Goal: Task Accomplishment & Management: Manage account settings

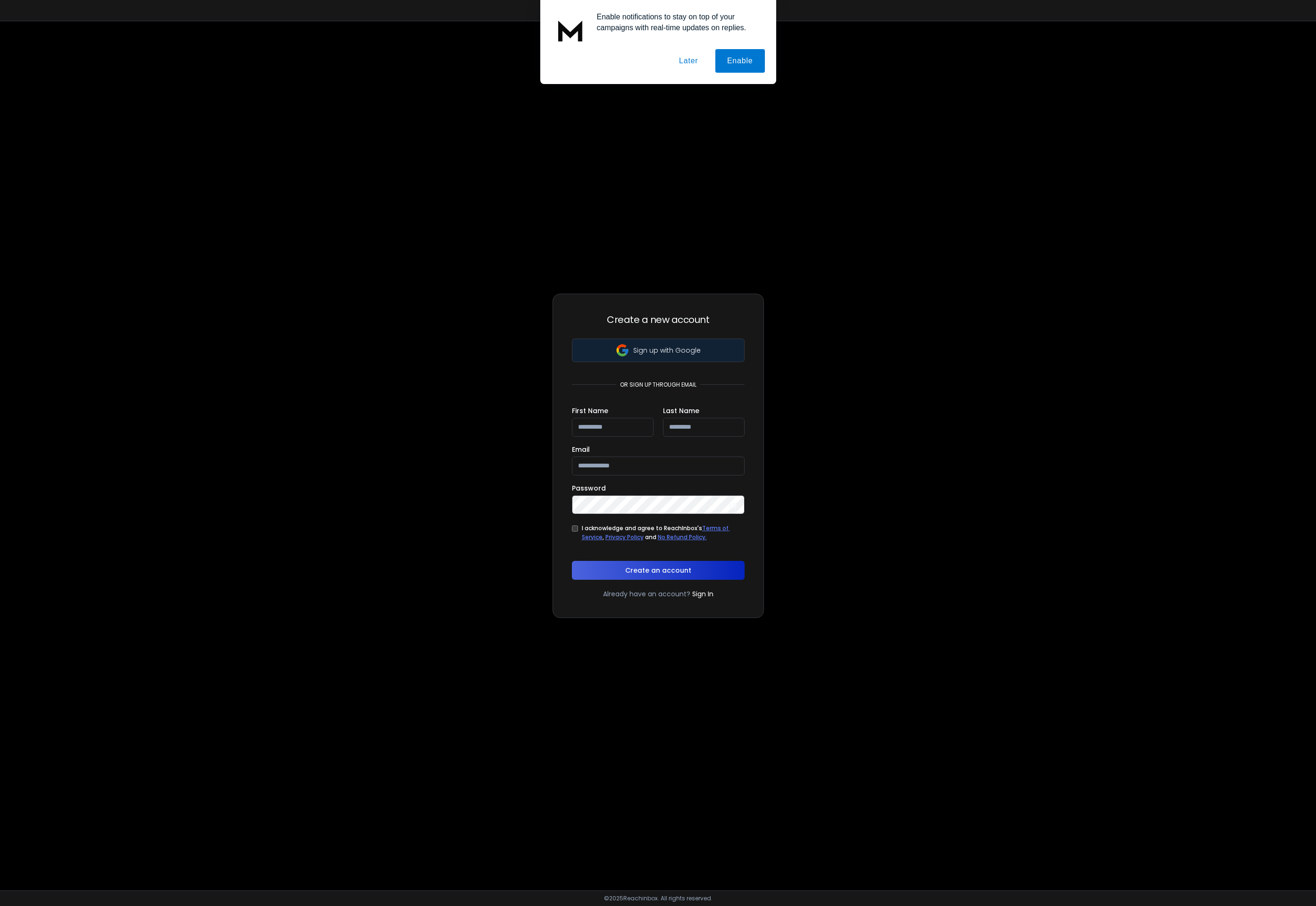
click at [697, 349] on p "Sign up with Google" at bounding box center [667, 350] width 67 height 10
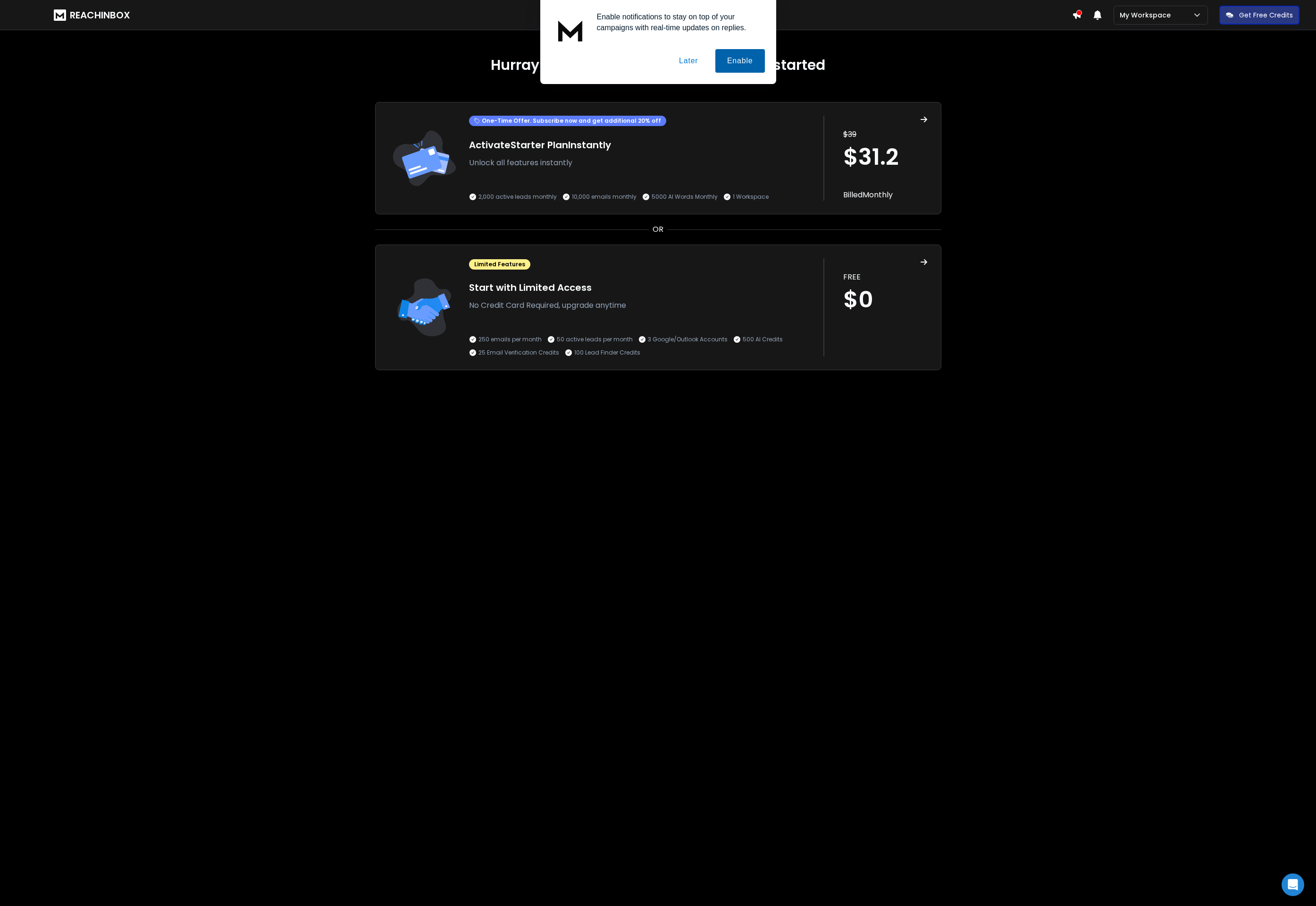
click at [732, 59] on button "Enable" at bounding box center [740, 61] width 50 height 23
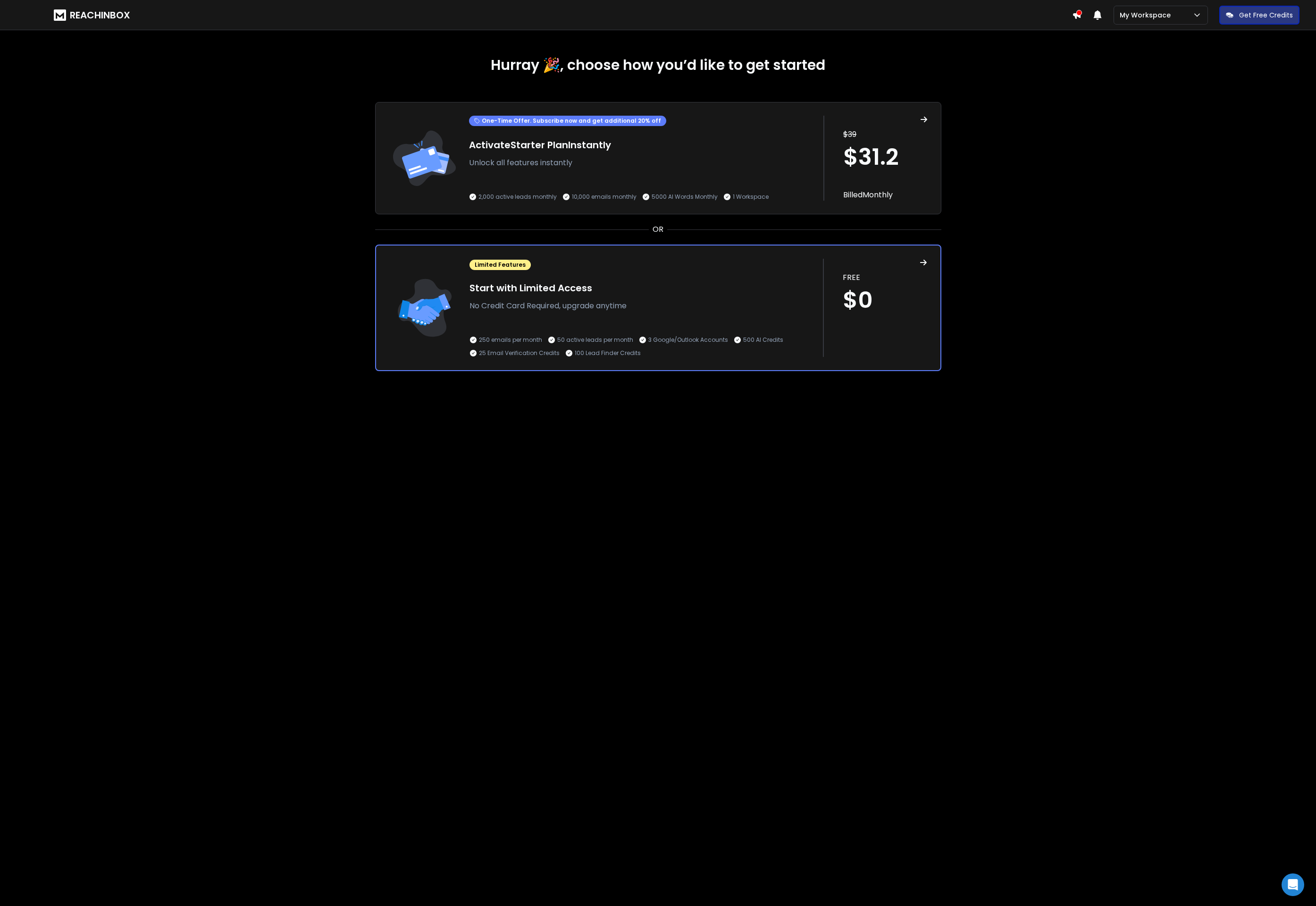
click at [864, 294] on h1 "$0" at bounding box center [885, 300] width 84 height 23
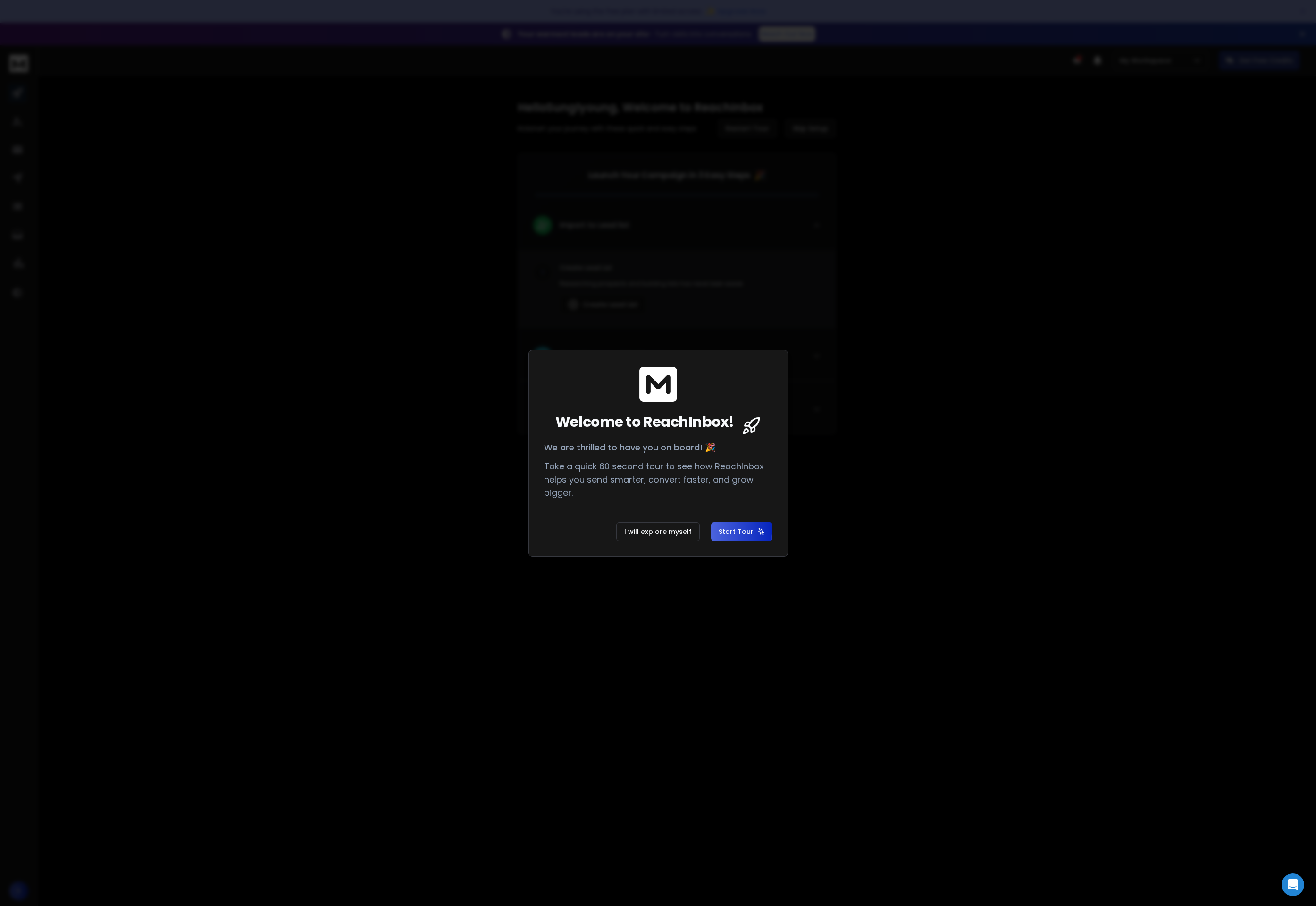
click at [724, 530] on span "Start Tour" at bounding box center [741, 532] width 46 height 10
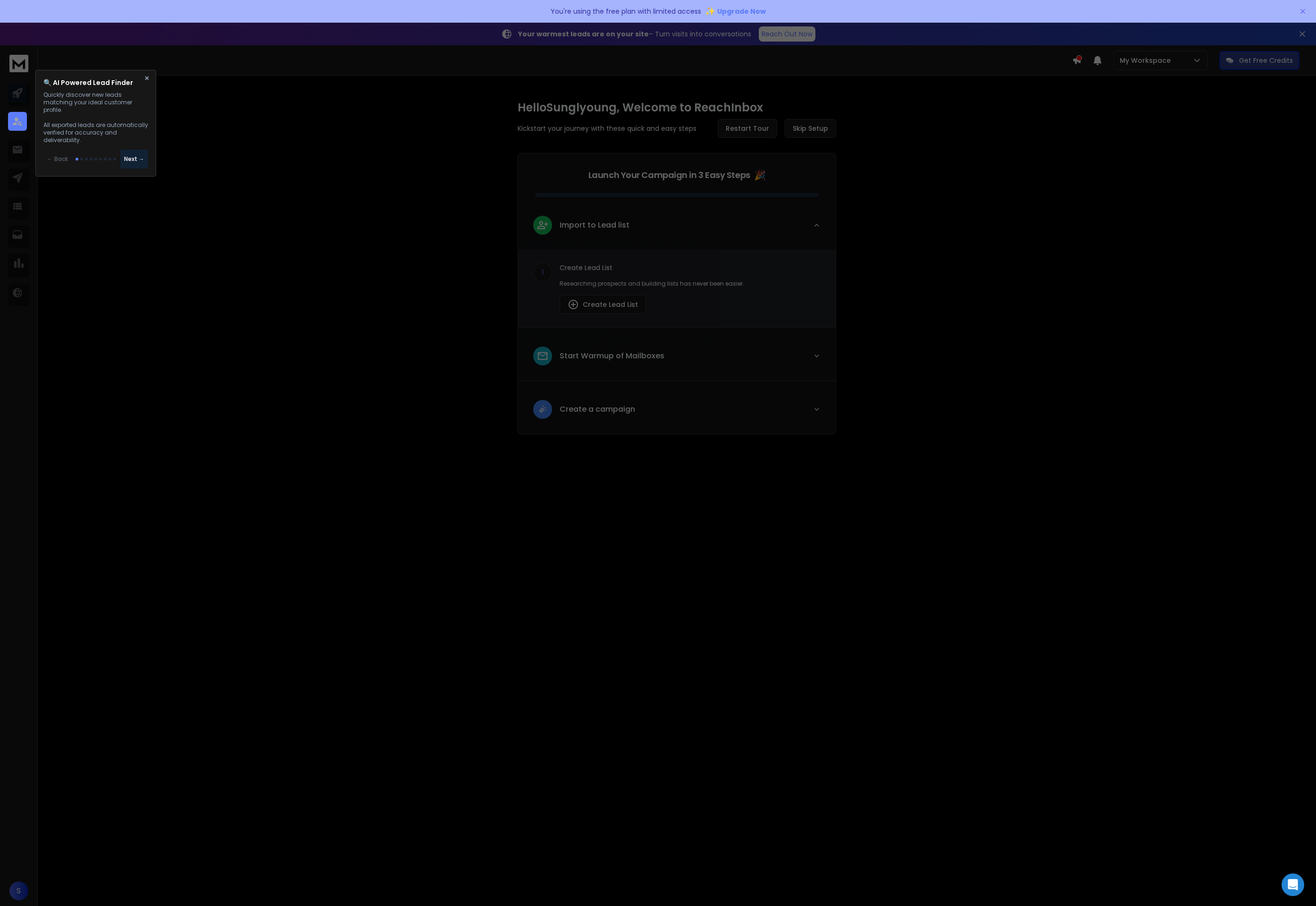
click at [130, 158] on button "Next →" at bounding box center [134, 159] width 28 height 19
click at [136, 180] on button "Next →" at bounding box center [134, 183] width 28 height 19
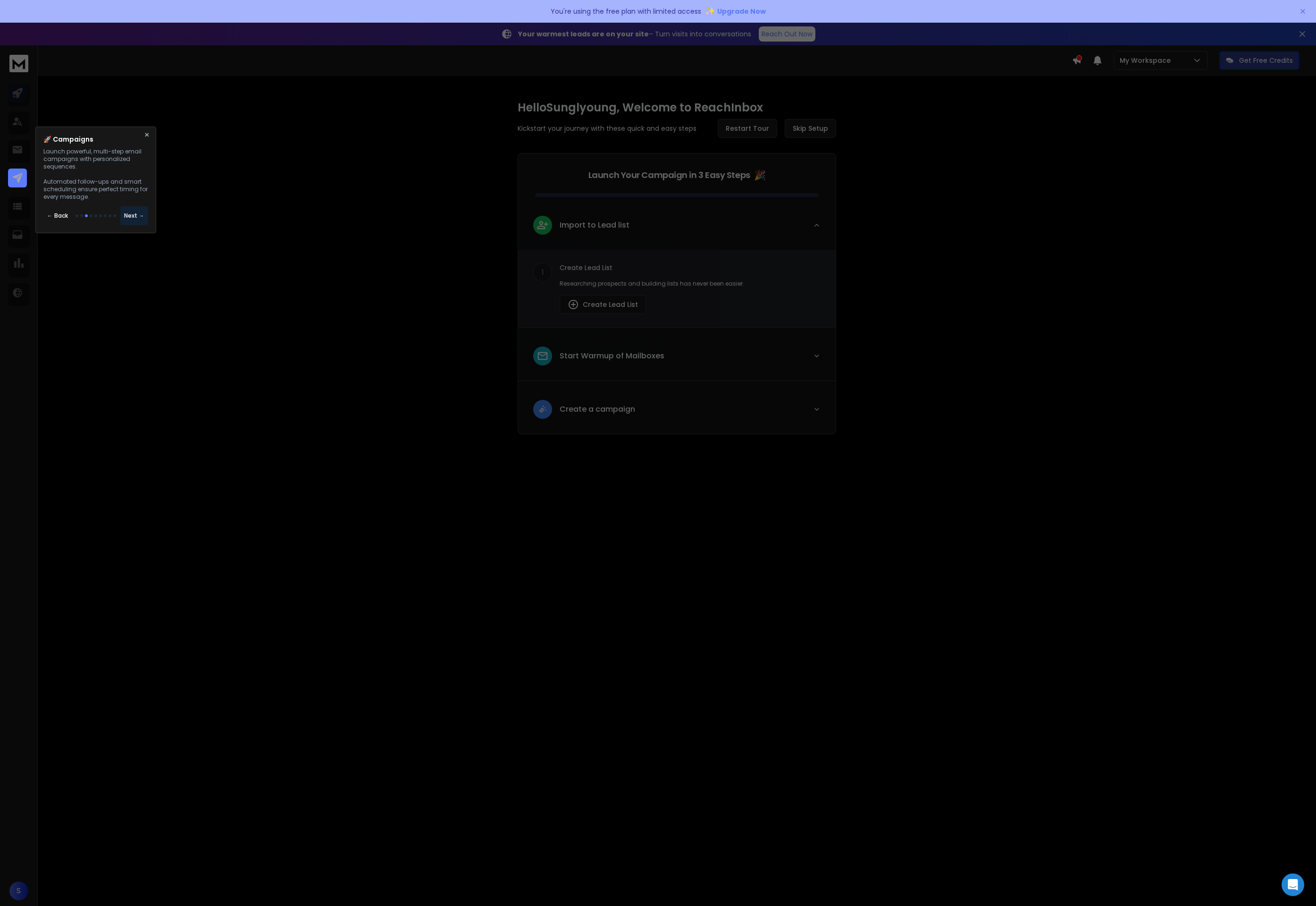
click at [135, 217] on button "Next →" at bounding box center [134, 215] width 28 height 19
click at [131, 244] on button "Next →" at bounding box center [134, 240] width 28 height 19
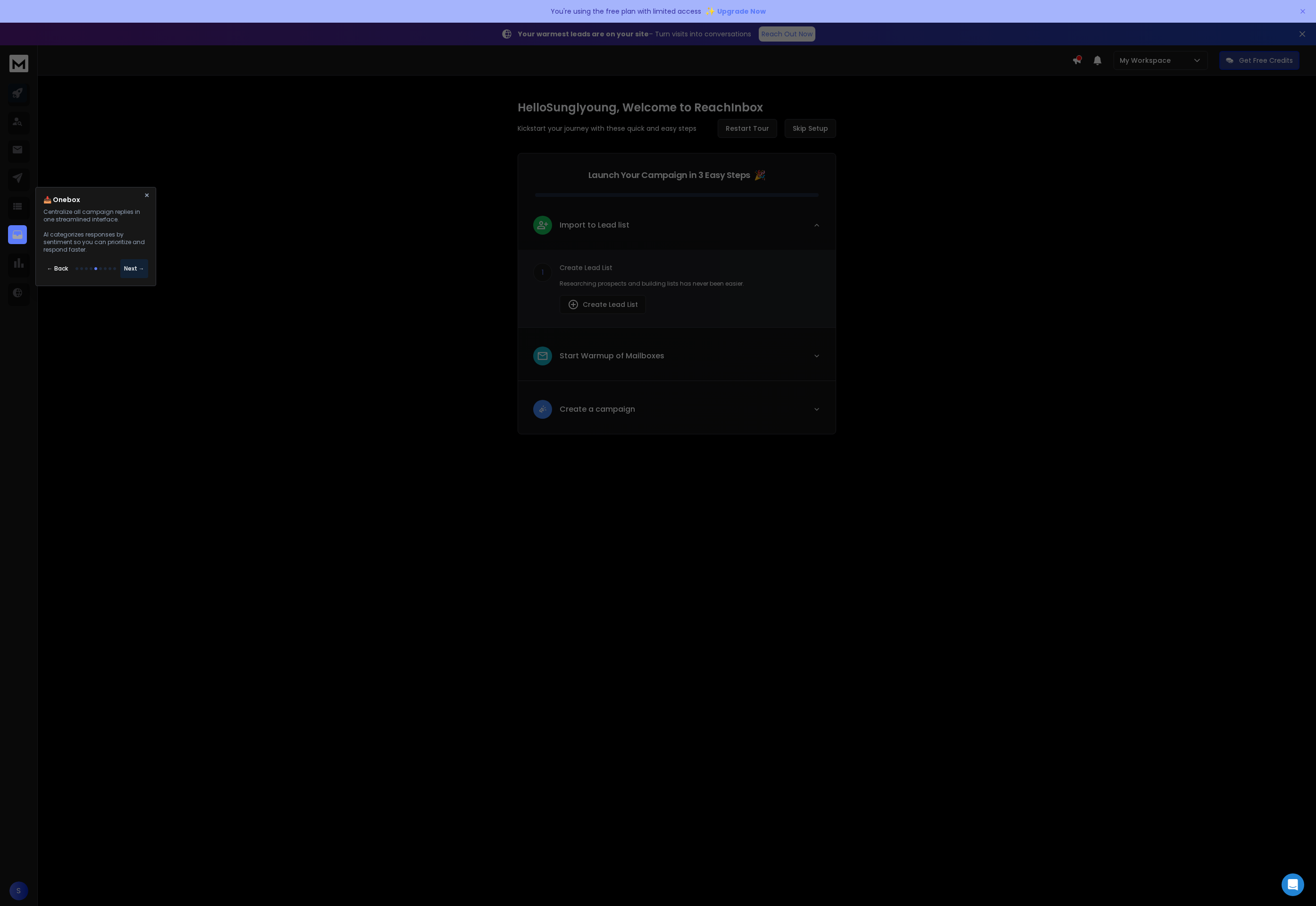
click at [136, 261] on div "📥 Onebox × Centralize all campaign replies in one streamlined interface. AI cat…" at bounding box center [96, 237] width 121 height 99
click at [136, 265] on button "Next →" at bounding box center [134, 268] width 28 height 19
click at [133, 294] on button "Next →" at bounding box center [134, 301] width 28 height 19
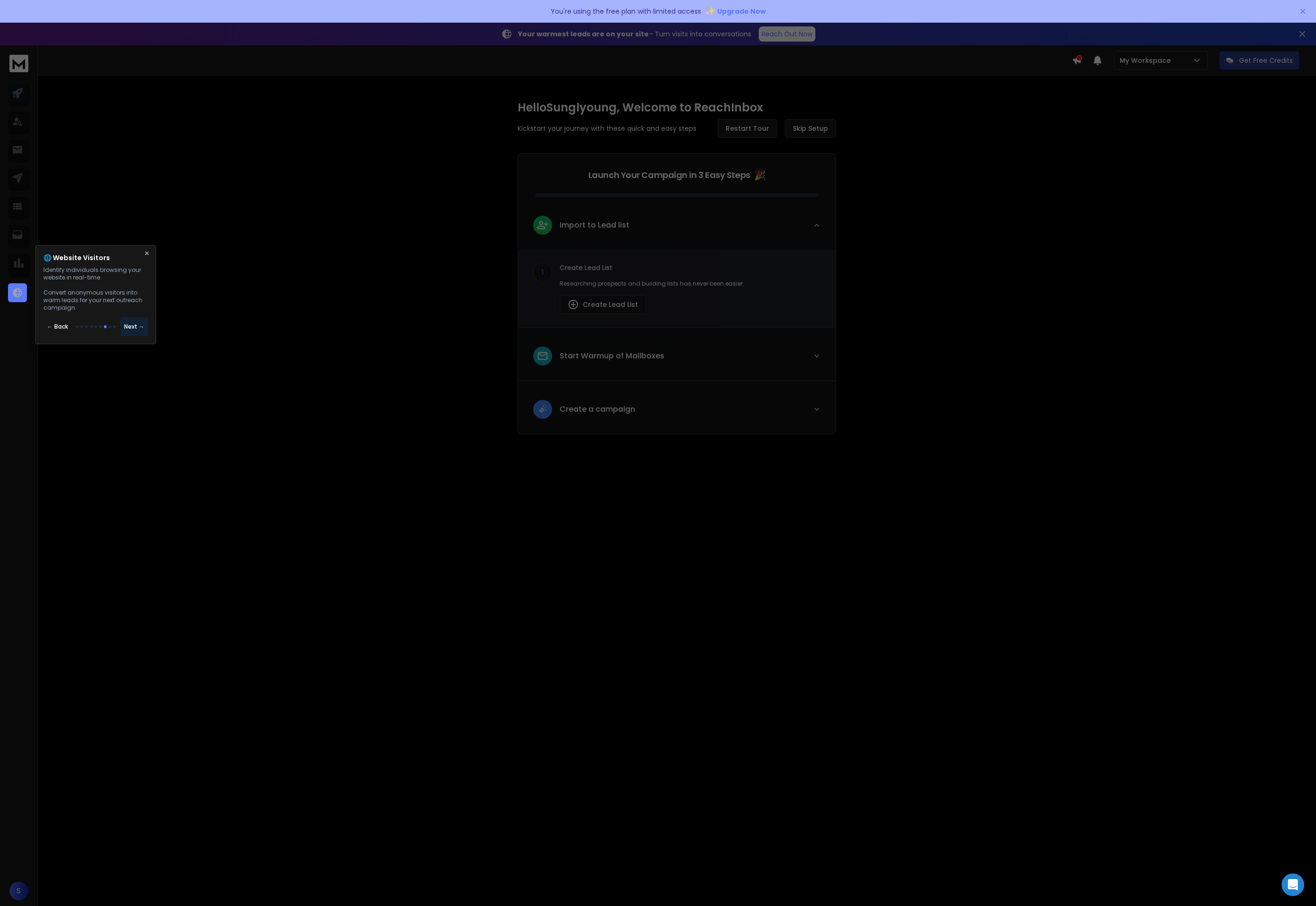
click at [134, 321] on button "Next →" at bounding box center [134, 326] width 28 height 19
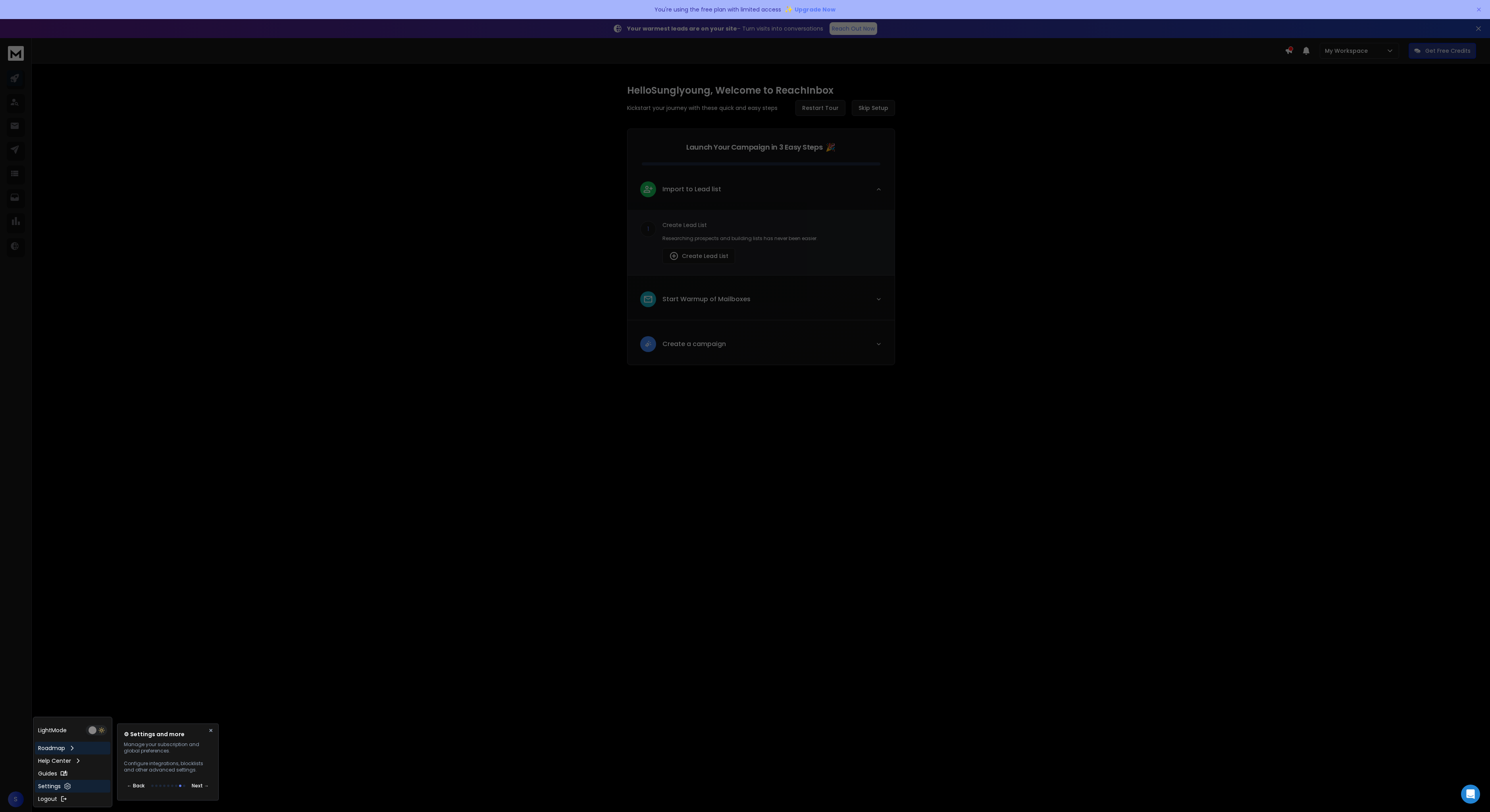
click at [153, 667] on div "You're using the free plan with limited access ✨ Upgrade Now Your warmest leads…" at bounding box center [745, 406] width 1490 height 812
click at [961, 95] on div "Hello Sunglyoung , Welcome to ReachInbox Kickstart your journey with these quic…" at bounding box center [761, 225] width 1433 height 307
click at [1107, 8] on div "You're using the free plan with limited access ✨ Upgrade Now" at bounding box center [745, 9] width 1490 height 19
drag, startPoint x: 1482, startPoint y: 8, endPoint x: 1477, endPoint y: 8, distance: 5.0
click at [1107, 8] on div "You're using the free plan with limited access ✨ Upgrade Now" at bounding box center [745, 9] width 1490 height 19
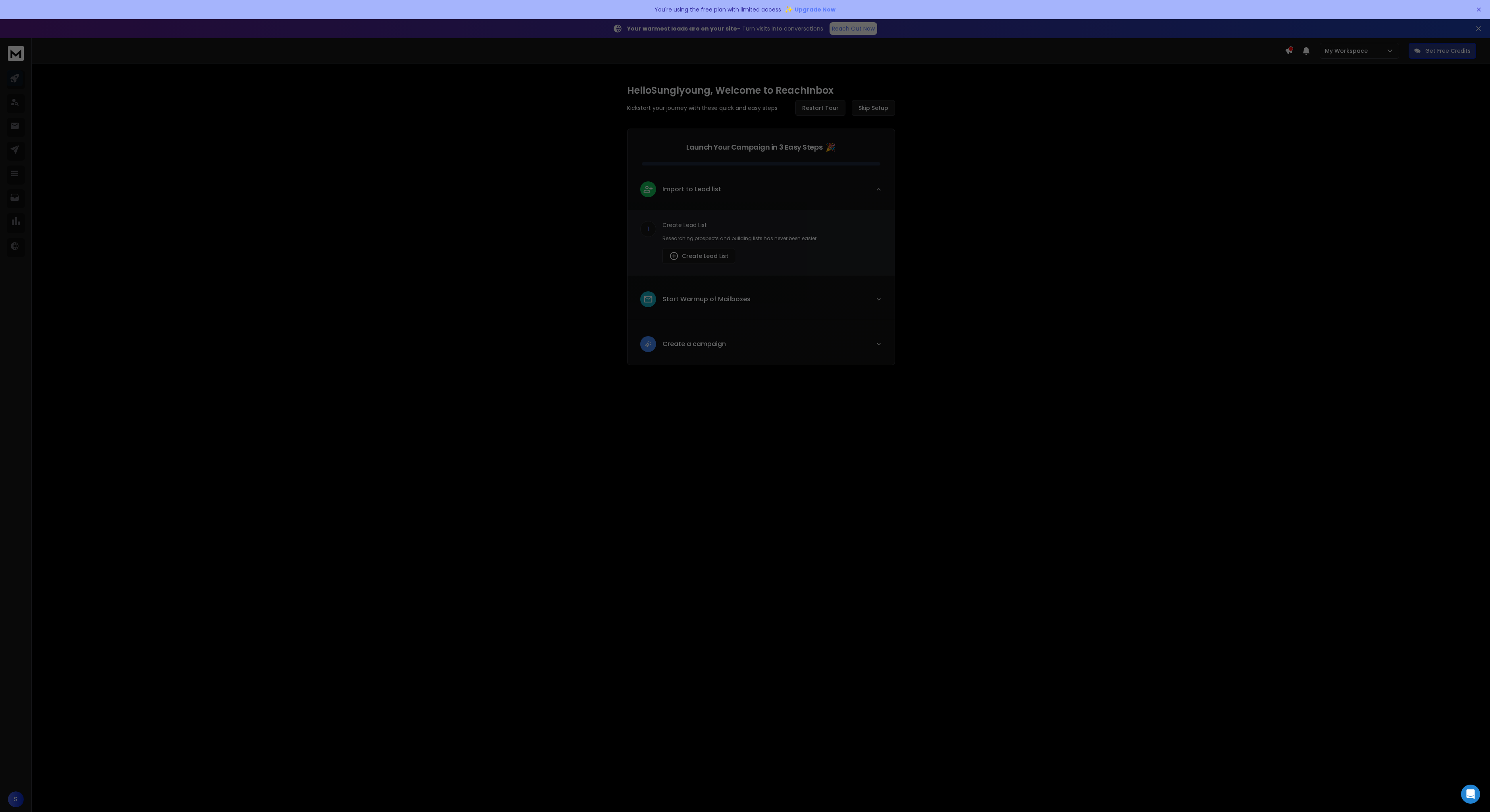
click at [1107, 8] on icon "Close notification" at bounding box center [1478, 9] width 6 height 6
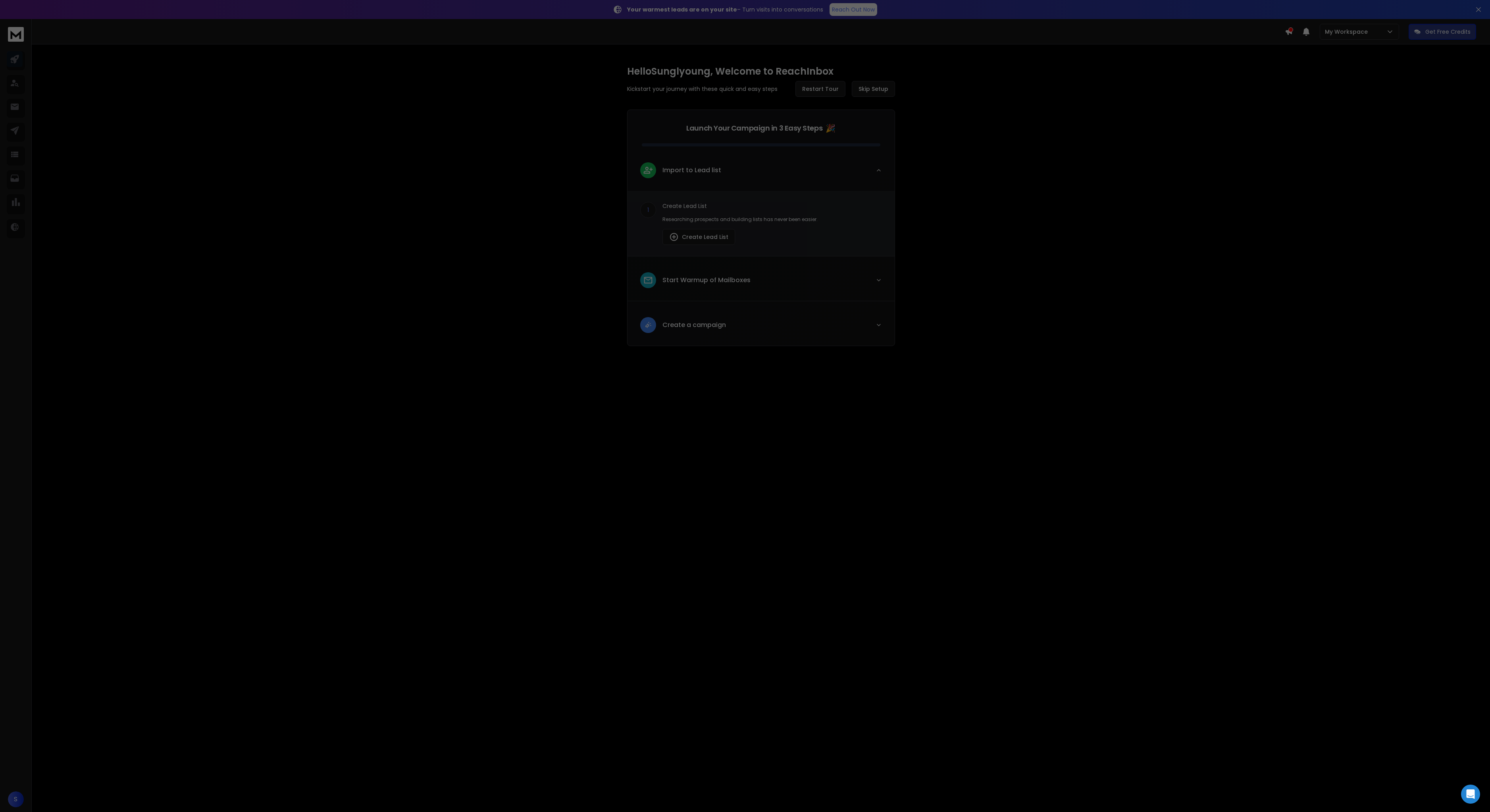
click at [987, 67] on div "Hello Sunglyoung , Welcome to ReachInbox Kickstart your journey with these quic…" at bounding box center [761, 206] width 1433 height 307
click at [854, 10] on p "Reach Out Now" at bounding box center [853, 10] width 43 height 8
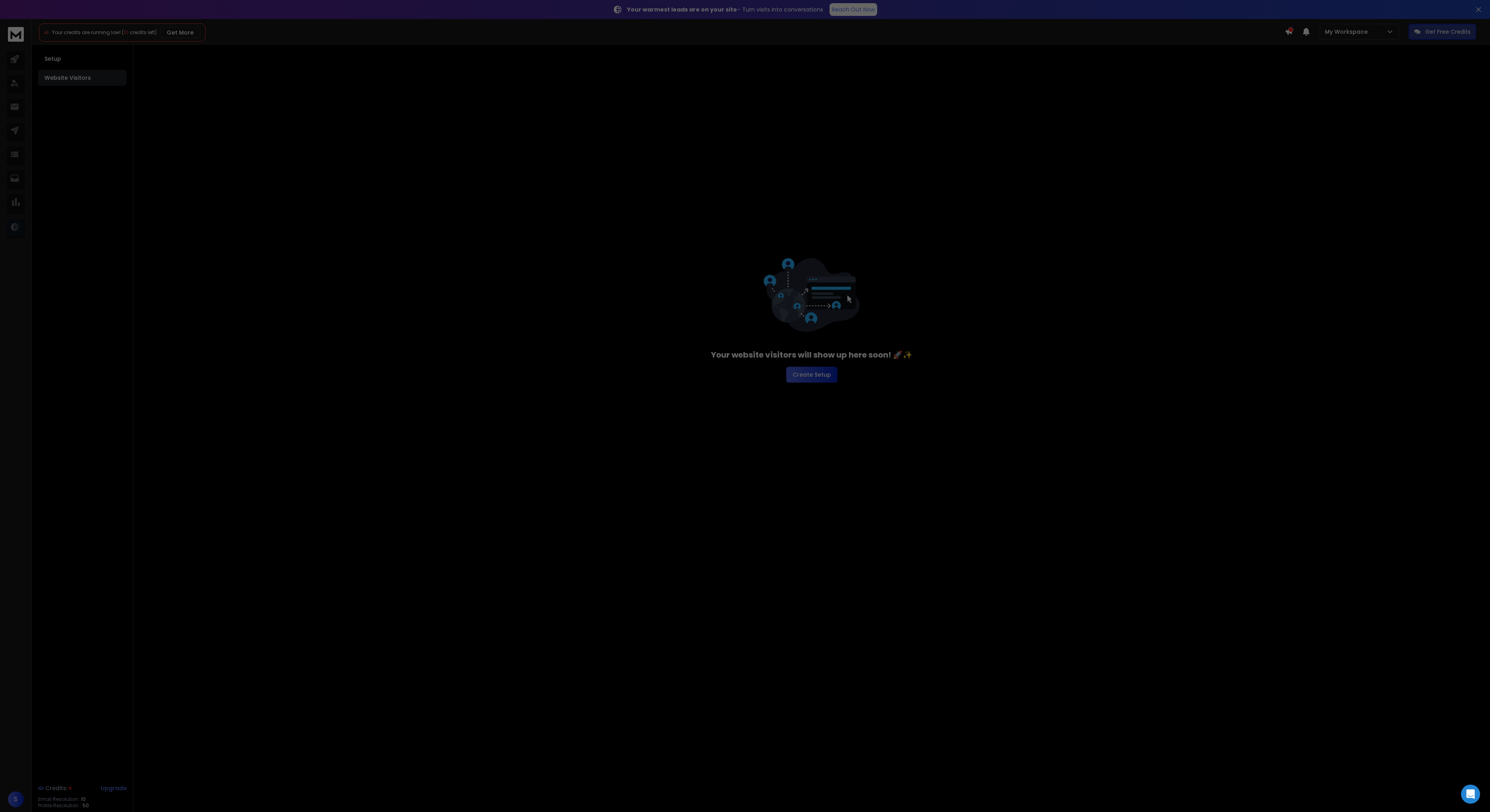
click at [1107, 11] on icon at bounding box center [1478, 9] width 7 height 7
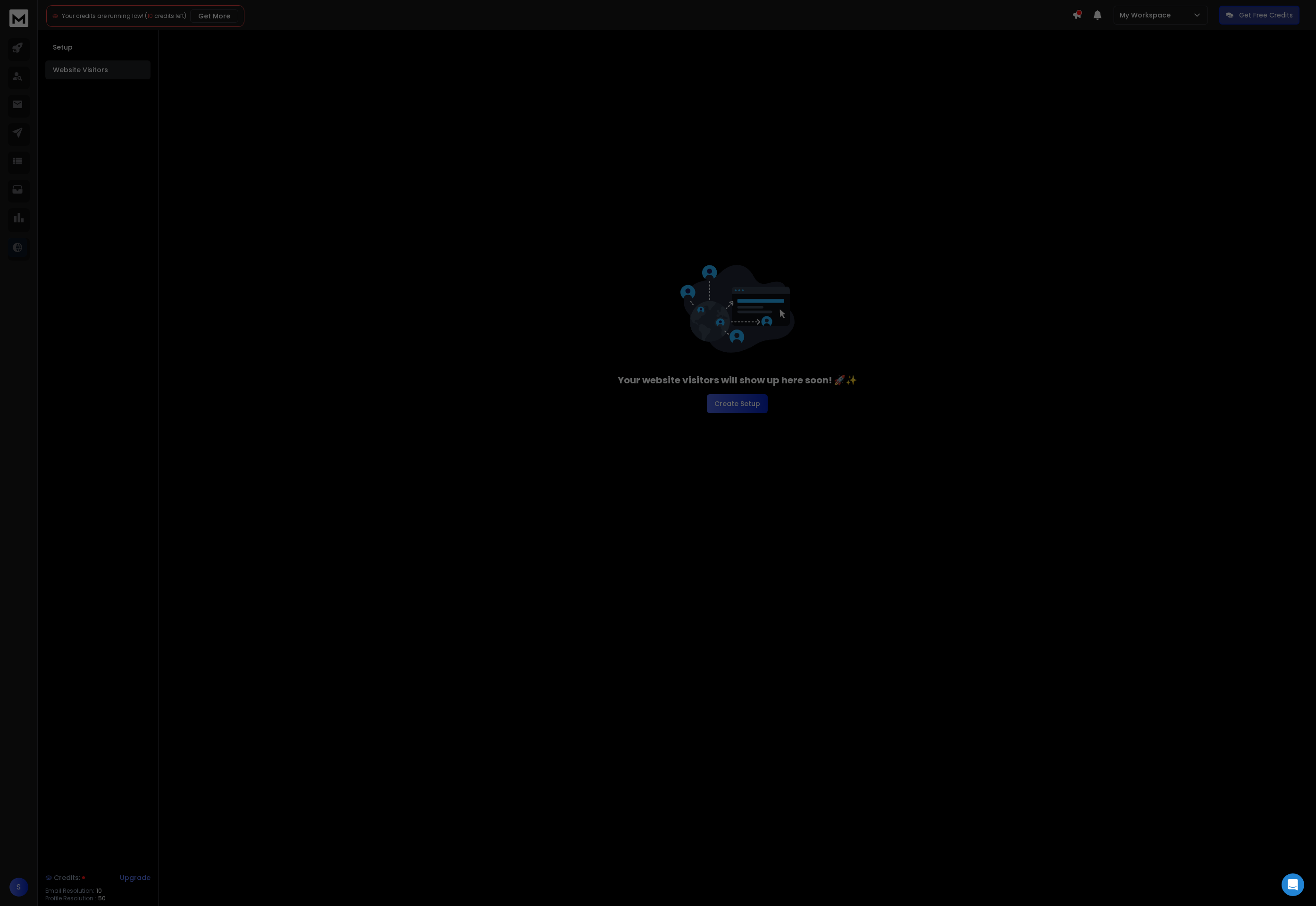
click at [712, 407] on button "Create Setup" at bounding box center [737, 403] width 61 height 19
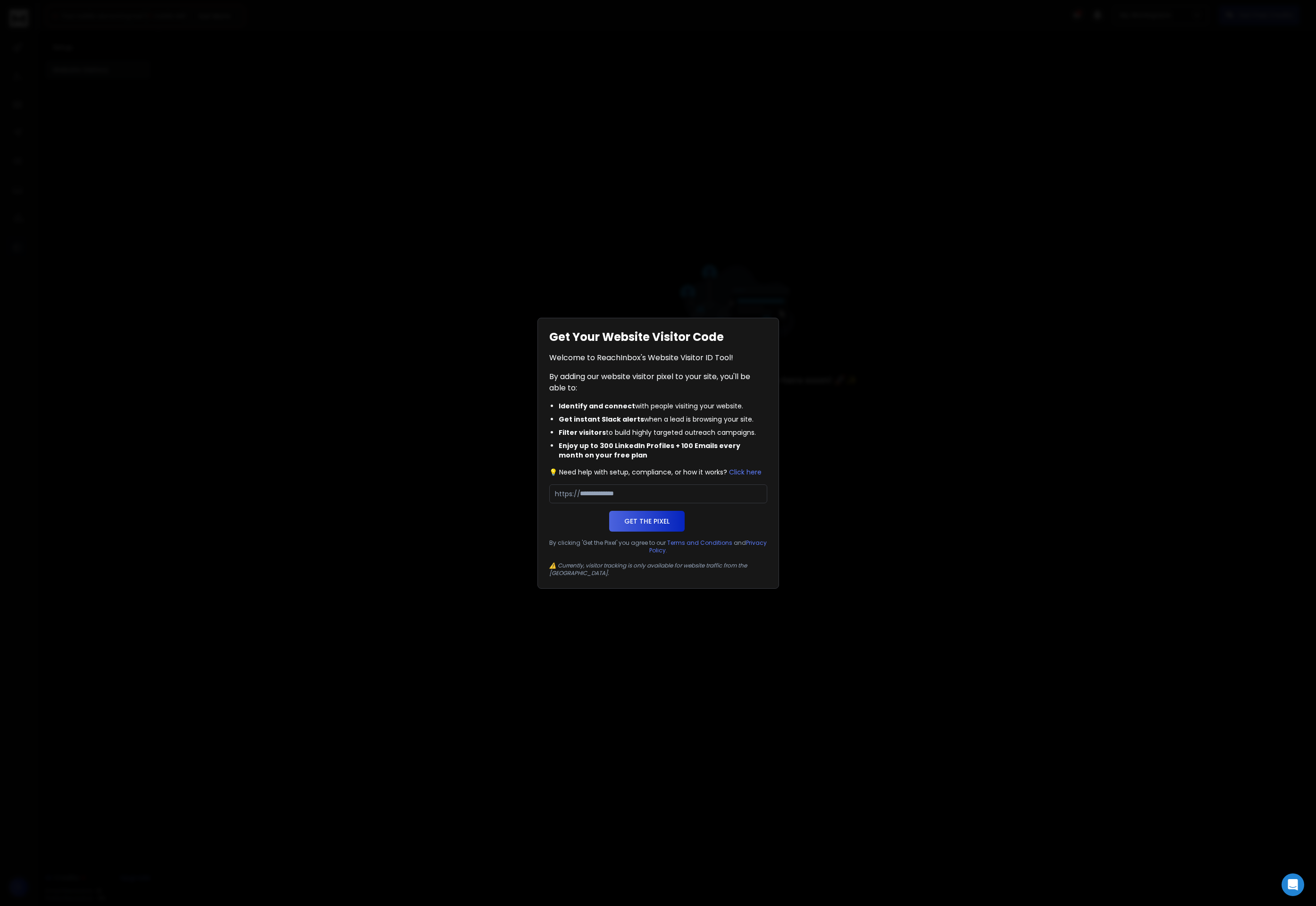
click at [738, 477] on button "Click here" at bounding box center [745, 472] width 32 height 10
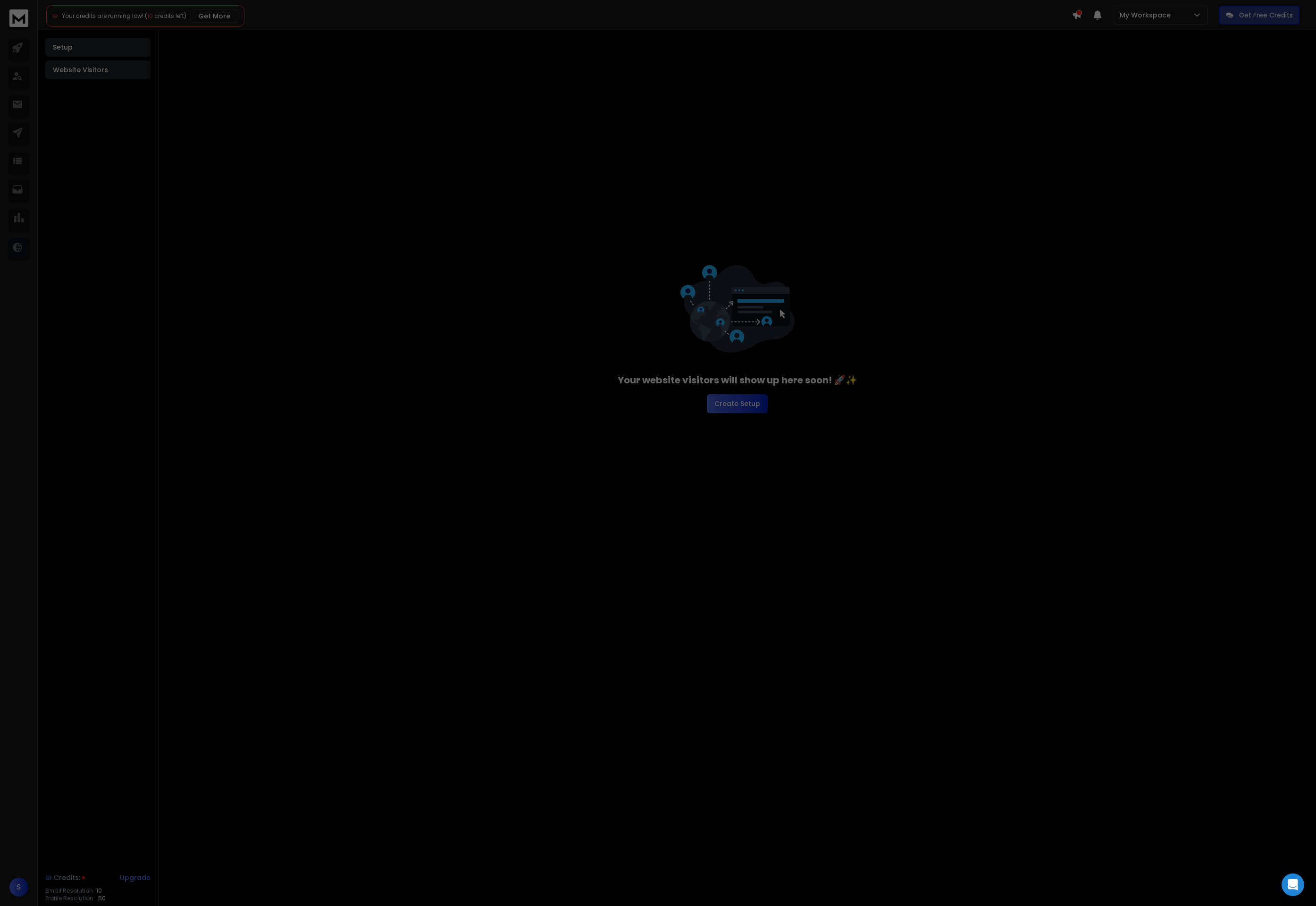
click at [66, 46] on button "Setup" at bounding box center [98, 47] width 105 height 19
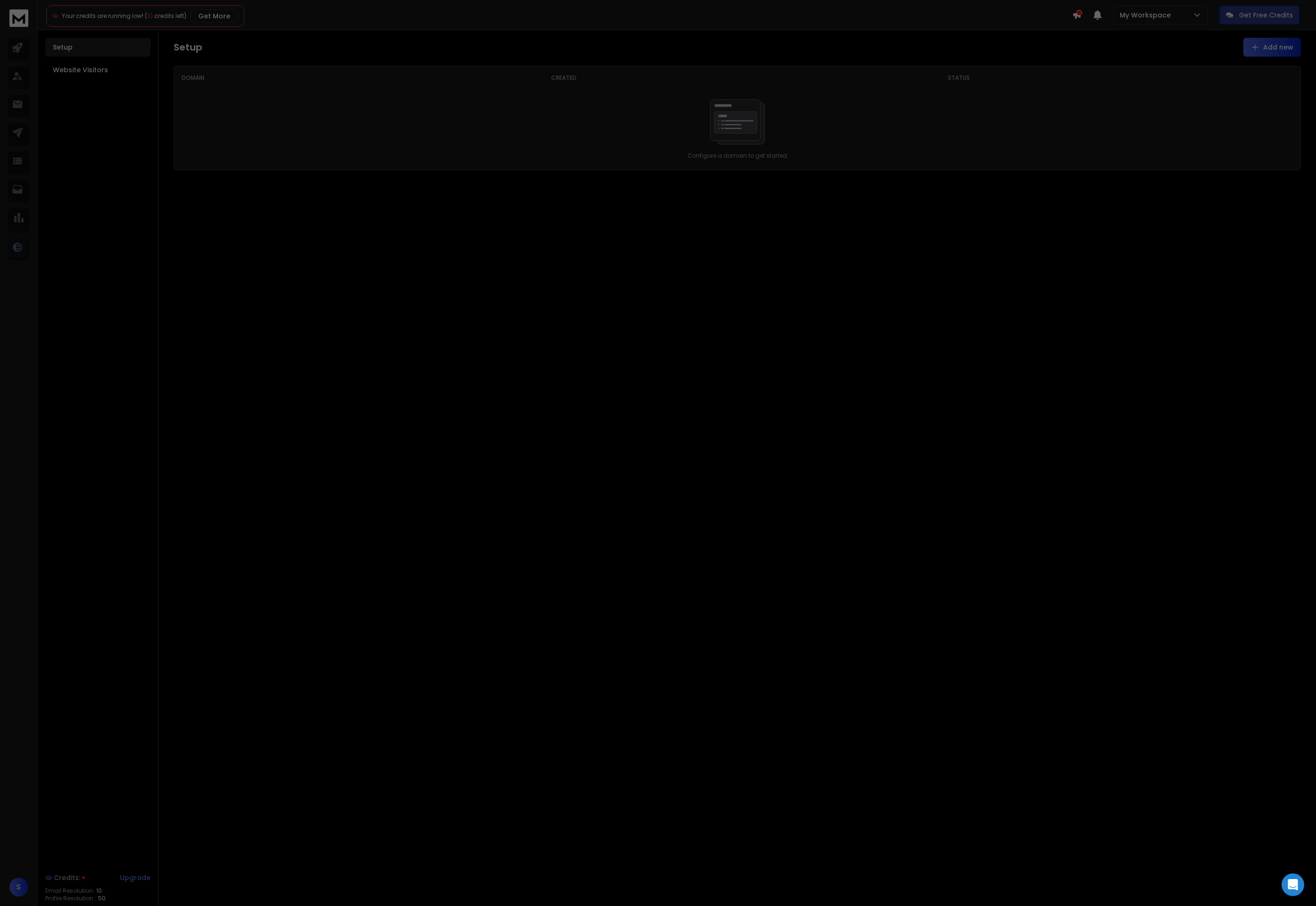
click at [1246, 19] on button "Get Free Credits" at bounding box center [1259, 14] width 80 height 19
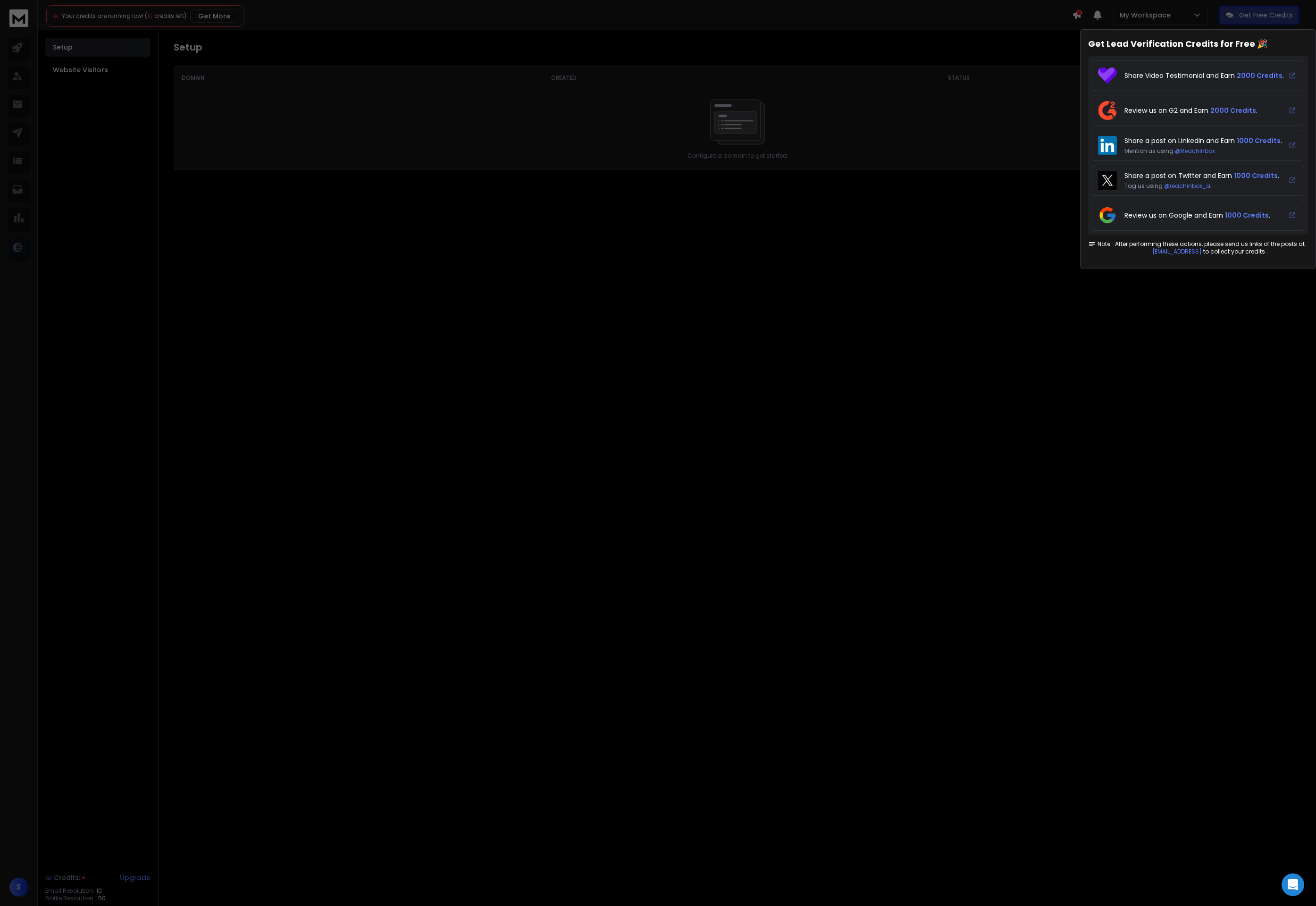
click at [1250, 216] on span "1000 Credits" at bounding box center [1247, 215] width 44 height 10
click at [933, 343] on div "Your warmest leads are on your site – Turn visits into conversations Reach Out …" at bounding box center [658, 453] width 1316 height 906
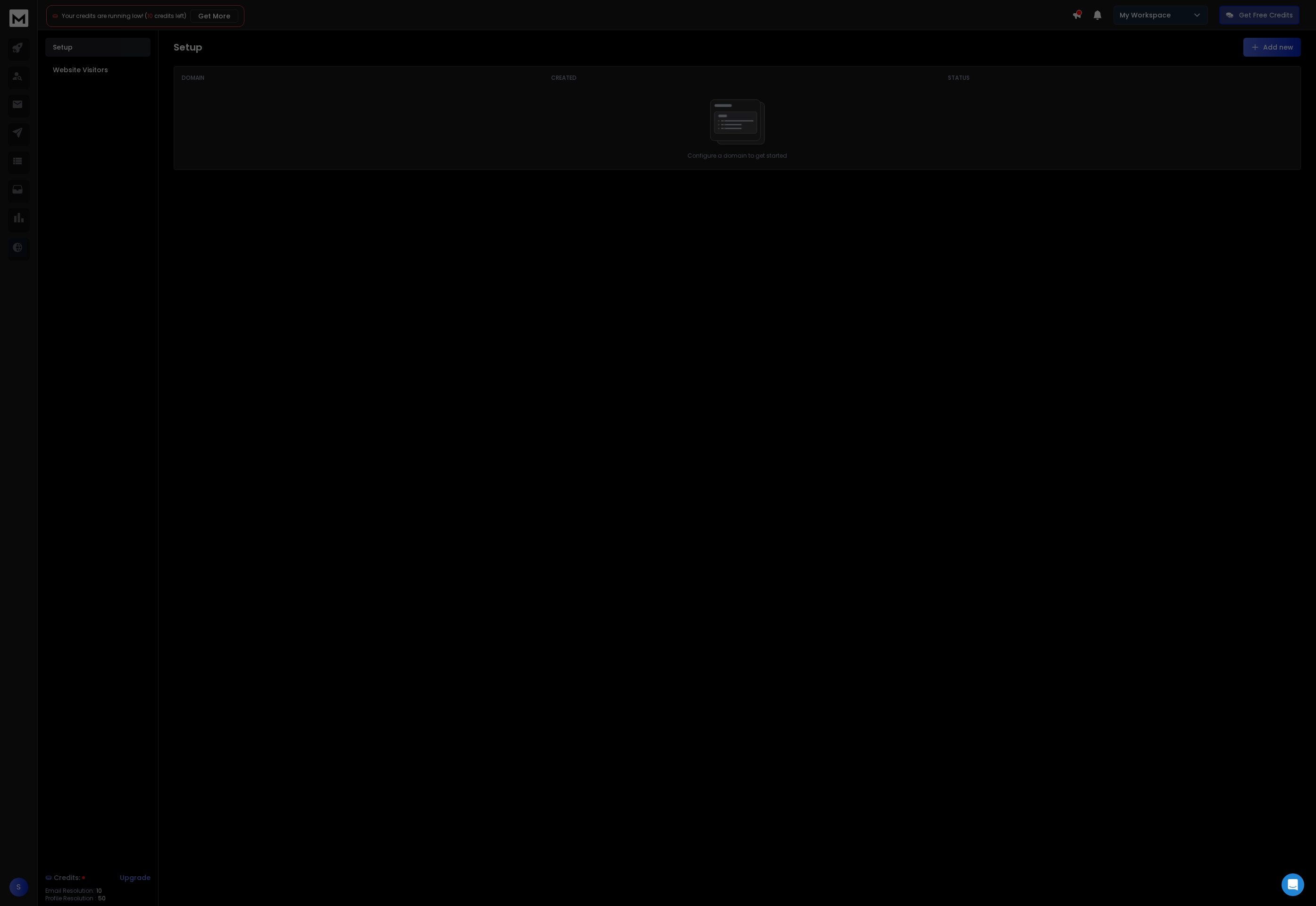
click at [1184, 19] on div "My Workspace" at bounding box center [1160, 15] width 82 height 10
click at [1185, 19] on div "My Workspace" at bounding box center [1160, 15] width 82 height 10
click at [22, 46] on div at bounding box center [19, 50] width 22 height 23
click at [19, 71] on div at bounding box center [19, 78] width 22 height 23
click at [1254, 50] on icon at bounding box center [1255, 47] width 8 height 8
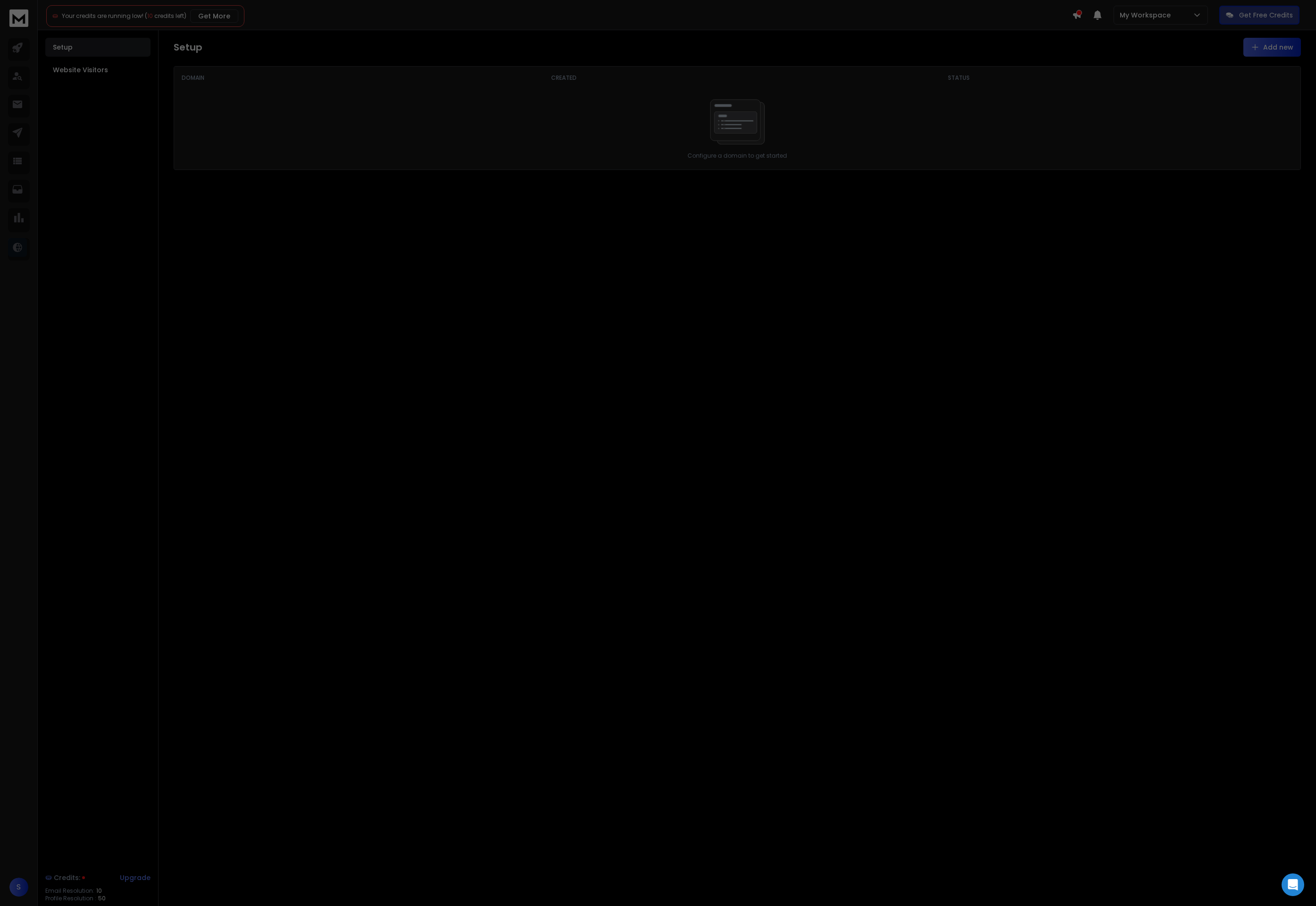
click at [24, 22] on img at bounding box center [19, 18] width 19 height 17
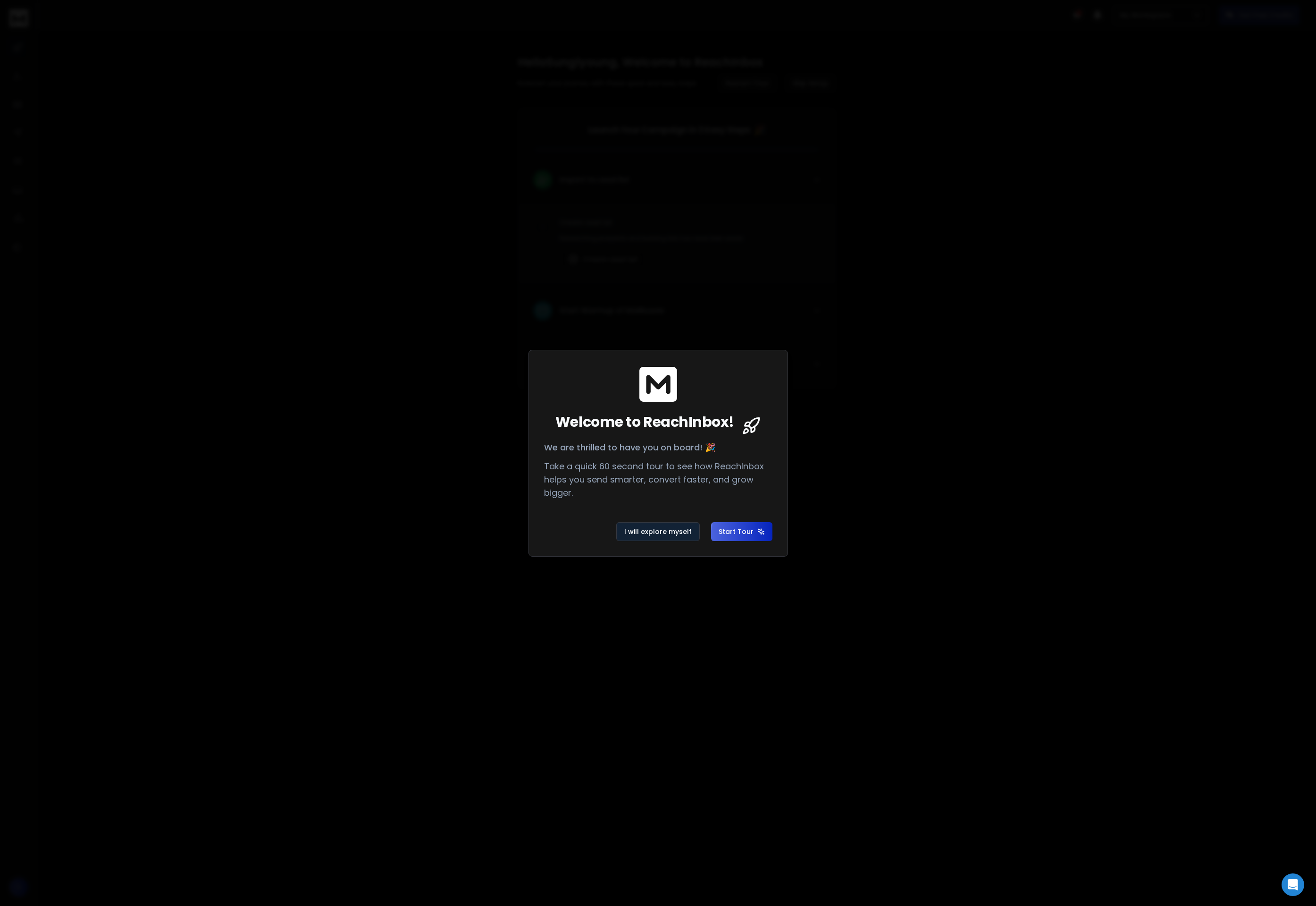
click at [689, 532] on button "I will explore myself" at bounding box center [657, 531] width 83 height 19
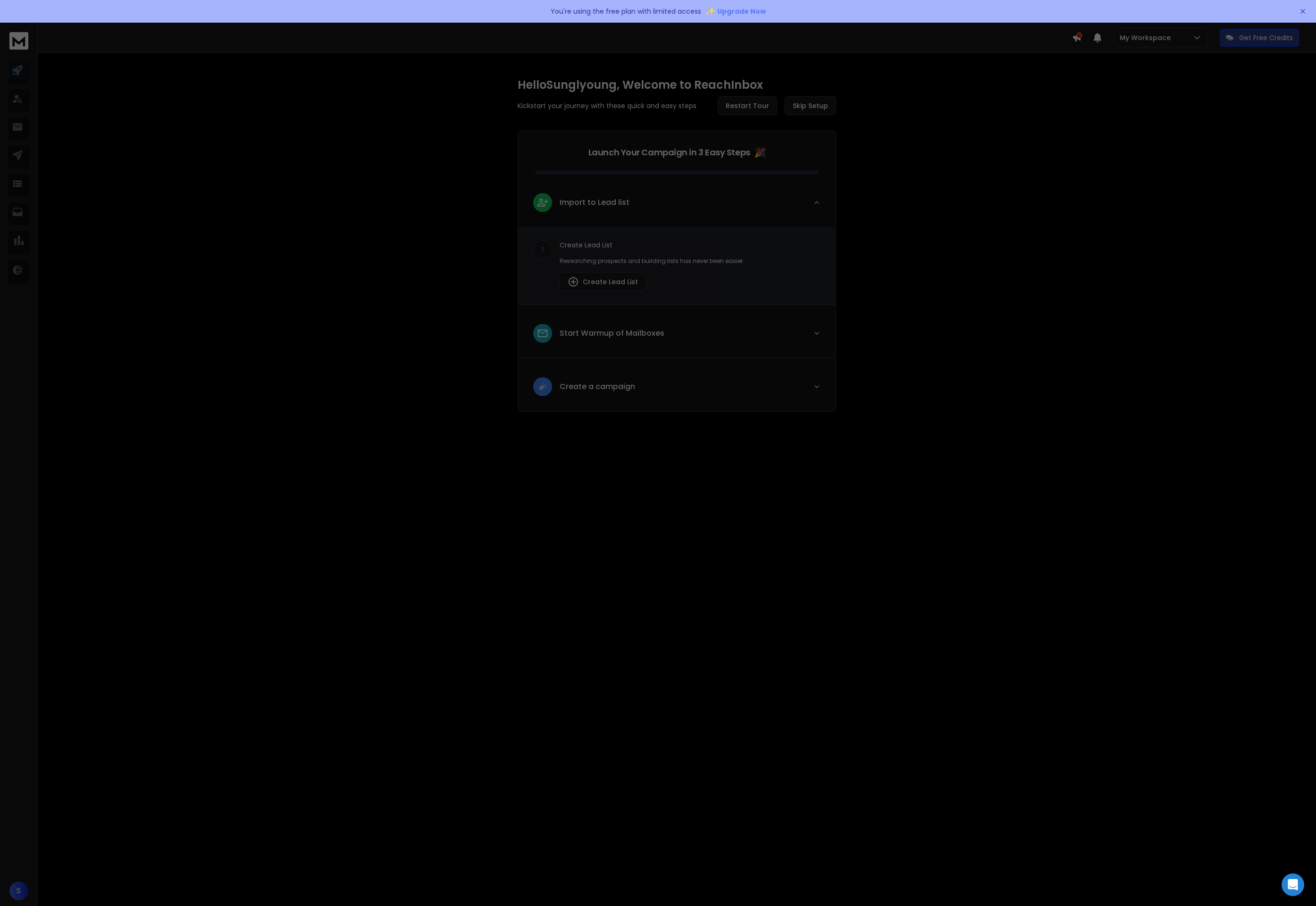
click at [1303, 8] on icon "Close notification" at bounding box center [1302, 11] width 8 height 8
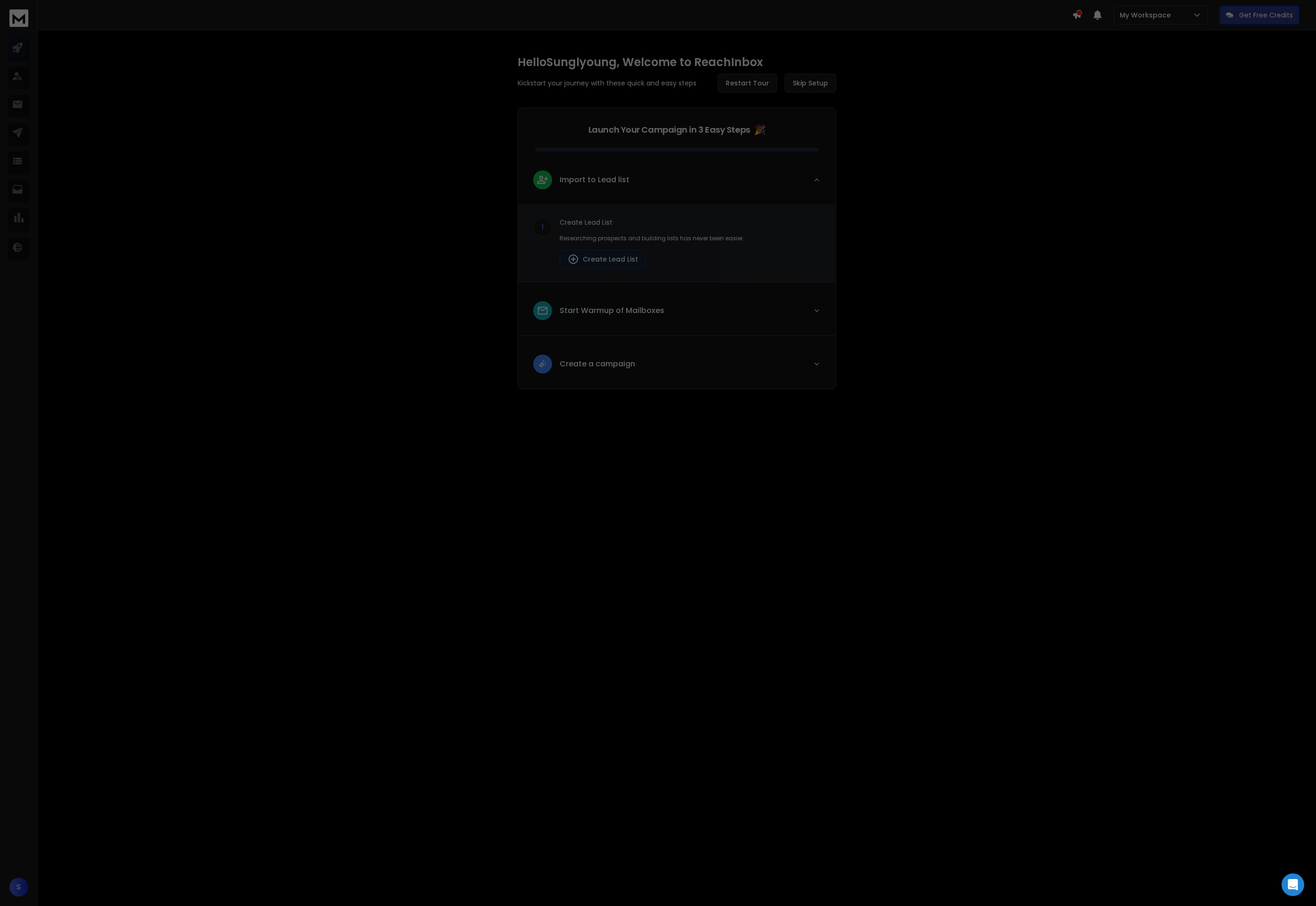
click at [622, 265] on button "Create Lead List" at bounding box center [603, 259] width 87 height 19
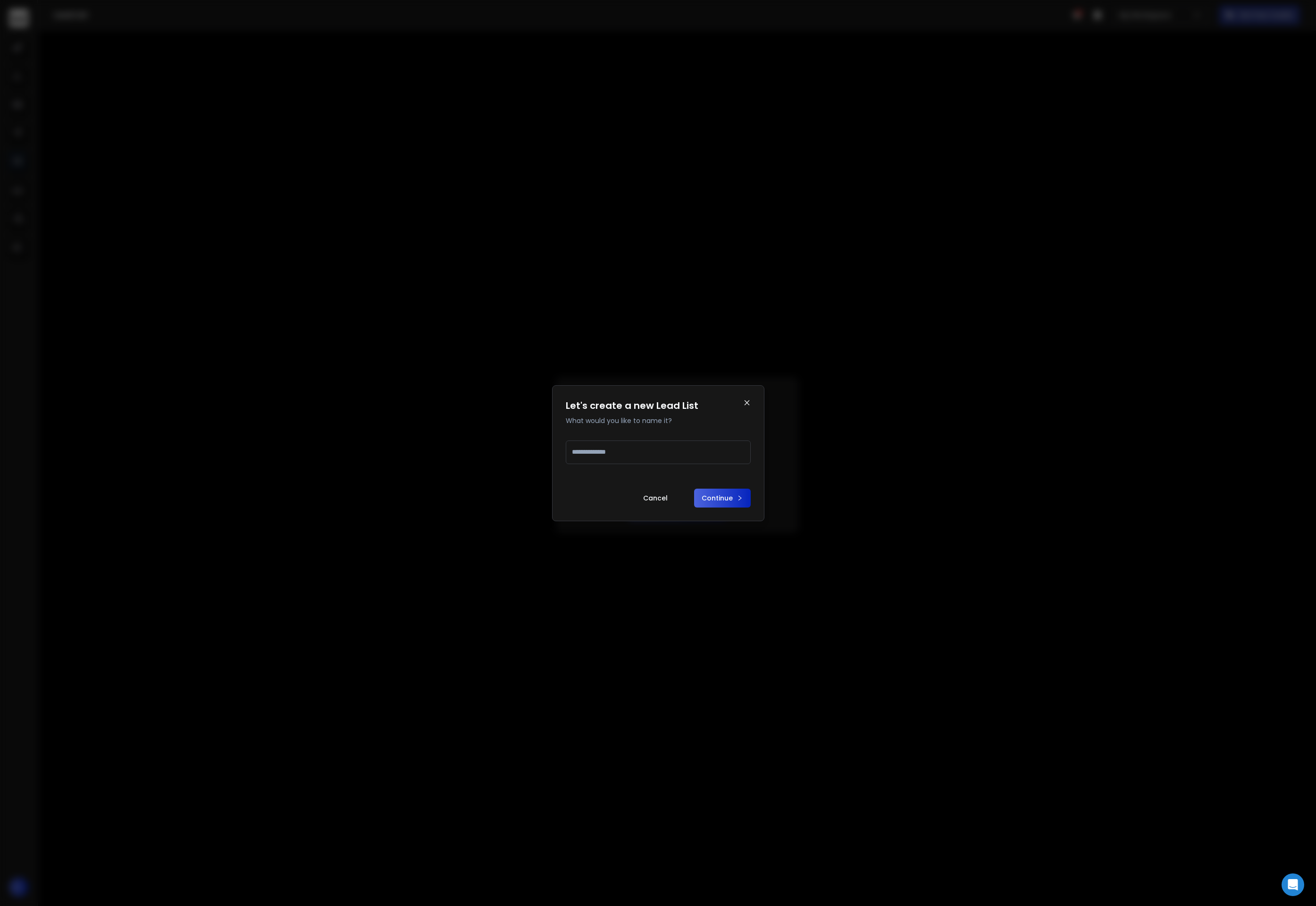
click at [677, 455] on input at bounding box center [658, 452] width 185 height 23
type input "*"
type input "****"
click at [724, 502] on button "Continue" at bounding box center [722, 497] width 56 height 19
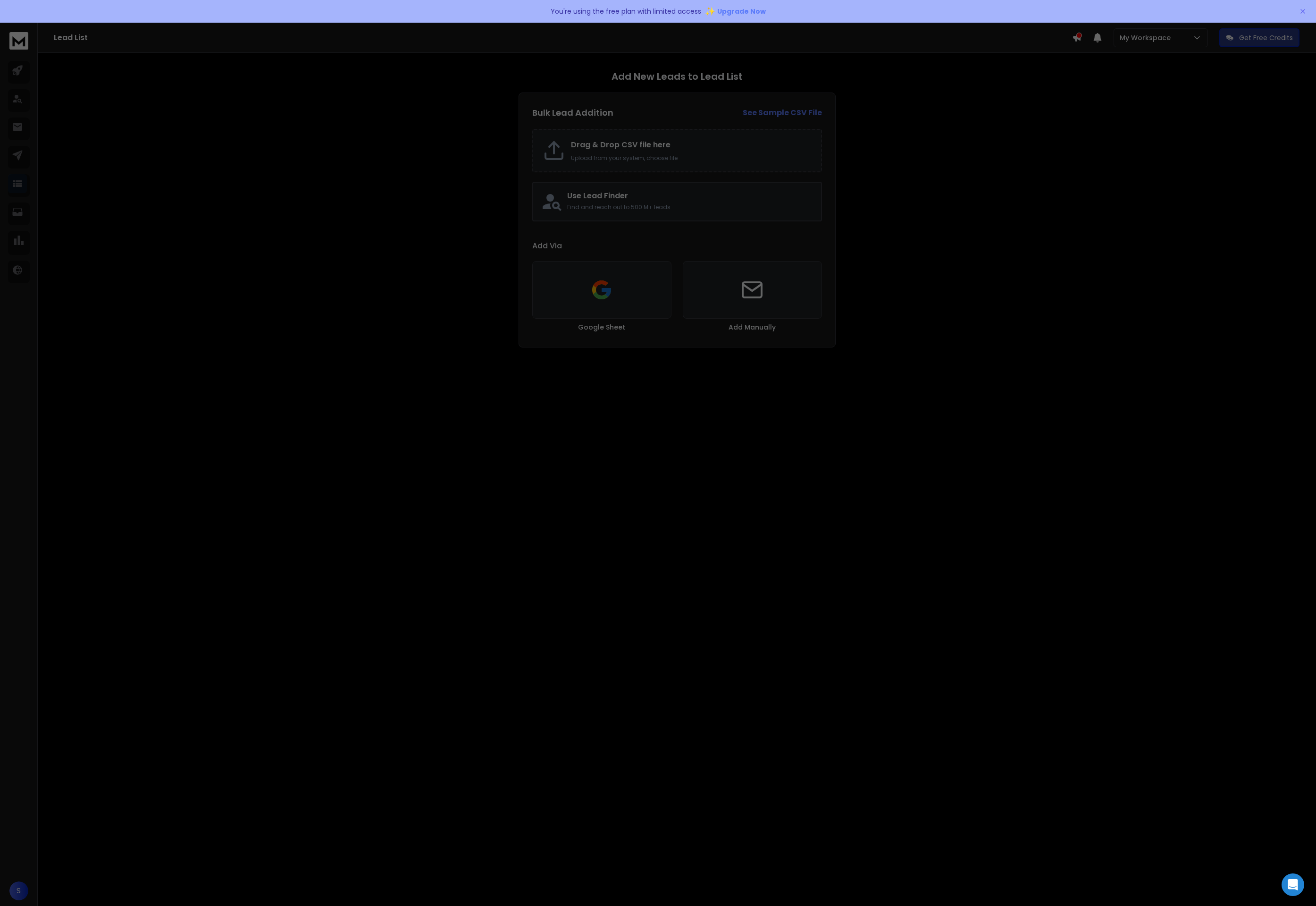
click at [662, 150] on h2 "Drag & Drop CSV file here" at bounding box center [691, 144] width 241 height 11
click at [804, 295] on div at bounding box center [752, 290] width 139 height 58
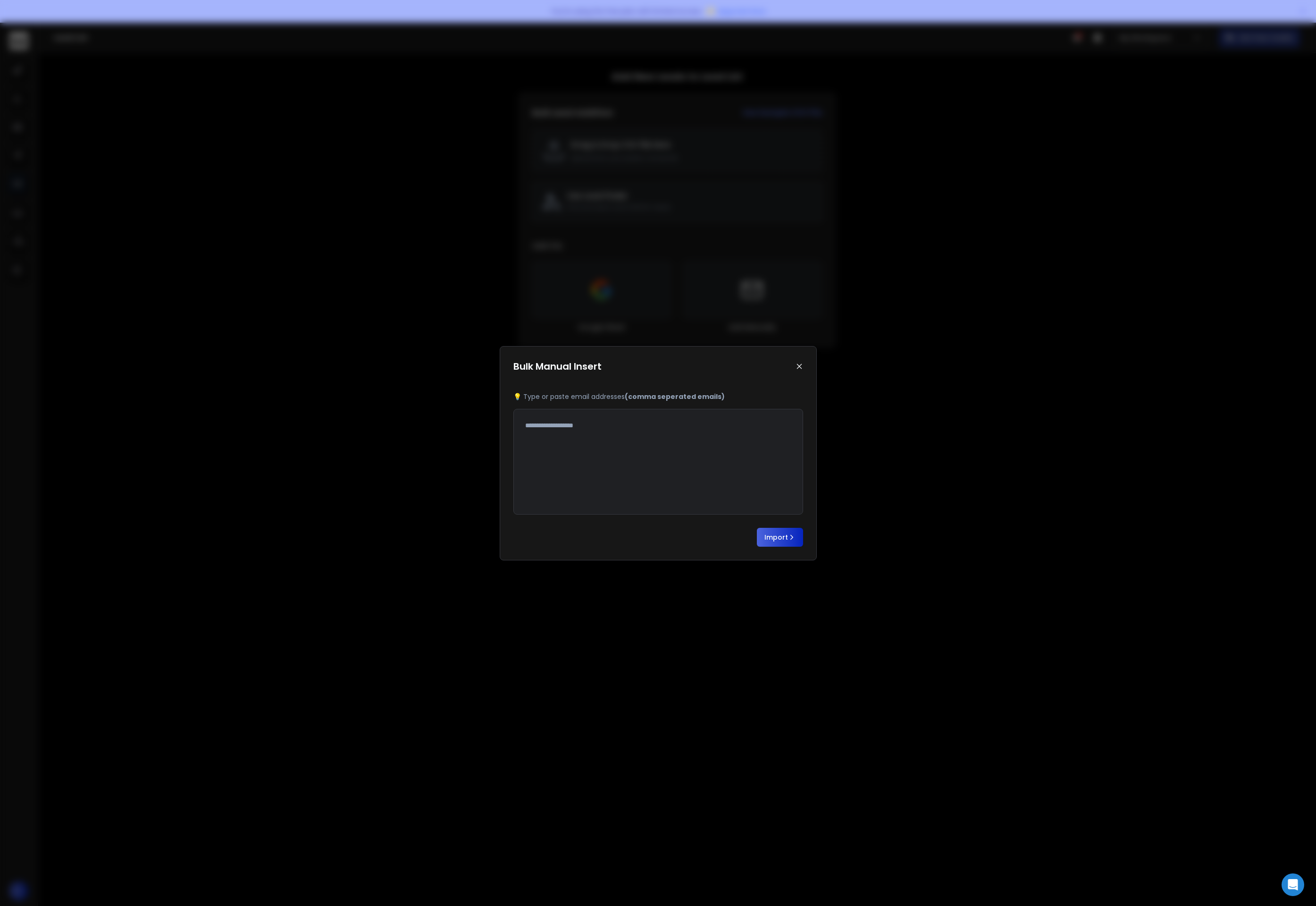
click at [673, 424] on textarea at bounding box center [658, 462] width 289 height 106
type textarea "*"
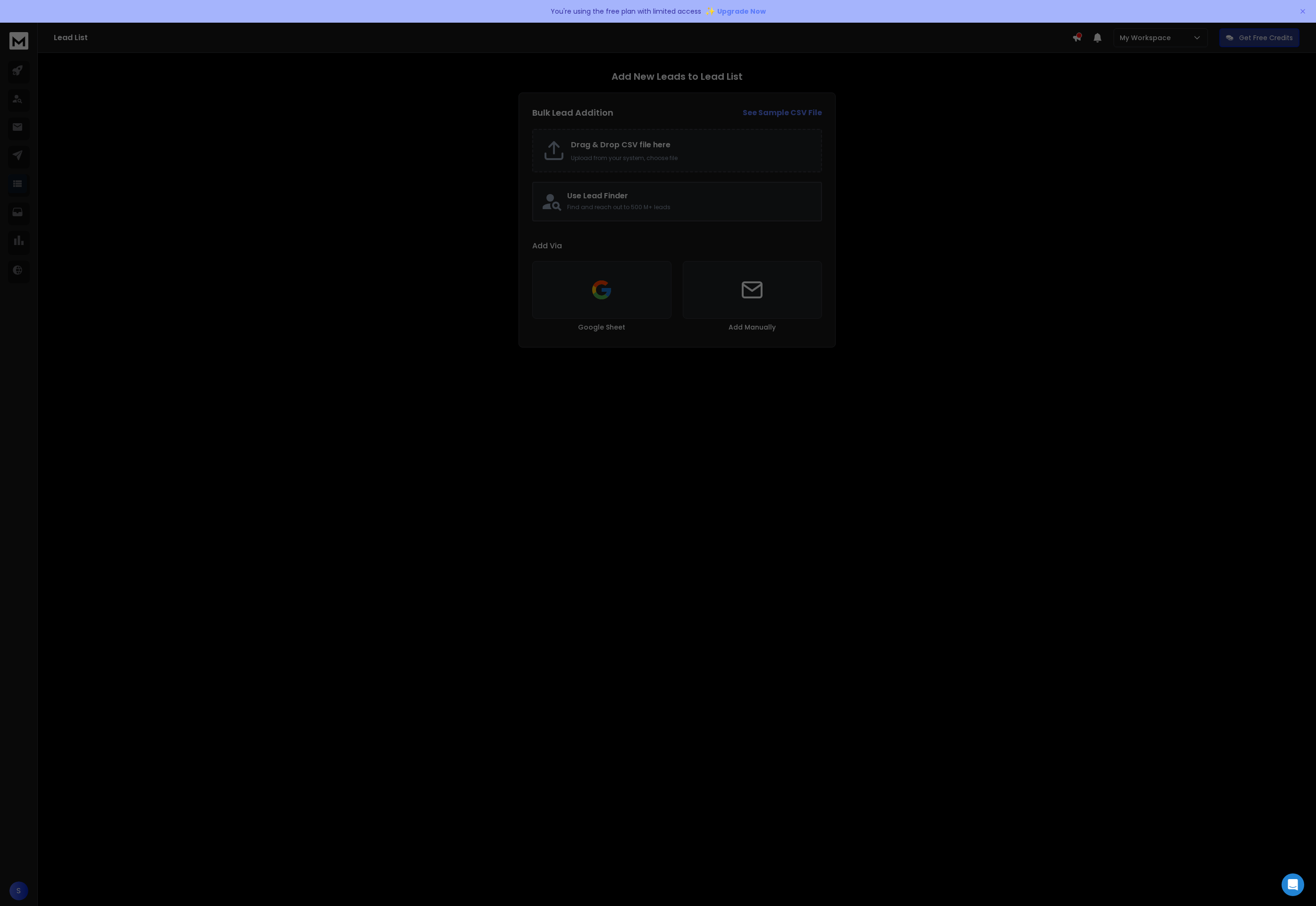
click at [19, 97] on div at bounding box center [19, 100] width 22 height 23
click at [19, 118] on div at bounding box center [19, 129] width 22 height 23
click at [1084, 34] on div "My Workspace Get Free Credits" at bounding box center [1185, 37] width 228 height 19
click at [1079, 35] on div at bounding box center [1079, 35] width 6 height 6
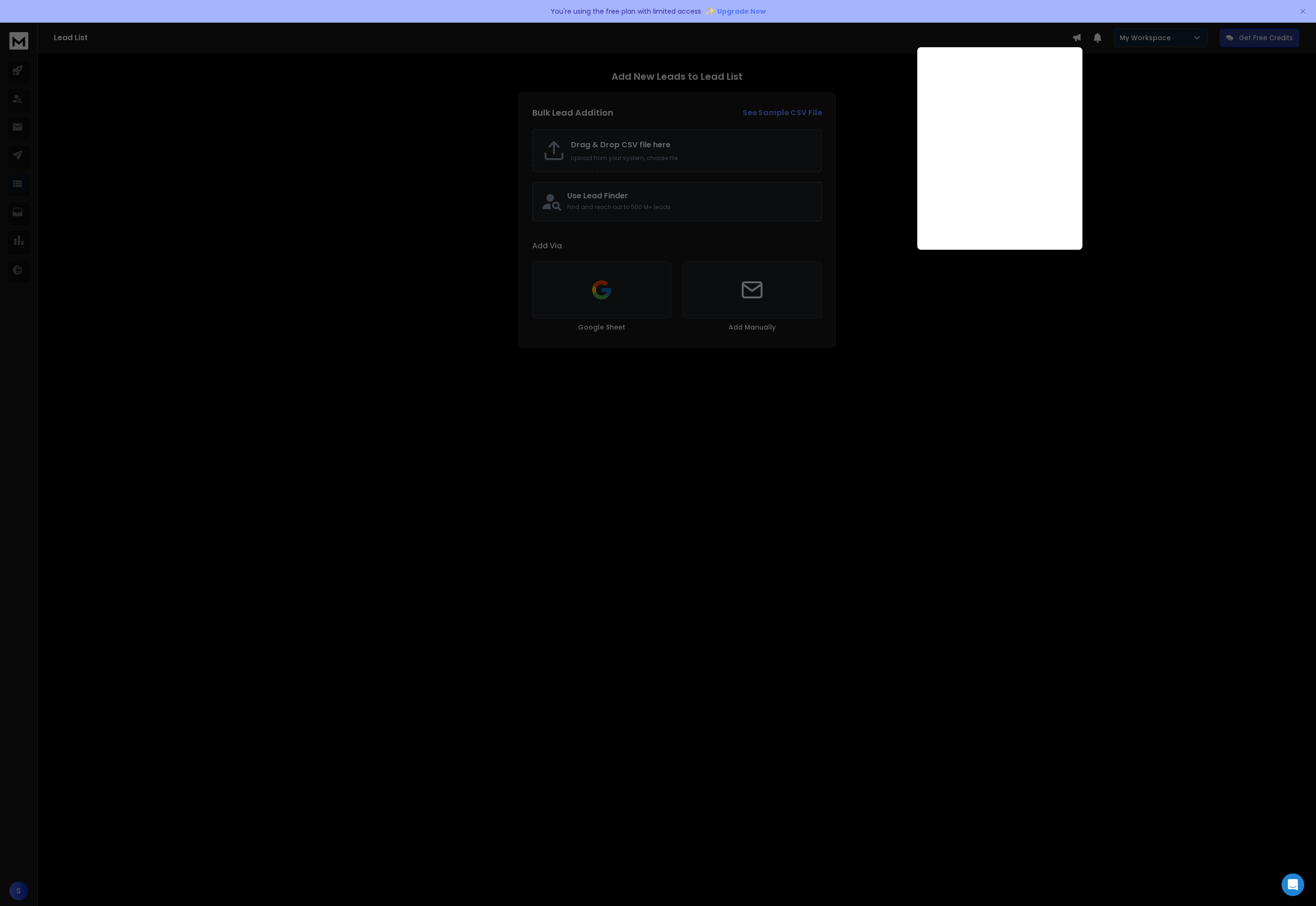
click at [1143, 45] on button "My Workspace" at bounding box center [1160, 37] width 94 height 19
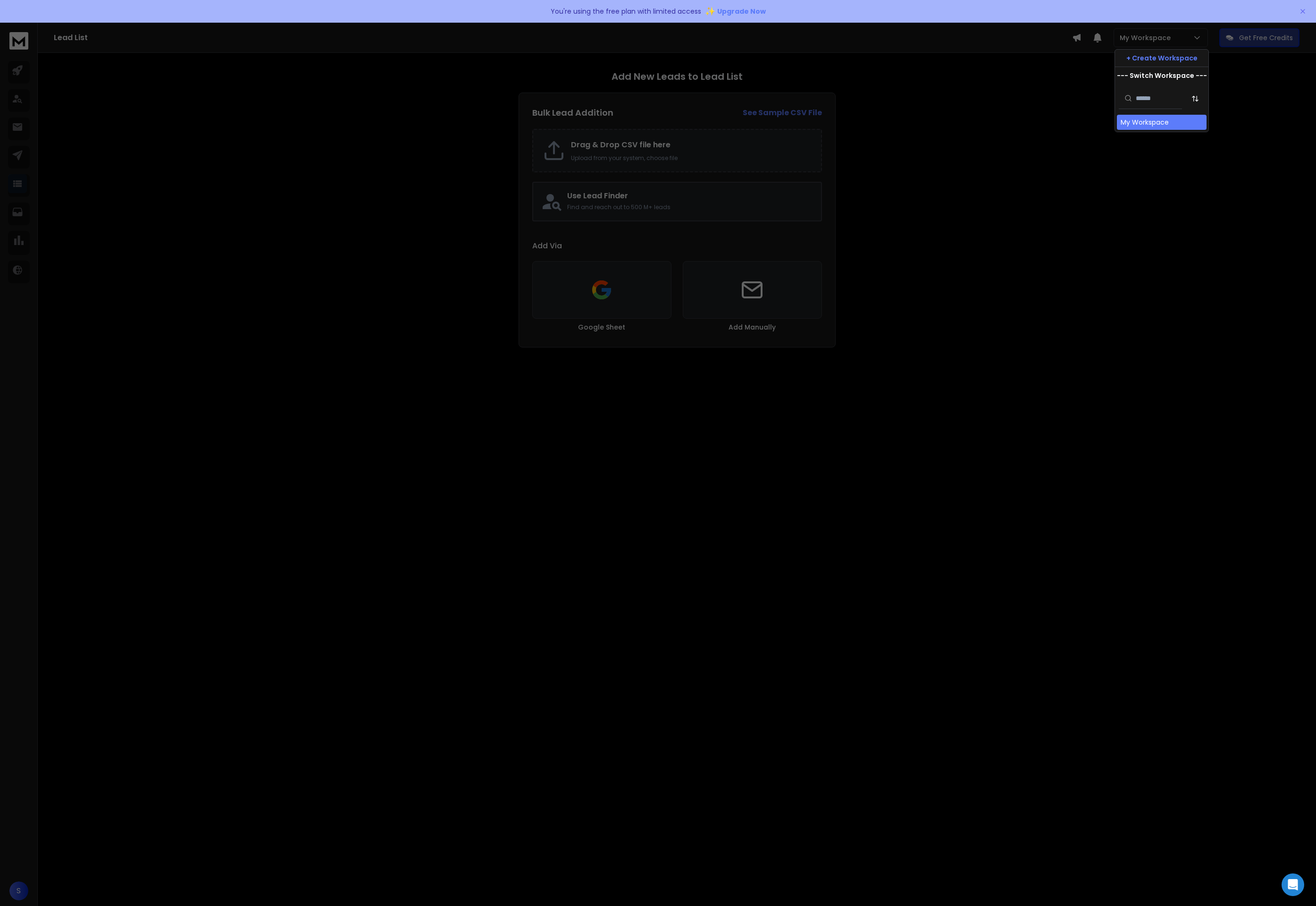
click at [1161, 100] on input "text" at bounding box center [1156, 98] width 41 height 21
click at [1225, 66] on div "Add New Leads to Lead List Bulk Lead Addition See Sample CSV File Drag & Drop C…" at bounding box center [658, 185] width 1316 height 325
click at [23, 215] on div at bounding box center [19, 213] width 22 height 23
click at [11, 276] on div at bounding box center [19, 272] width 22 height 23
click at [25, 226] on div at bounding box center [19, 172] width 22 height 222
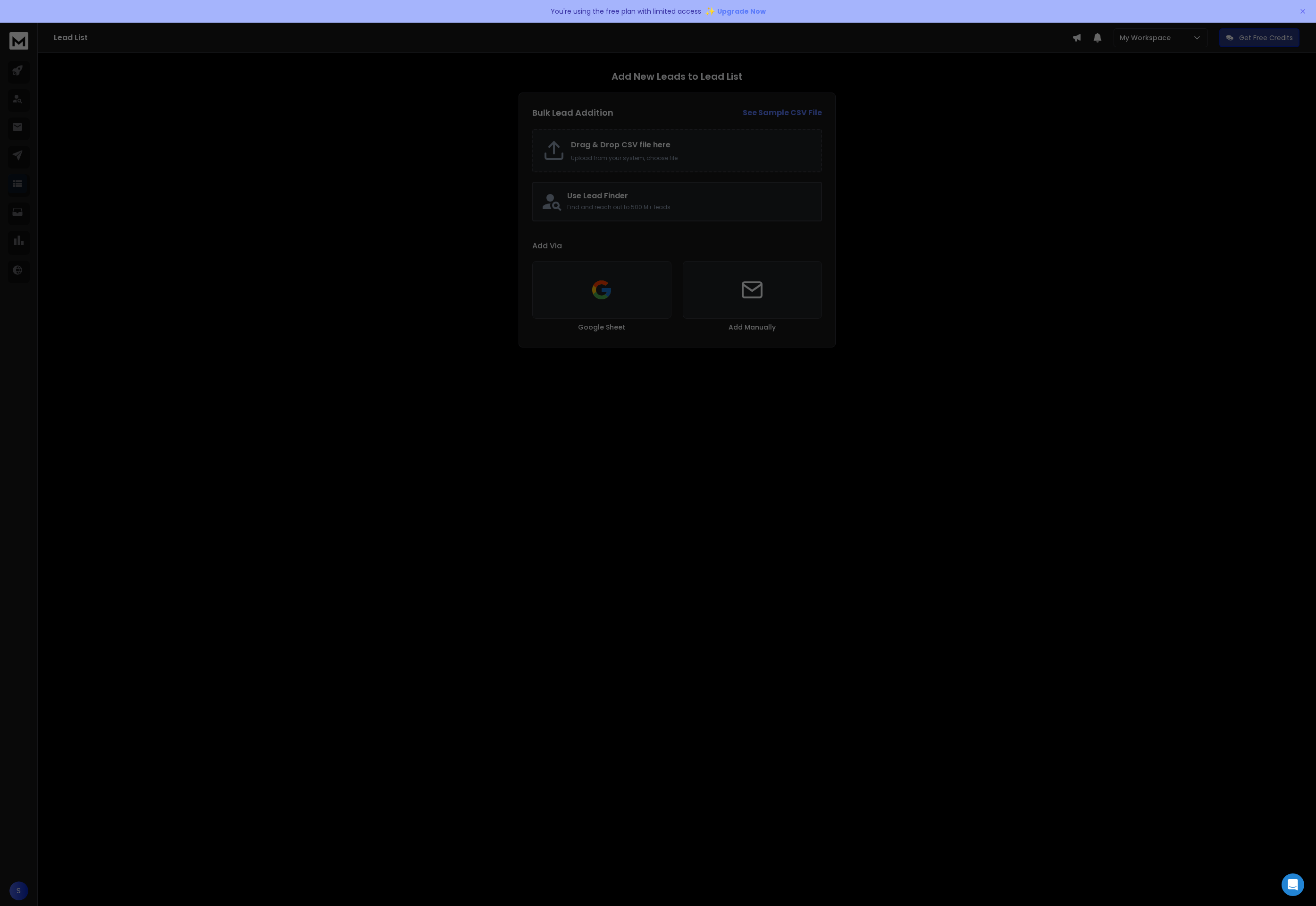
click at [25, 67] on div at bounding box center [19, 72] width 22 height 23
click at [784, 112] on strong "See Sample CSV File" at bounding box center [782, 113] width 79 height 11
click at [296, 127] on div "Add New Leads to Lead List Bulk Lead Addition See Sample CSV File Drag & Drop C…" at bounding box center [677, 208] width 1278 height 277
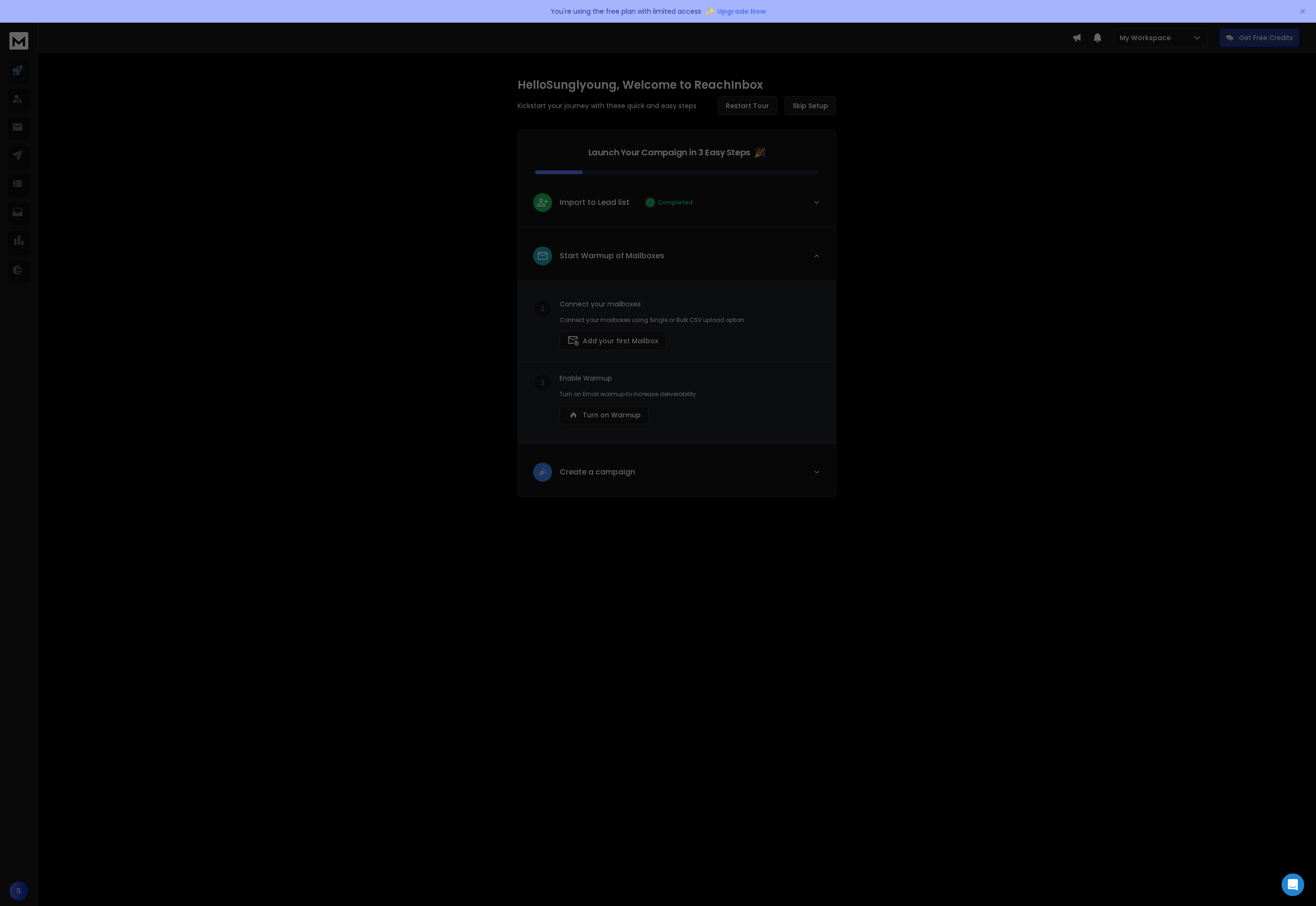
click at [945, 234] on div "Hello Sunglyoung , Welcome to ReachInbox Kickstart your journey with these quic…" at bounding box center [677, 288] width 1248 height 450
click at [28, 888] on div "S" at bounding box center [19, 466] width 38 height 887
click at [22, 888] on span "S" at bounding box center [19, 890] width 19 height 19
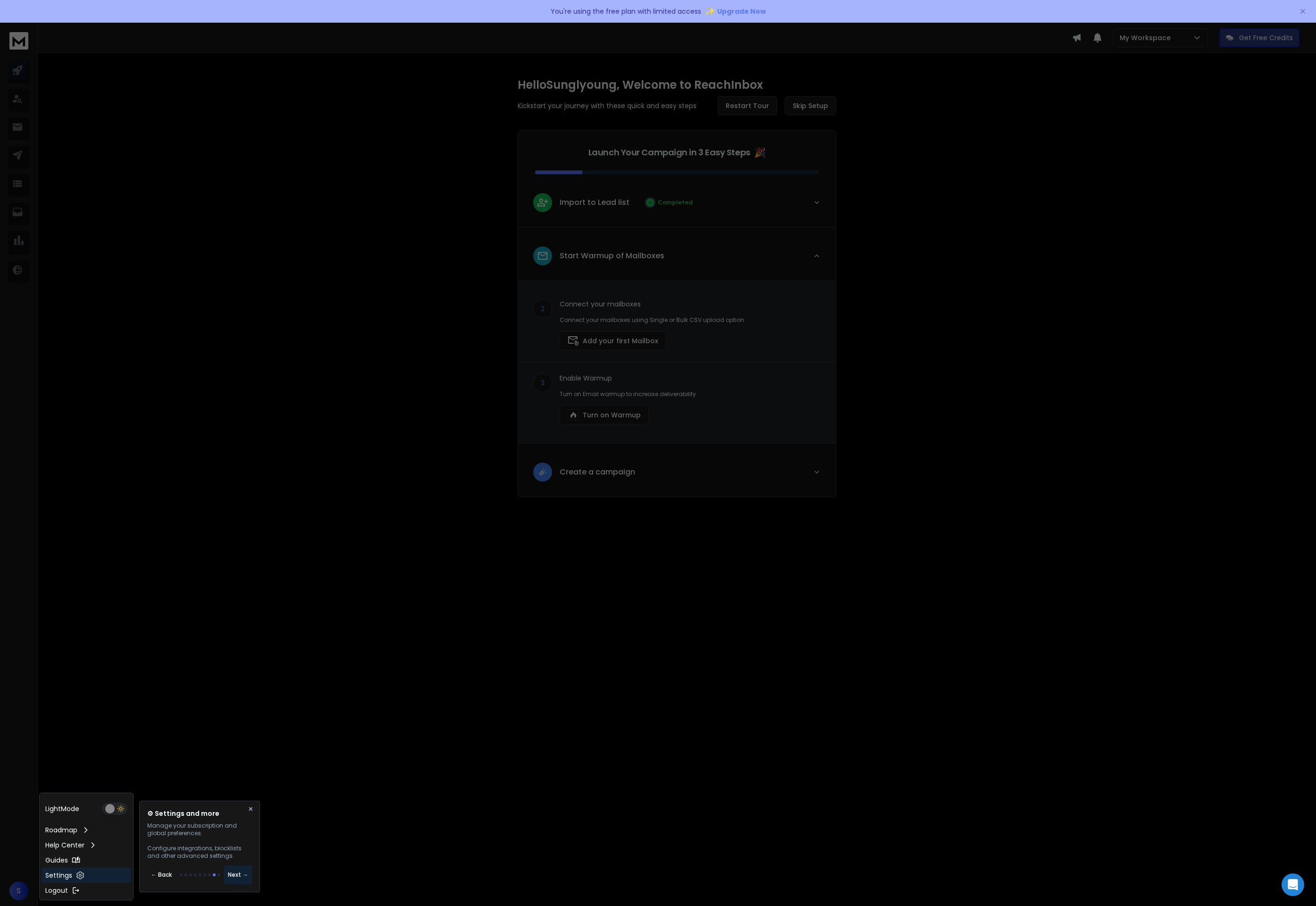
click at [236, 875] on button "Next →" at bounding box center [238, 874] width 28 height 19
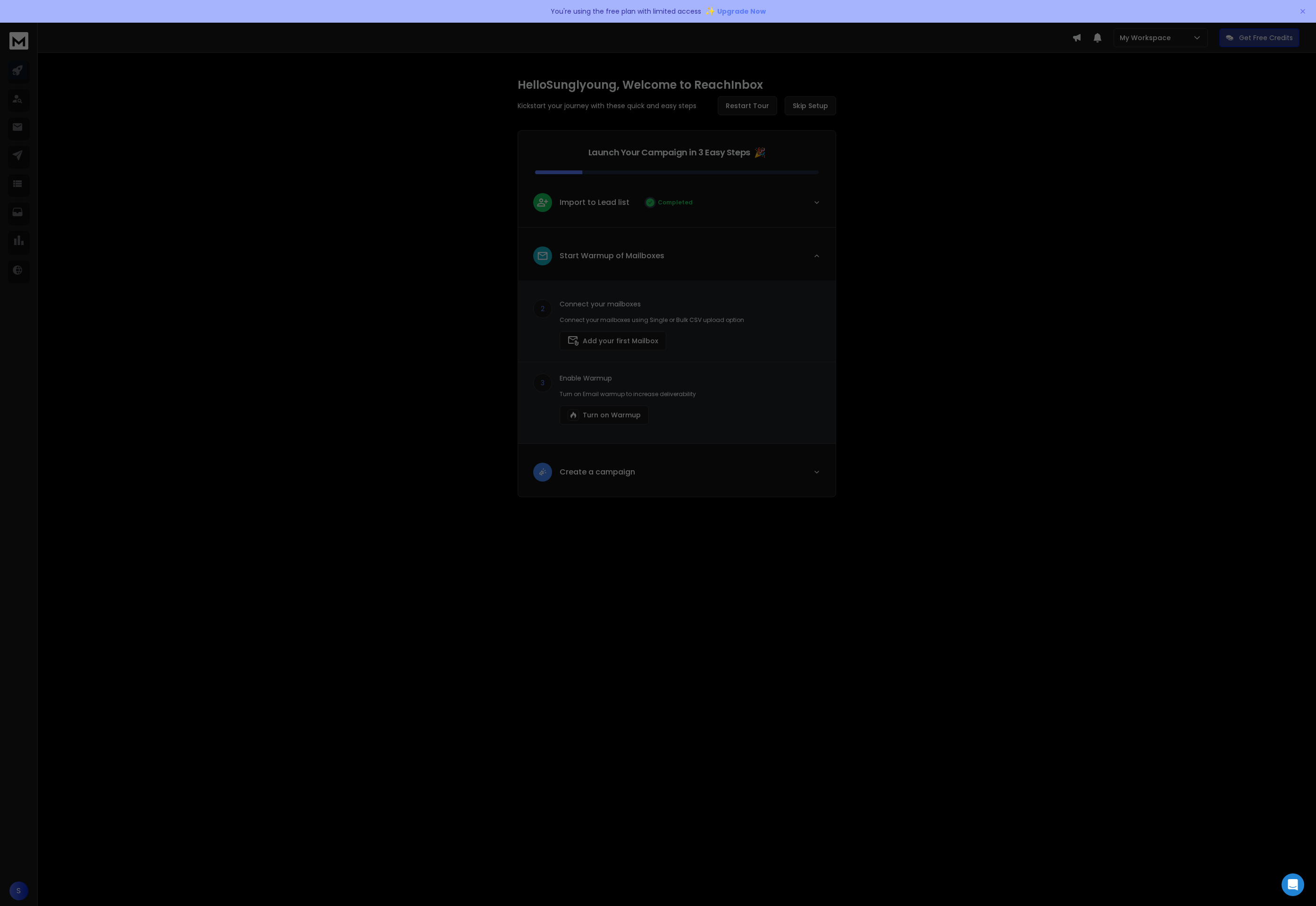
click at [264, 527] on div "You're using the free plan with limited access ✨ Upgrade Now Your warmest leads…" at bounding box center [658, 453] width 1316 height 906
click at [645, 257] on p "Start Warmup of Mailboxes" at bounding box center [612, 256] width 105 height 11
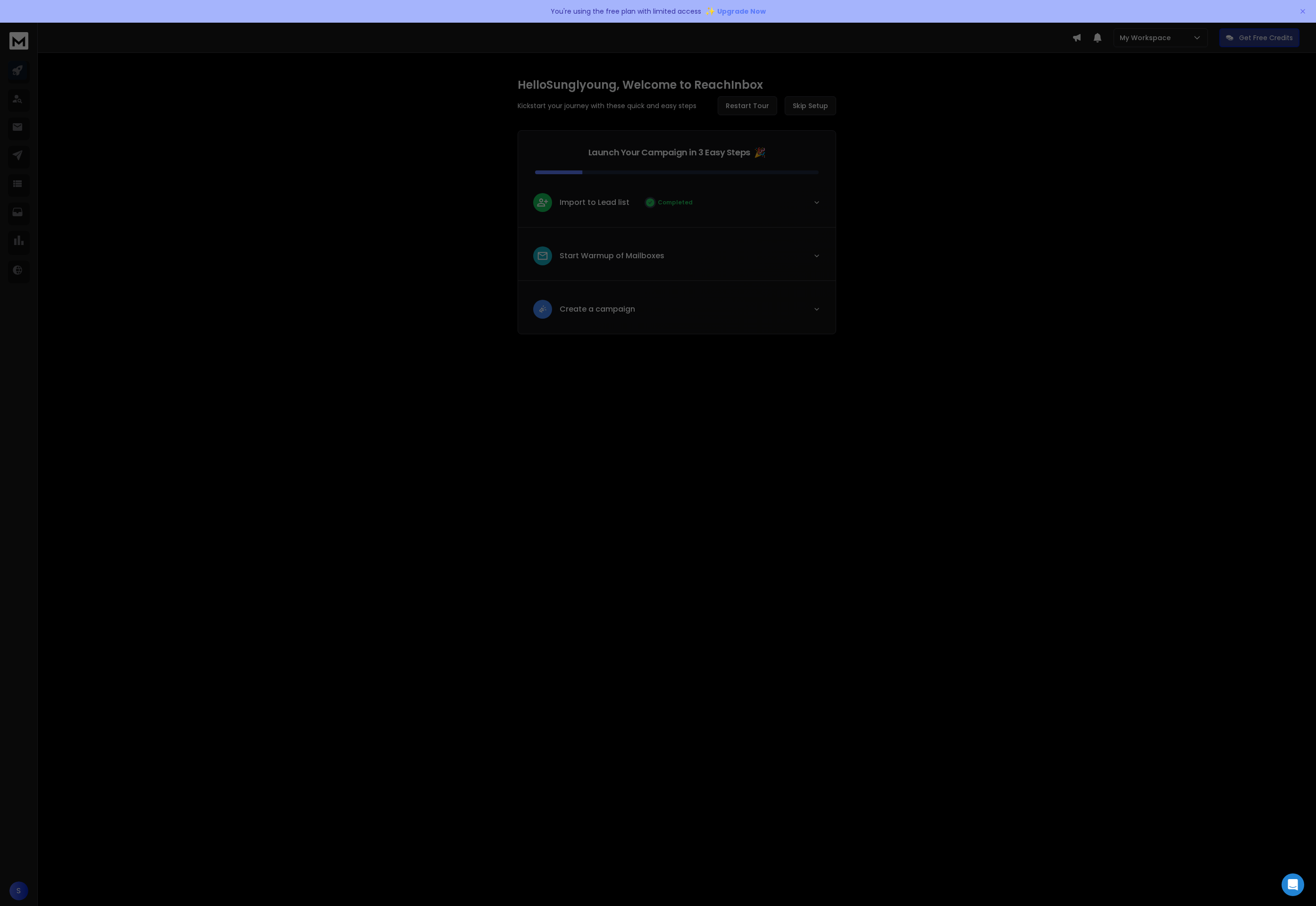
click at [659, 263] on div "Start Warmup of Mailboxes" at bounding box center [598, 255] width 131 height 19
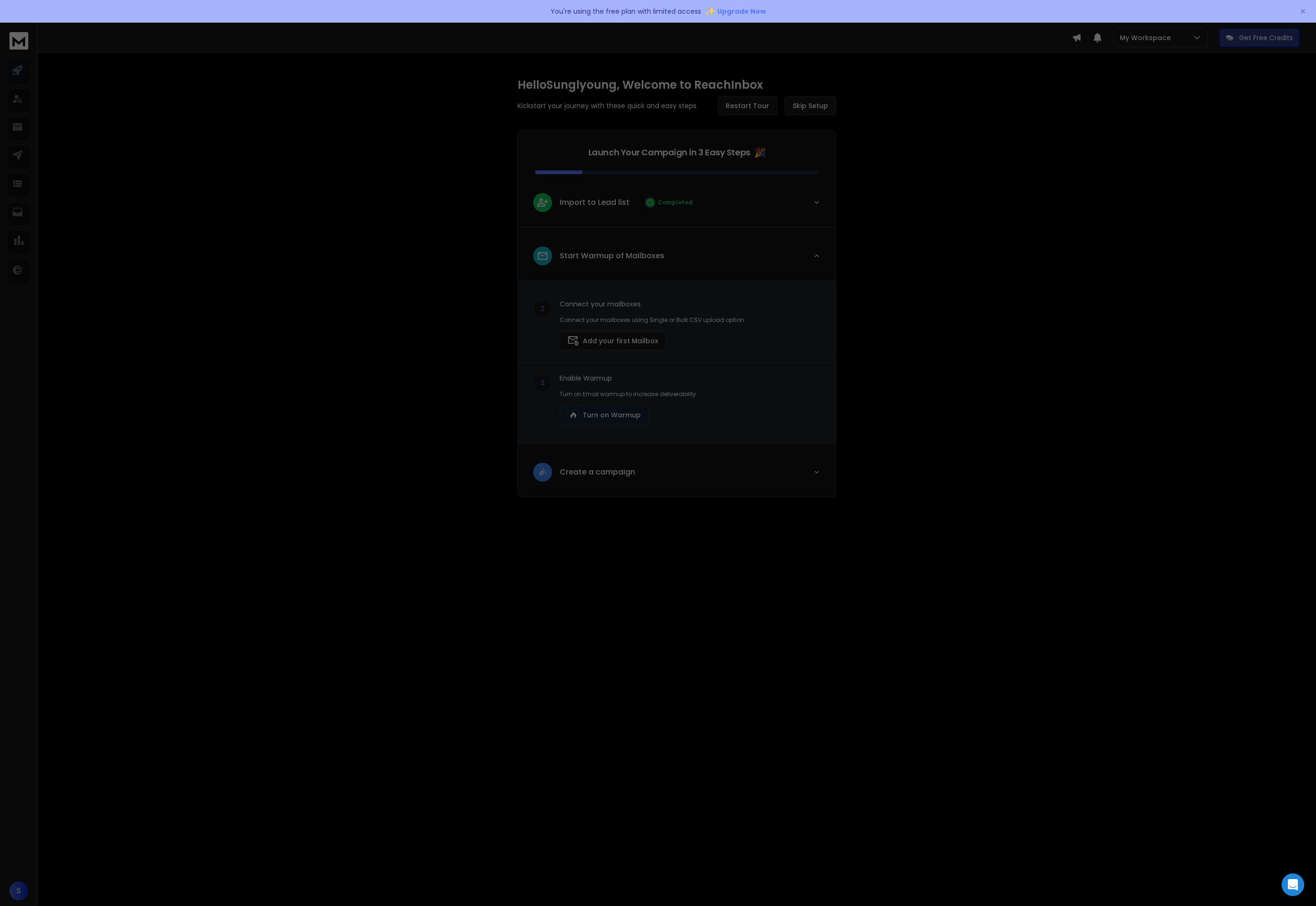
click at [604, 419] on button "Turn on Warmup" at bounding box center [604, 414] width 89 height 19
click at [617, 338] on button "Add your first Mailbox" at bounding box center [613, 341] width 107 height 19
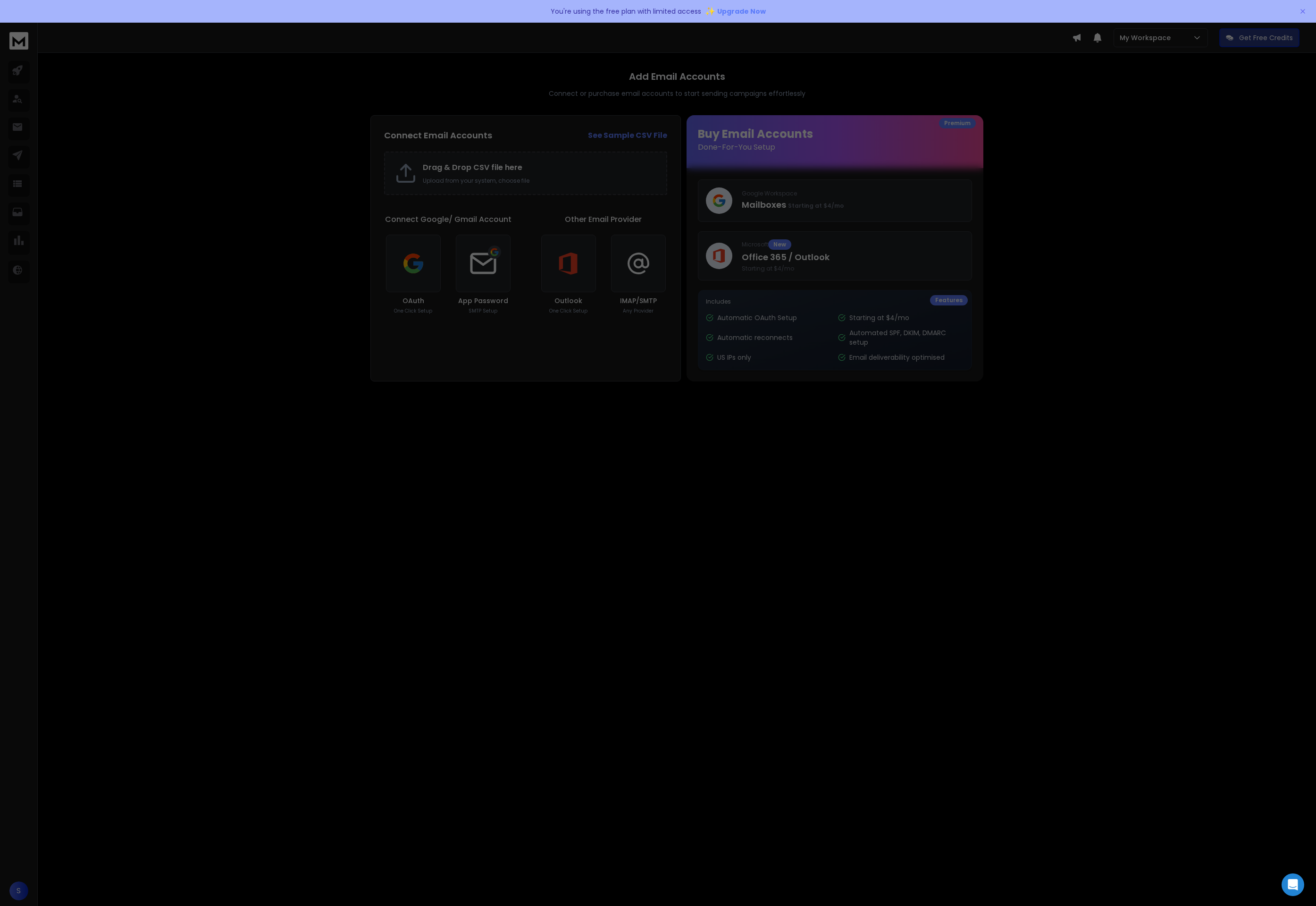
click at [822, 202] on span "Starting at $4/mo" at bounding box center [815, 206] width 56 height 8
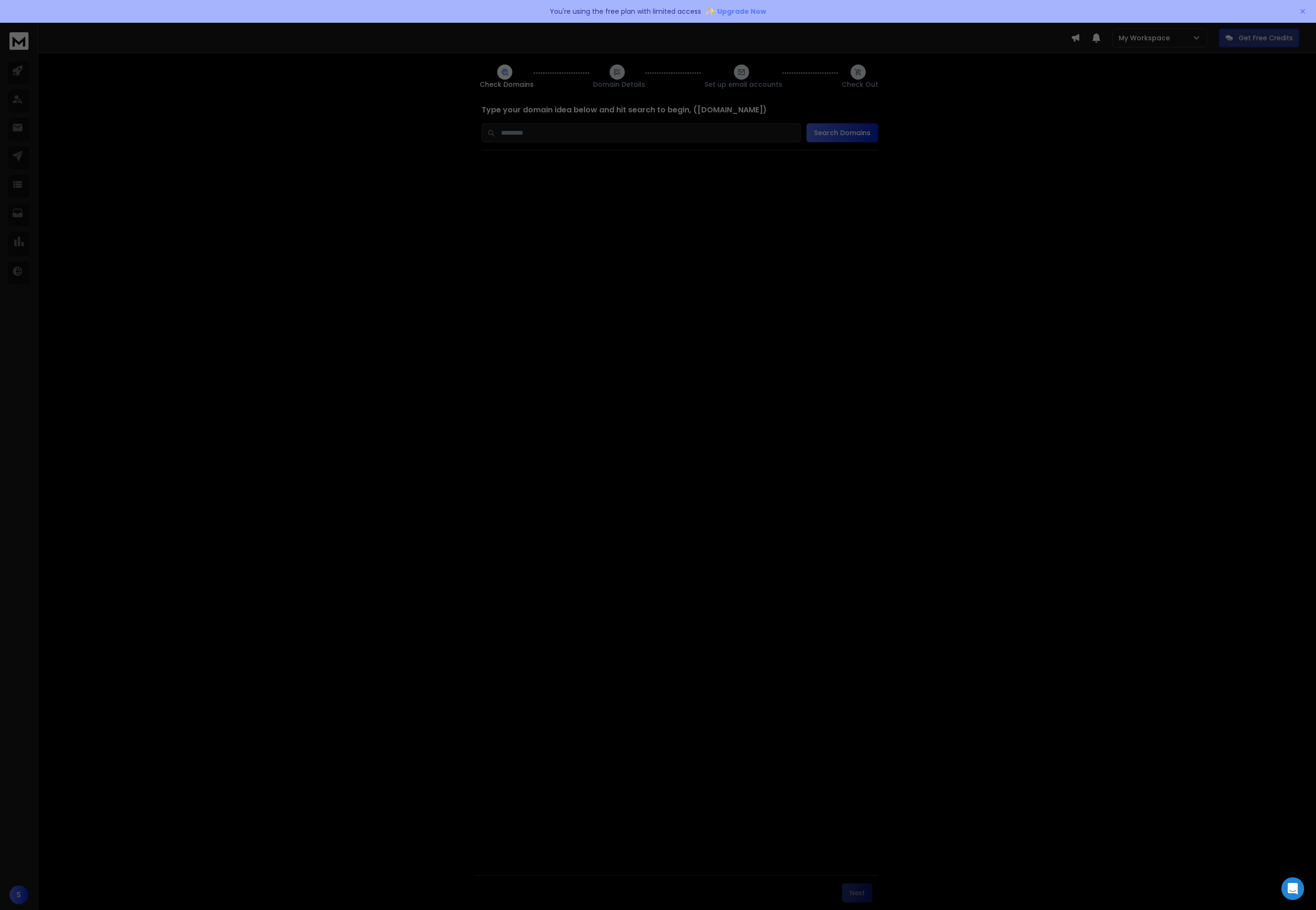
click at [24, 37] on img at bounding box center [19, 41] width 19 height 17
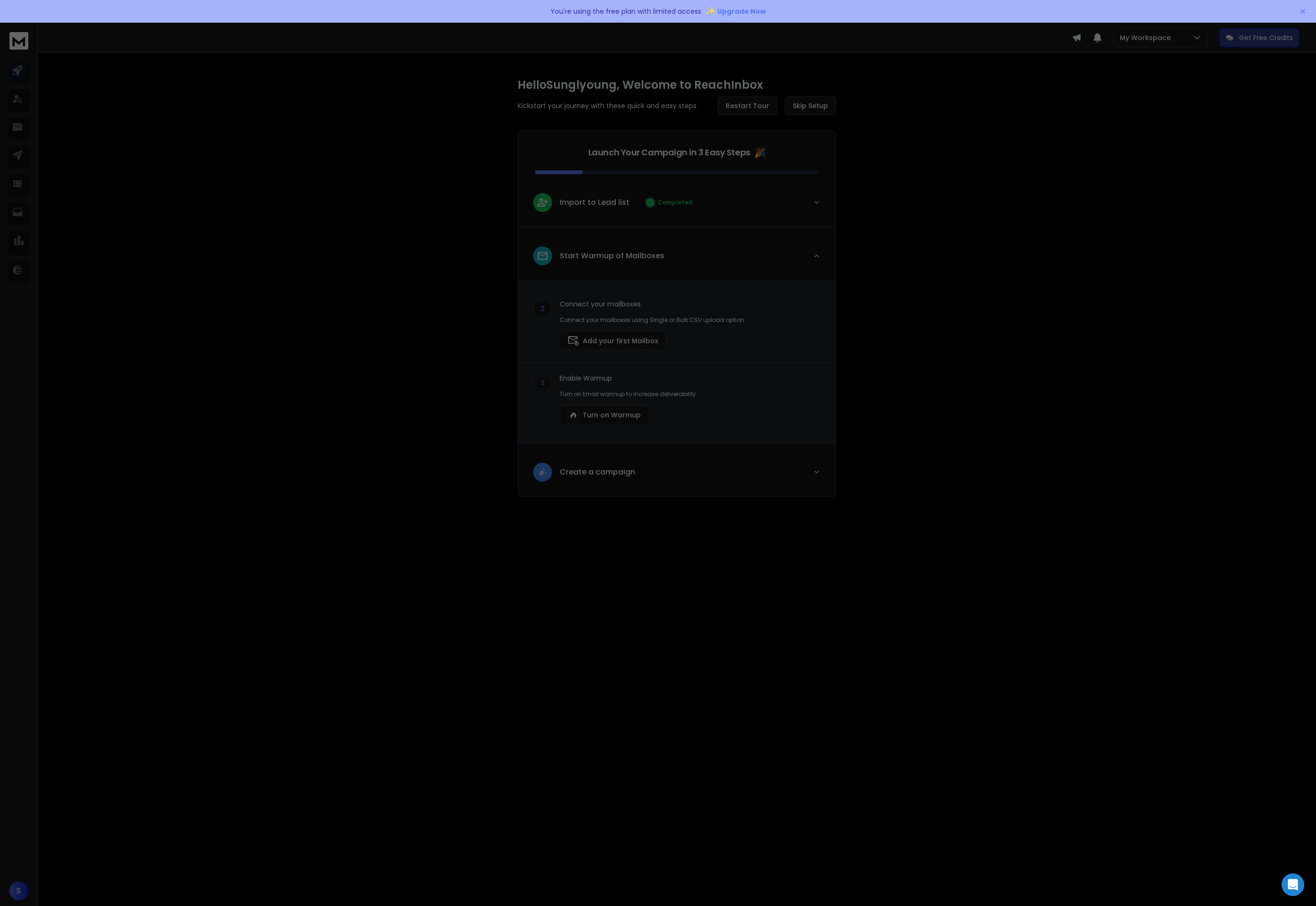
click at [683, 205] on p "Completed" at bounding box center [675, 202] width 35 height 8
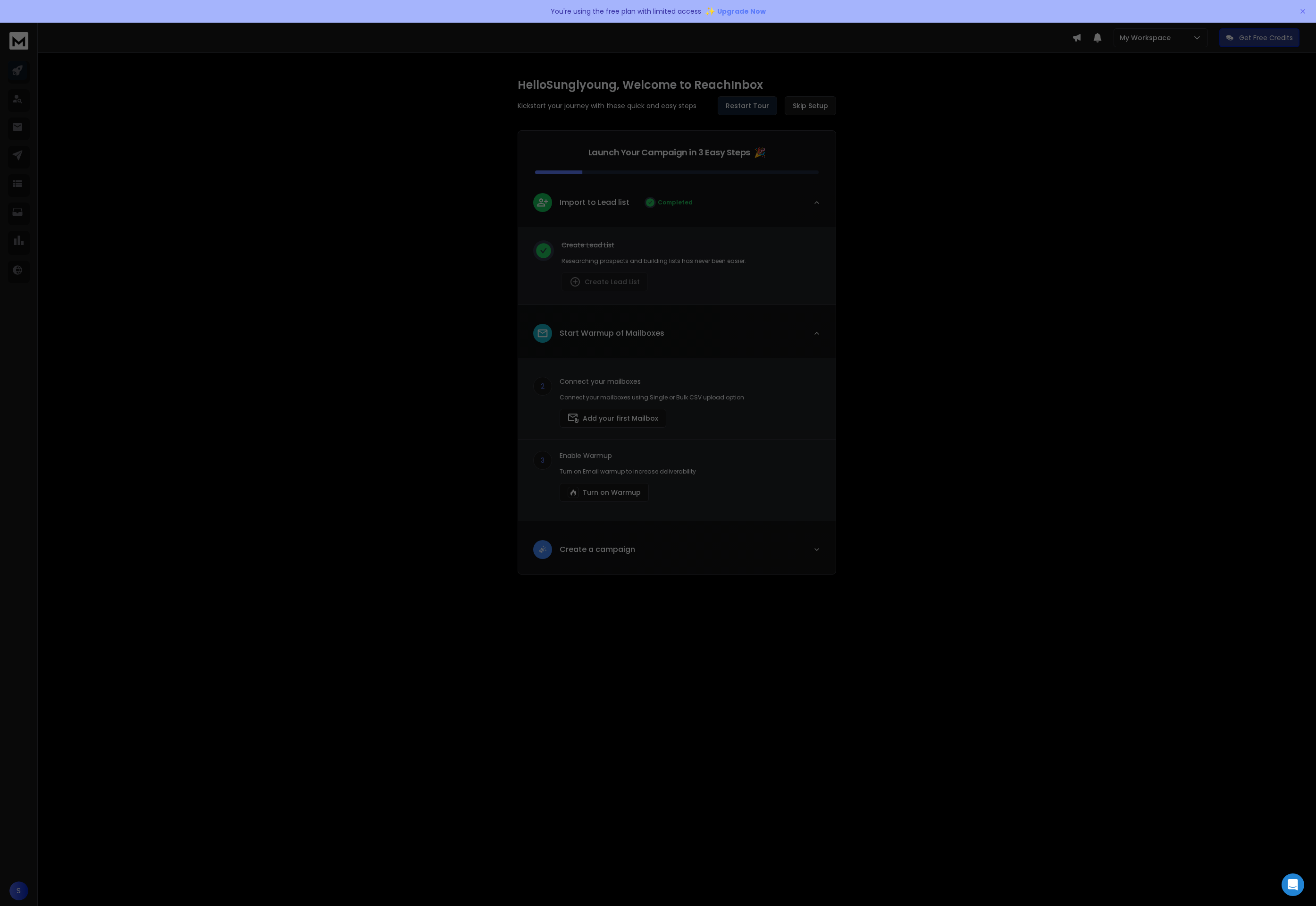
click at [754, 113] on button "Restart Tour" at bounding box center [747, 105] width 59 height 19
click at [146, 134] on button "Next →" at bounding box center [134, 136] width 28 height 19
click at [137, 159] on button "Next →" at bounding box center [134, 160] width 28 height 19
click at [130, 195] on button "Next →" at bounding box center [134, 193] width 28 height 19
click at [148, 144] on button "×" at bounding box center [146, 144] width 6 height 8
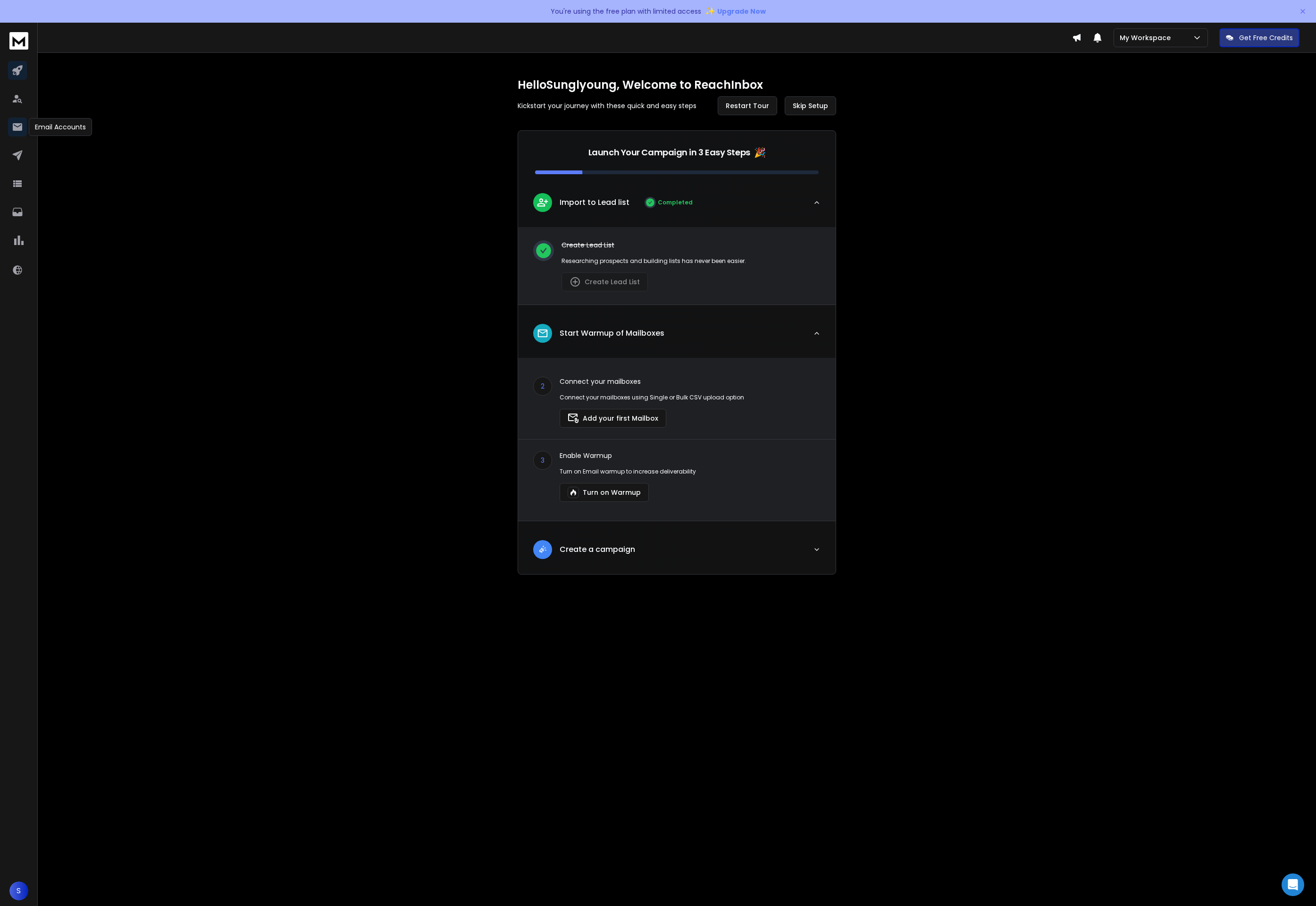
click at [16, 127] on icon at bounding box center [18, 127] width 10 height 8
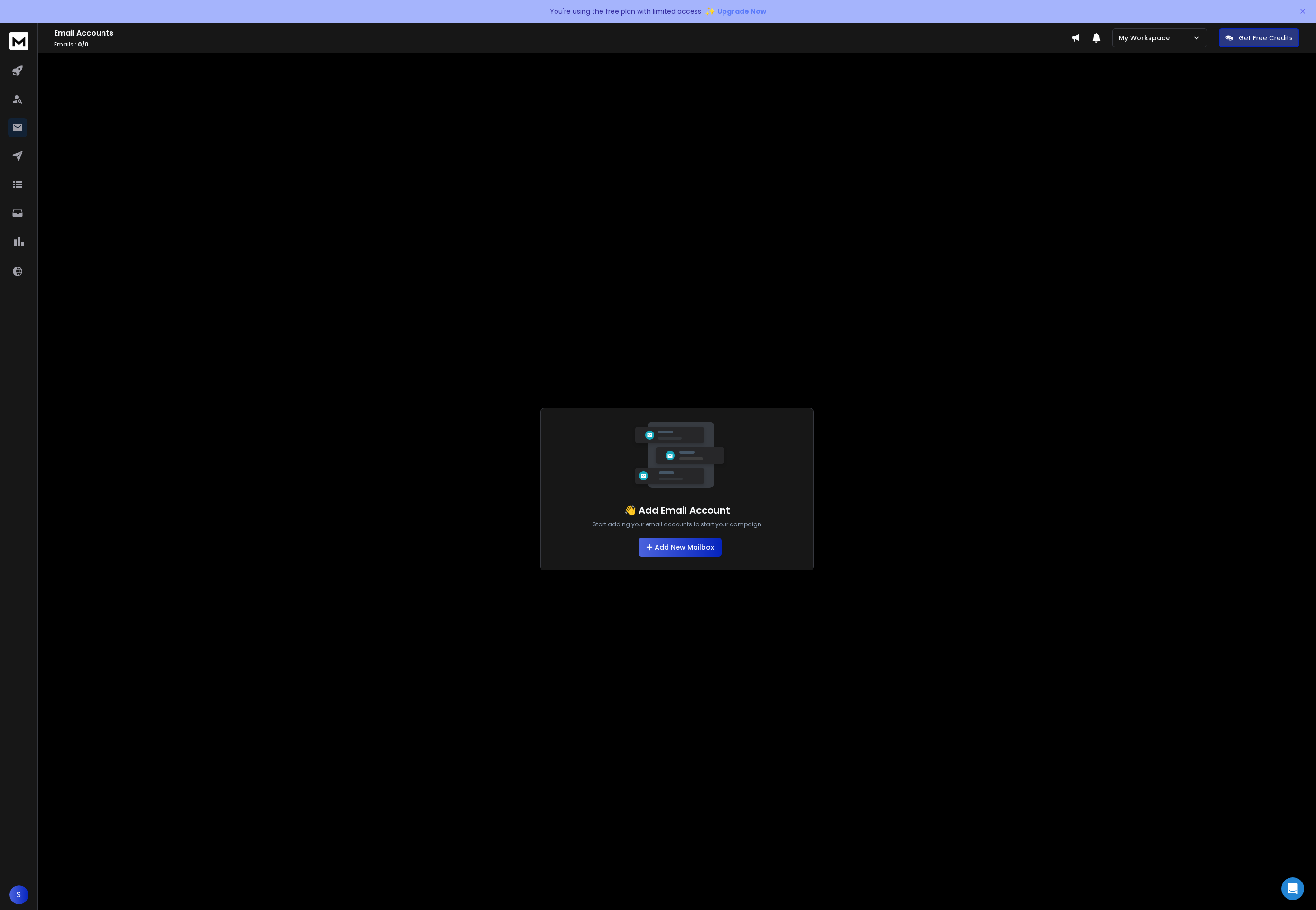
click at [696, 544] on button "Add New Mailbox" at bounding box center [680, 547] width 83 height 19
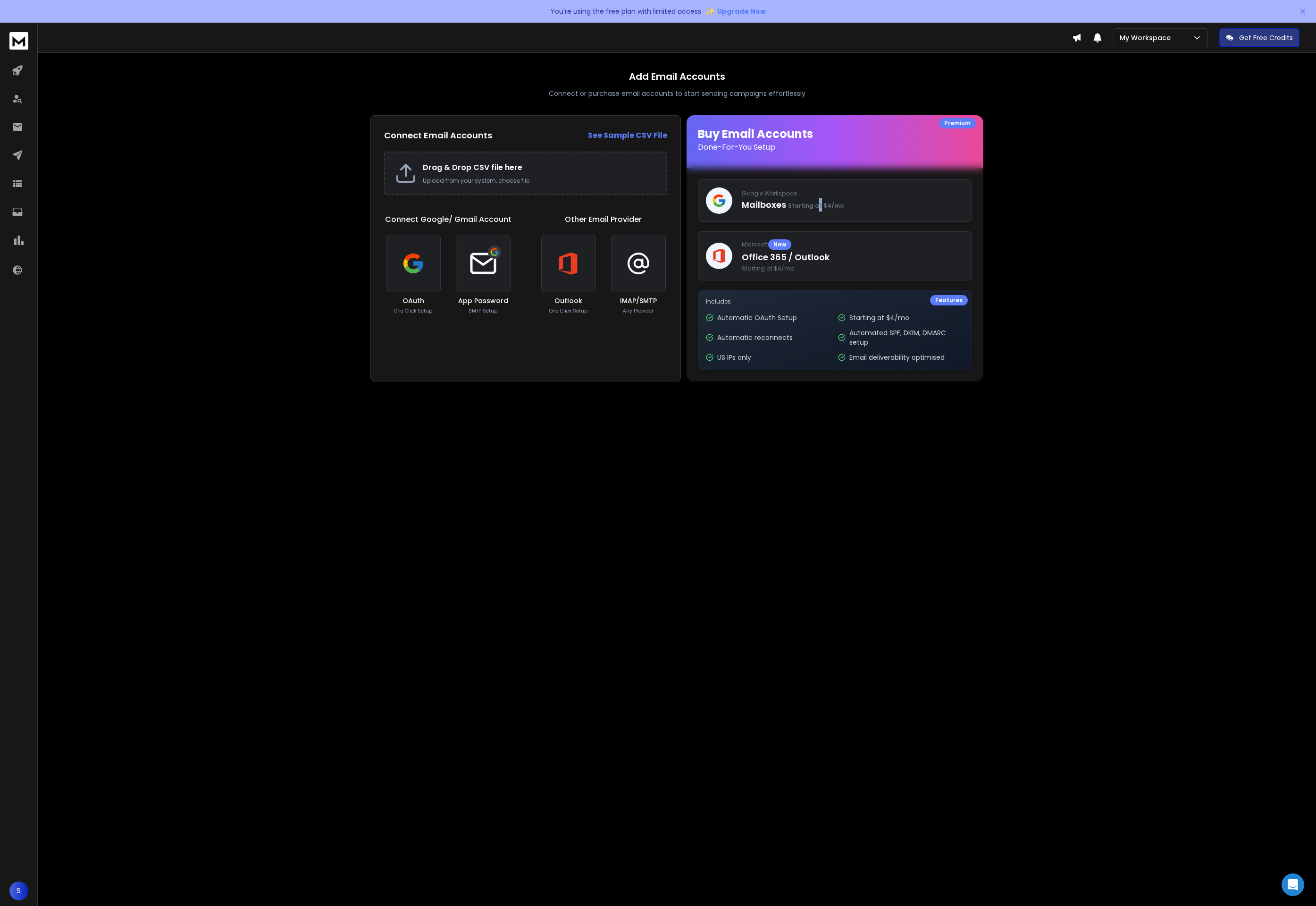
click at [818, 206] on span "Starting at $4/mo" at bounding box center [815, 206] width 56 height 8
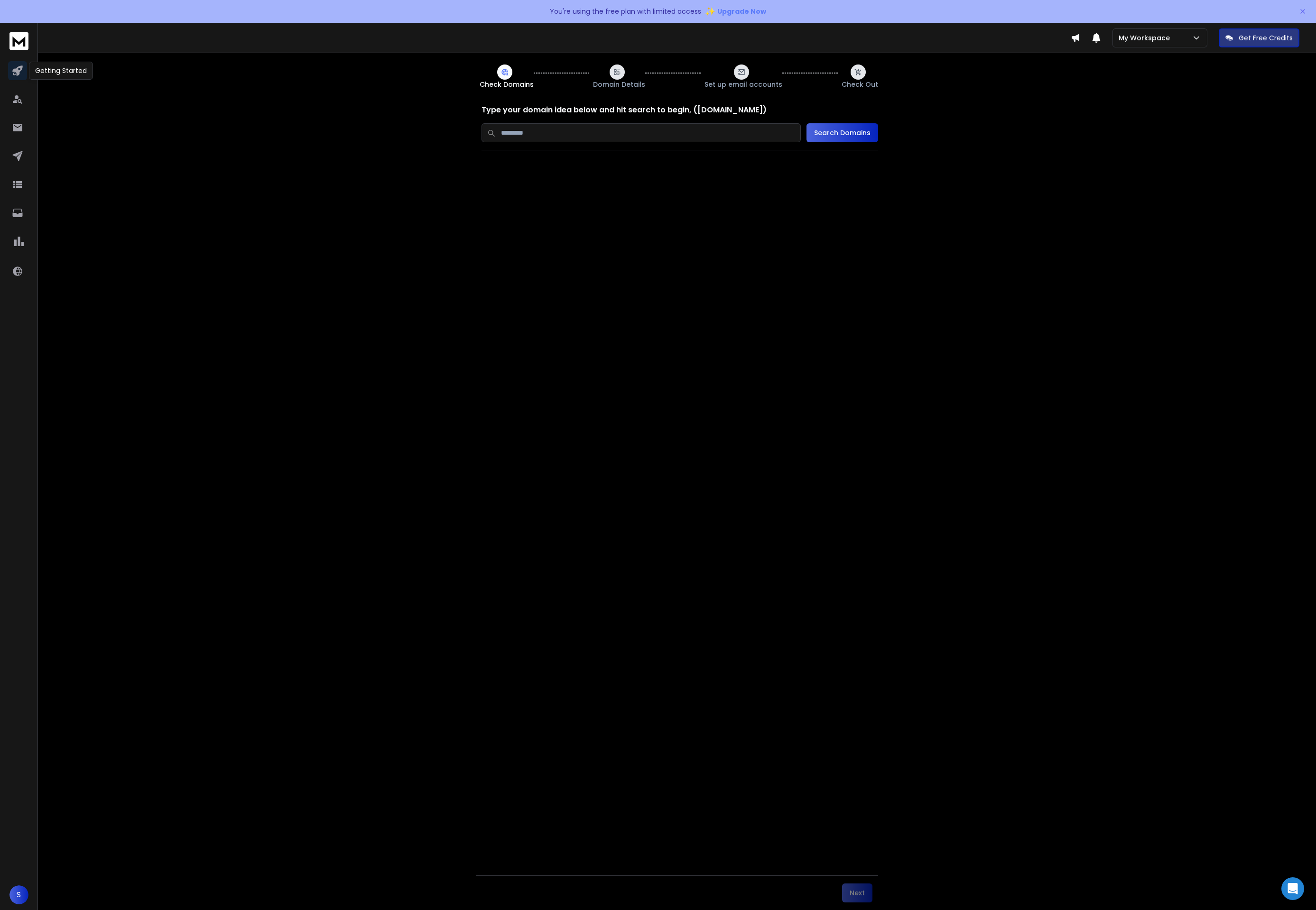
click at [24, 76] on link at bounding box center [17, 70] width 19 height 19
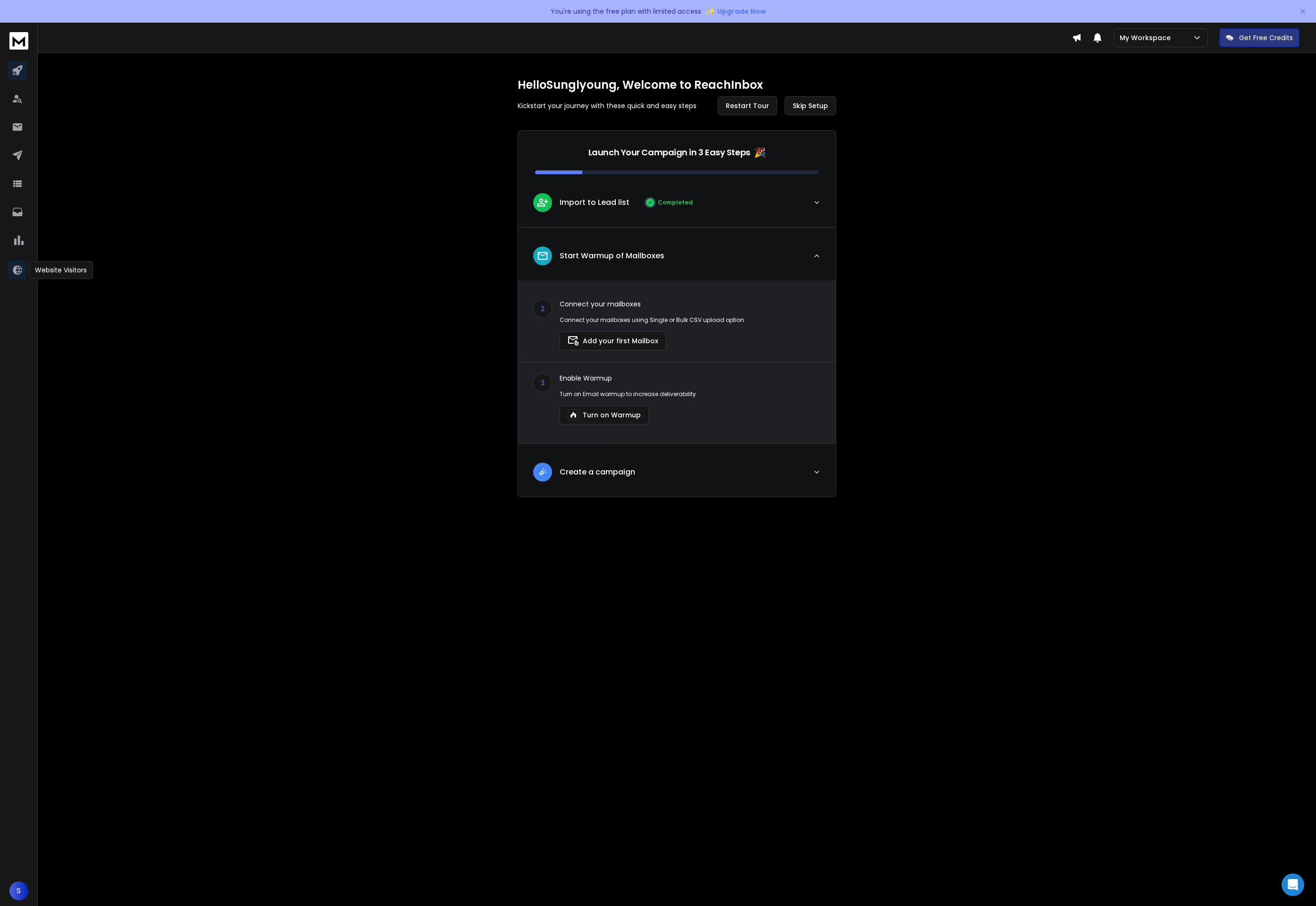
click at [17, 266] on icon at bounding box center [18, 270] width 10 height 10
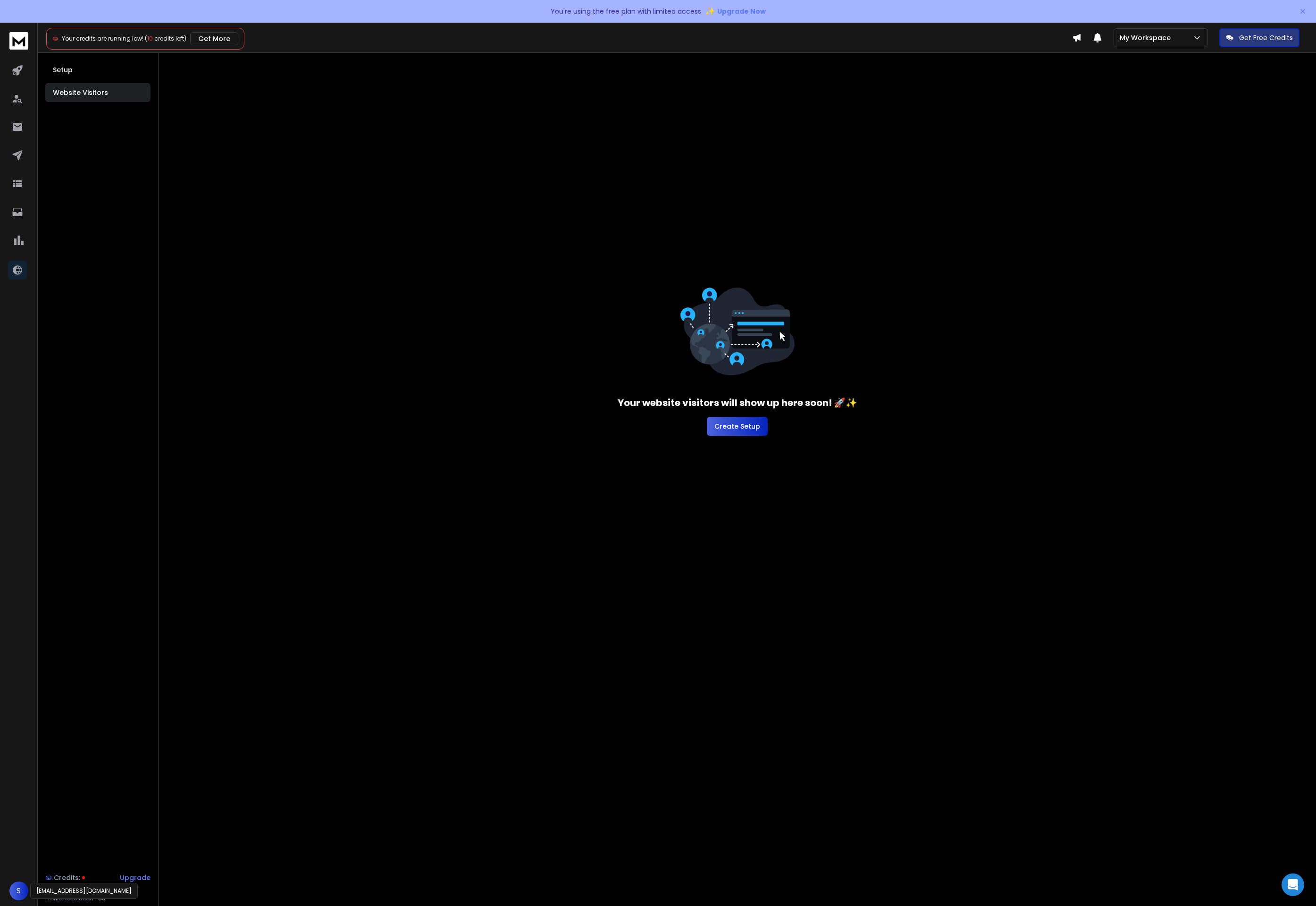
click at [21, 886] on span "S" at bounding box center [19, 890] width 19 height 19
click at [21, 887] on span "S" at bounding box center [19, 890] width 19 height 19
click at [25, 891] on span "S" at bounding box center [19, 890] width 19 height 19
click at [99, 876] on div "Settings" at bounding box center [86, 875] width 89 height 15
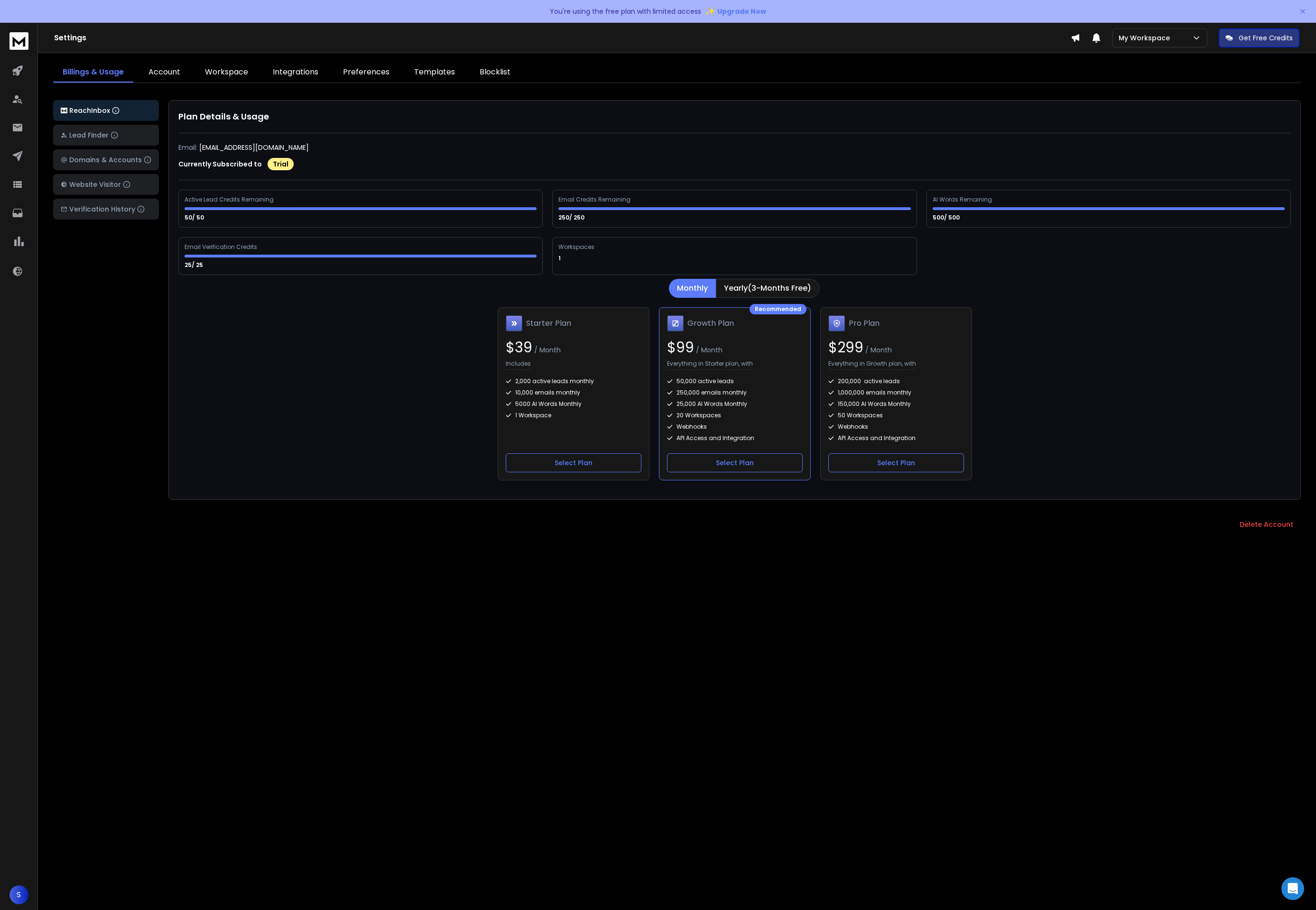
click at [178, 66] on link "Account" at bounding box center [164, 73] width 50 height 20
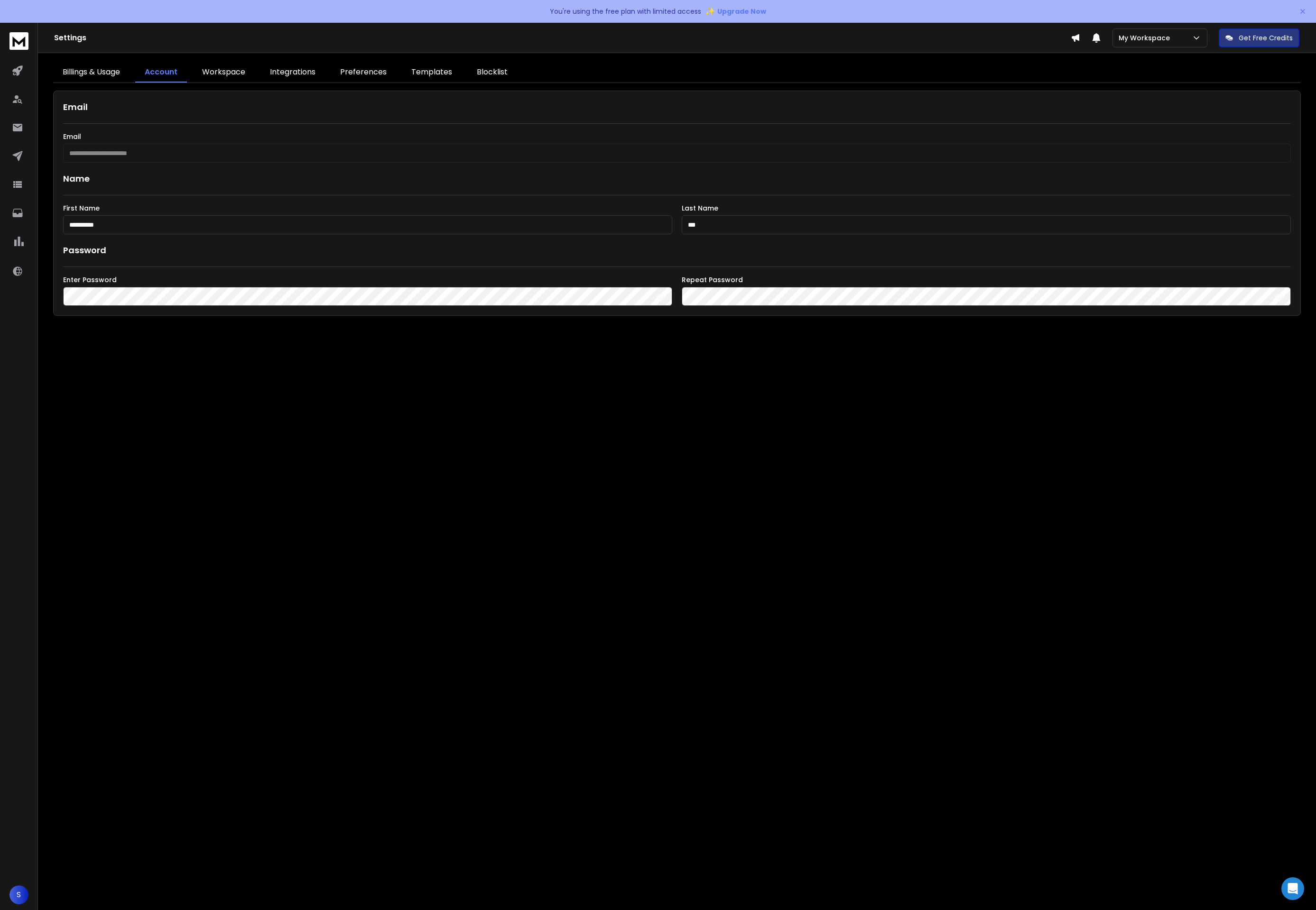
click at [300, 65] on link "Integrations" at bounding box center [292, 73] width 64 height 20
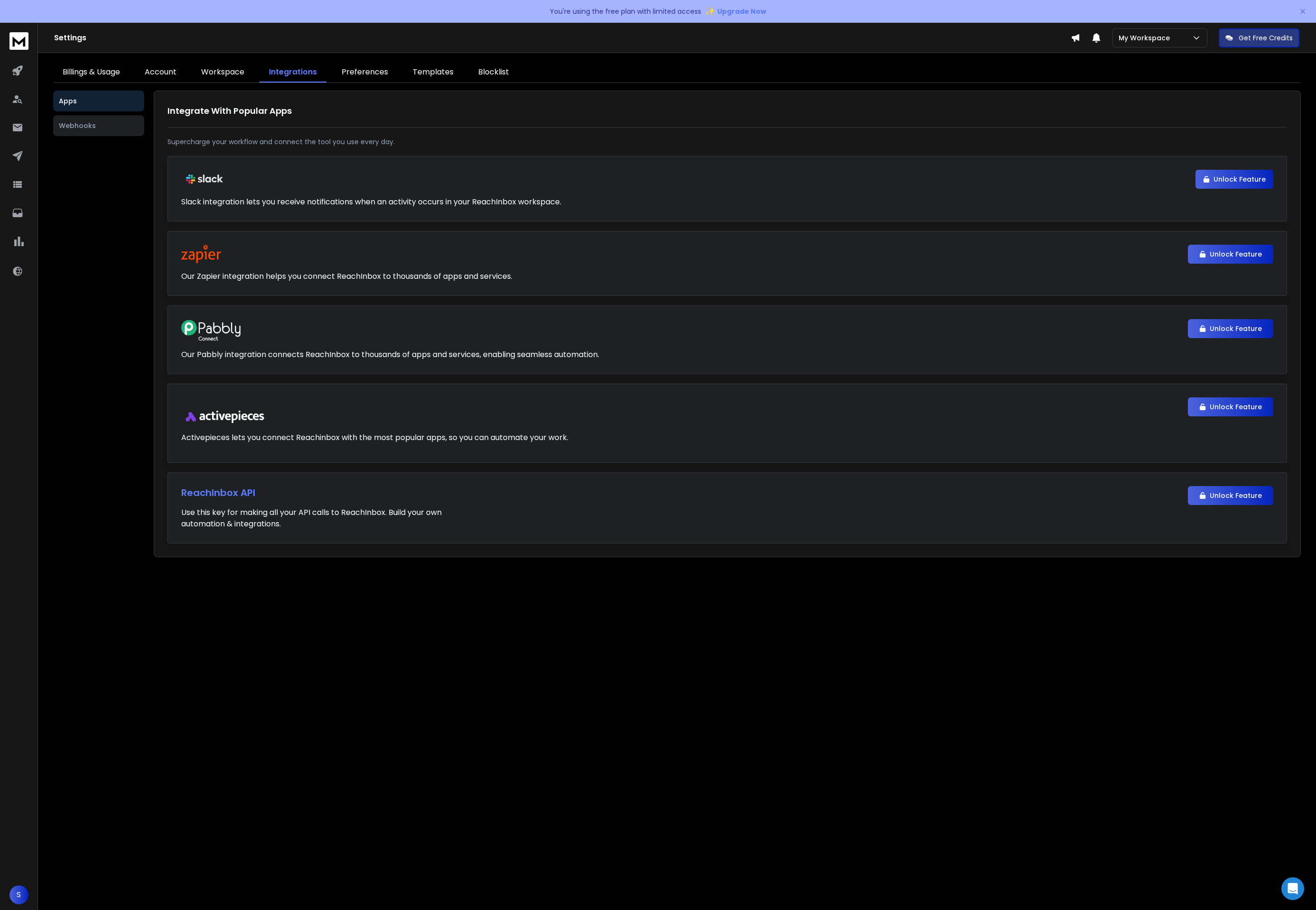
click at [365, 77] on link "Preferences" at bounding box center [364, 73] width 66 height 20
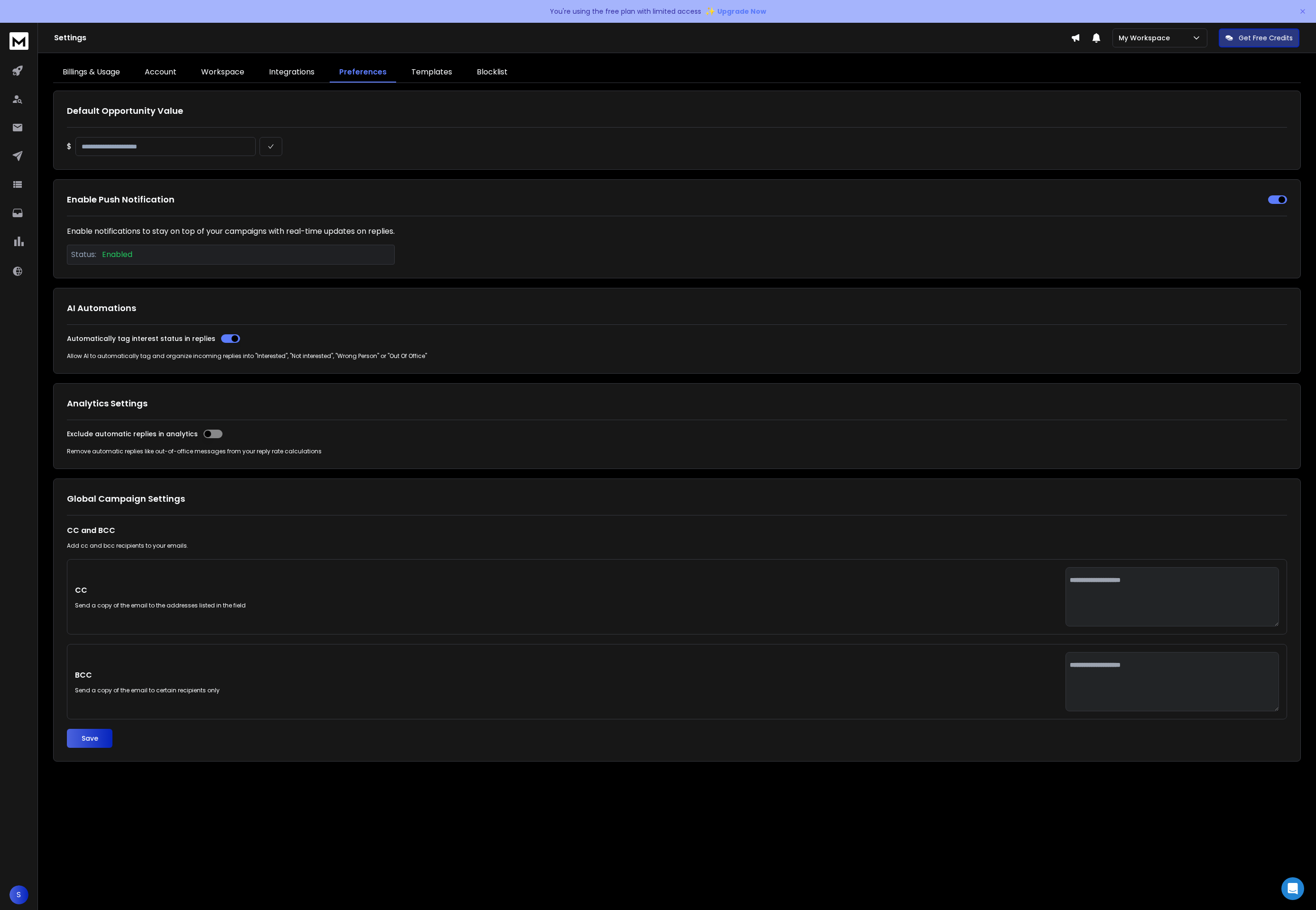
click at [440, 74] on link "Templates" at bounding box center [431, 73] width 59 height 20
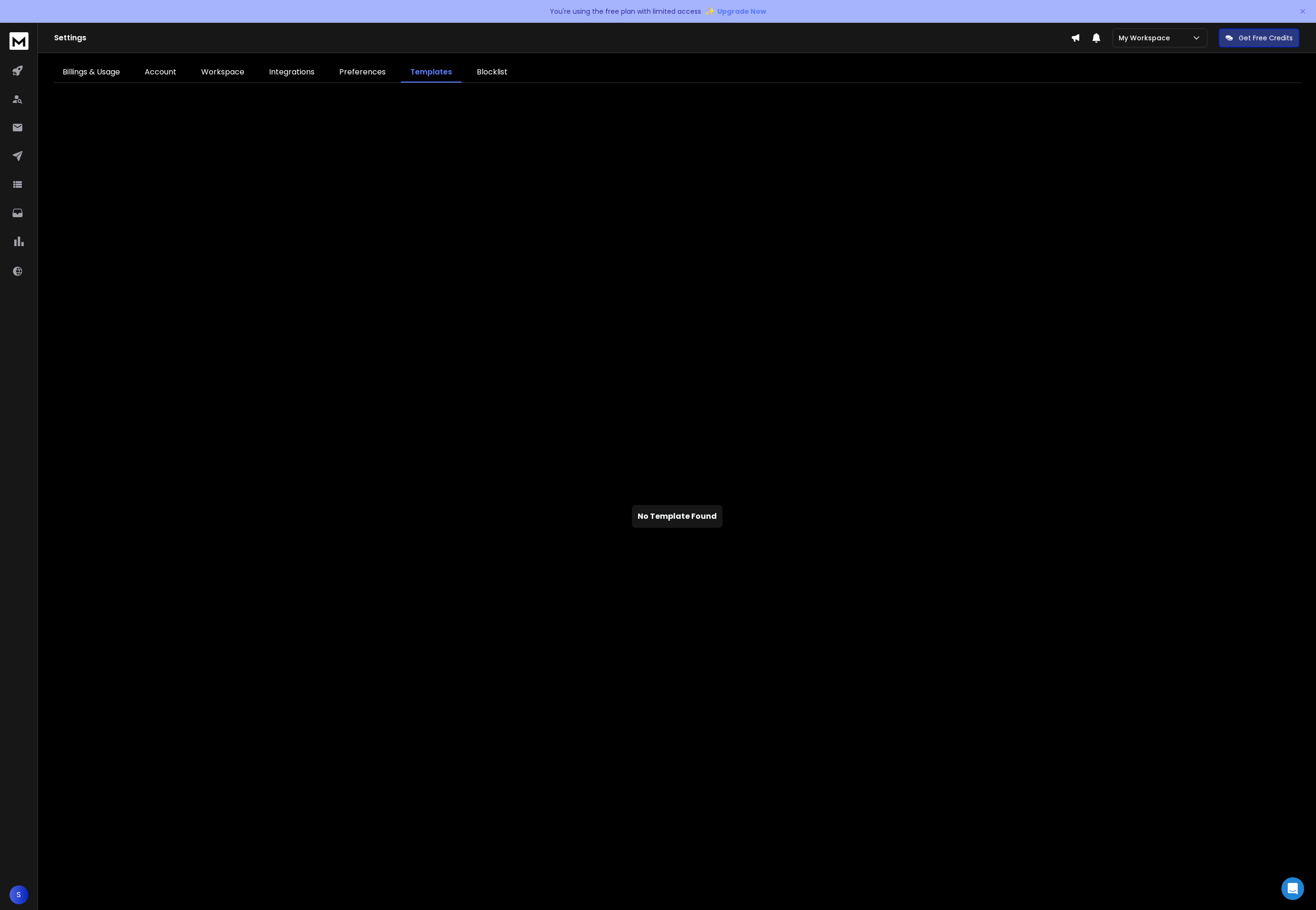
click at [491, 74] on link "Blocklist" at bounding box center [492, 73] width 50 height 20
click at [212, 73] on link "Workspace" at bounding box center [223, 73] width 62 height 20
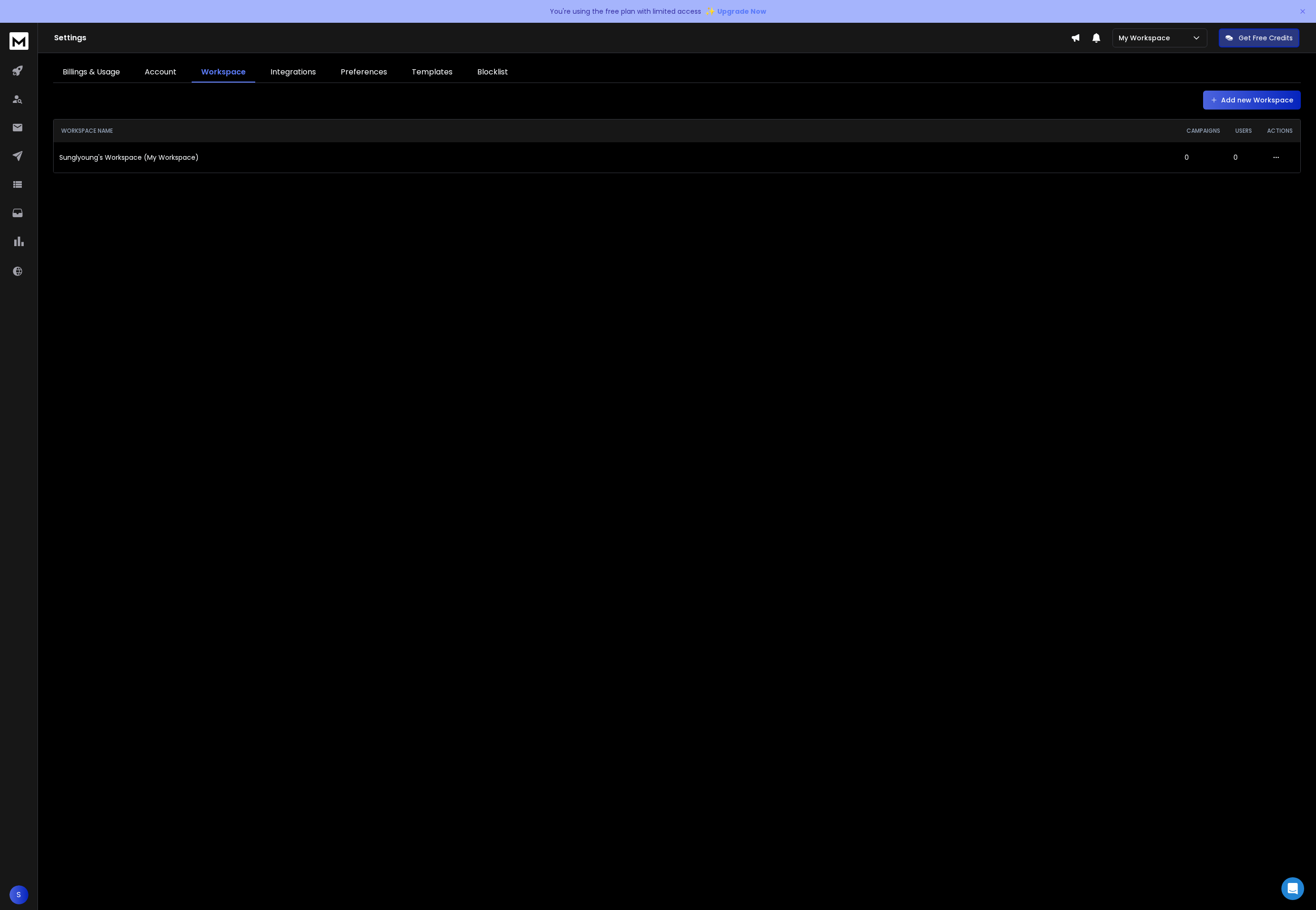
click at [126, 70] on link "Billings & Usage" at bounding box center [91, 73] width 76 height 20
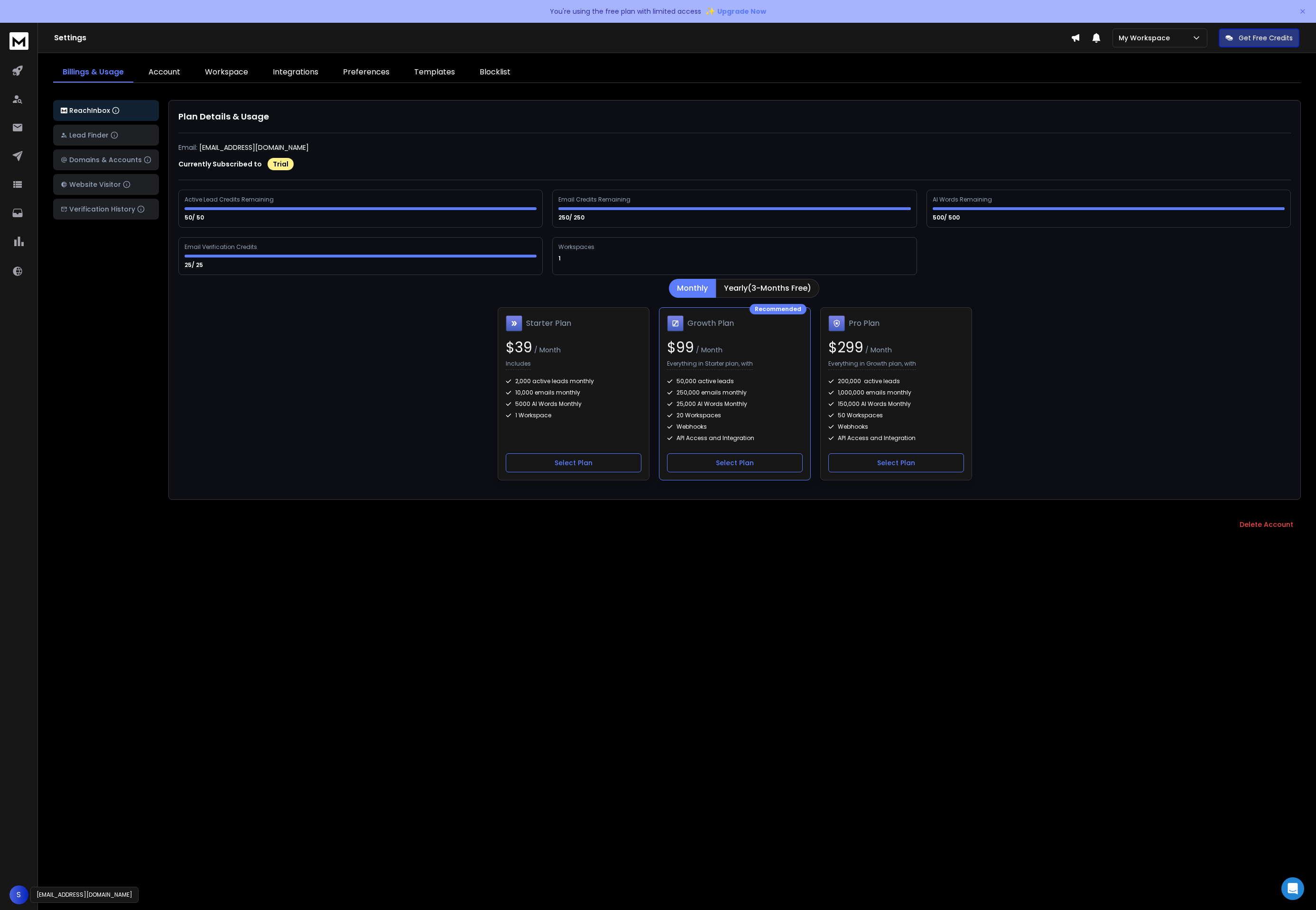
click at [24, 889] on span "S" at bounding box center [19, 894] width 19 height 19
click at [375, 738] on div "Plan Details & Usage Email: sunglyoung2014@gmail.com Currently Subscribed to Tr…" at bounding box center [735, 511] width 1132 height 842
click at [13, 895] on span "S" at bounding box center [19, 894] width 19 height 19
click at [28, 894] on span "S" at bounding box center [19, 894] width 19 height 19
click at [117, 160] on button "Domains & Accounts" at bounding box center [106, 160] width 106 height 21
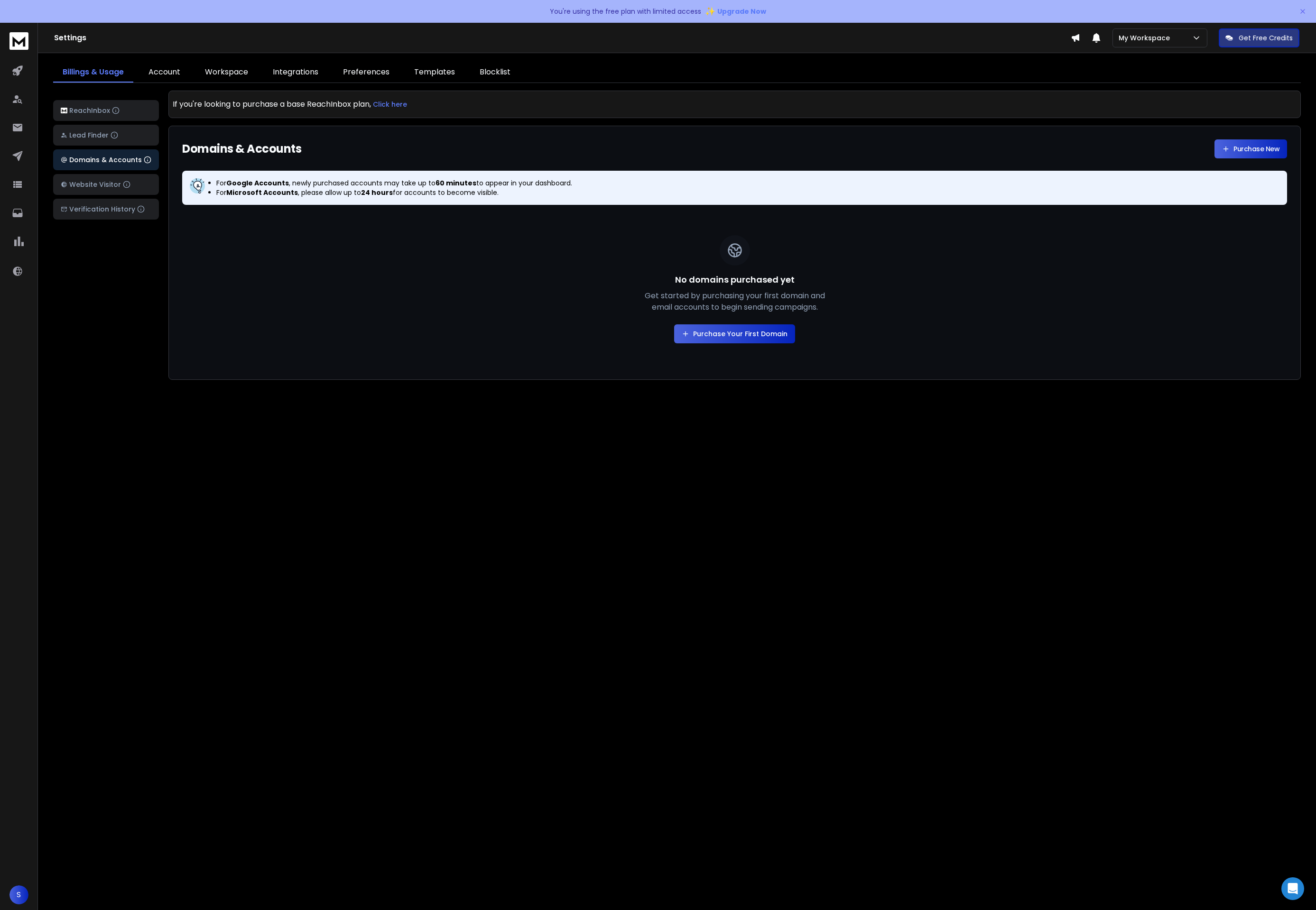
click at [729, 343] on link "Purchase Your First Domain" at bounding box center [734, 333] width 121 height 19
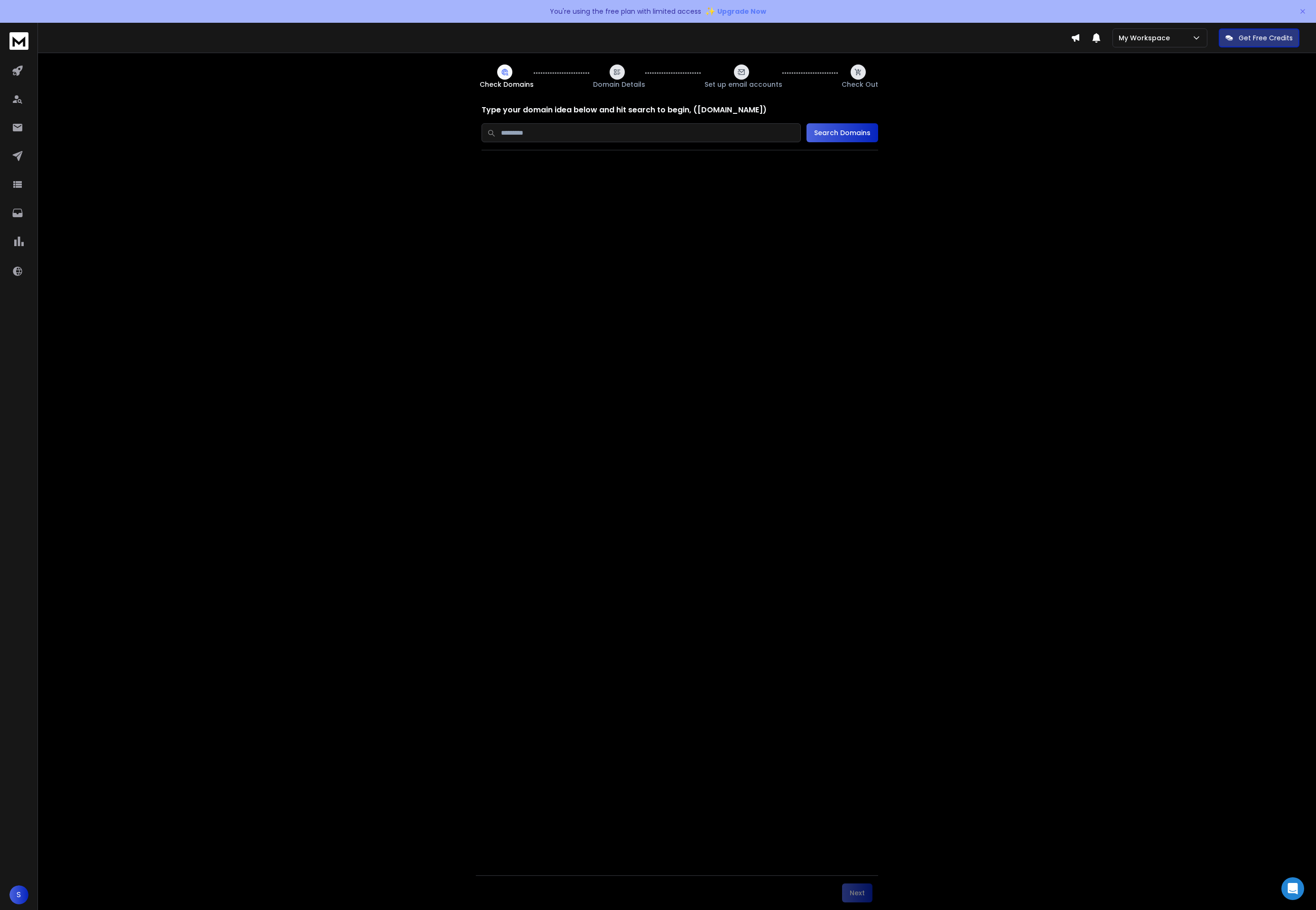
click at [630, 128] on input at bounding box center [641, 132] width 319 height 19
click at [843, 141] on button "Search Domains" at bounding box center [843, 132] width 72 height 19
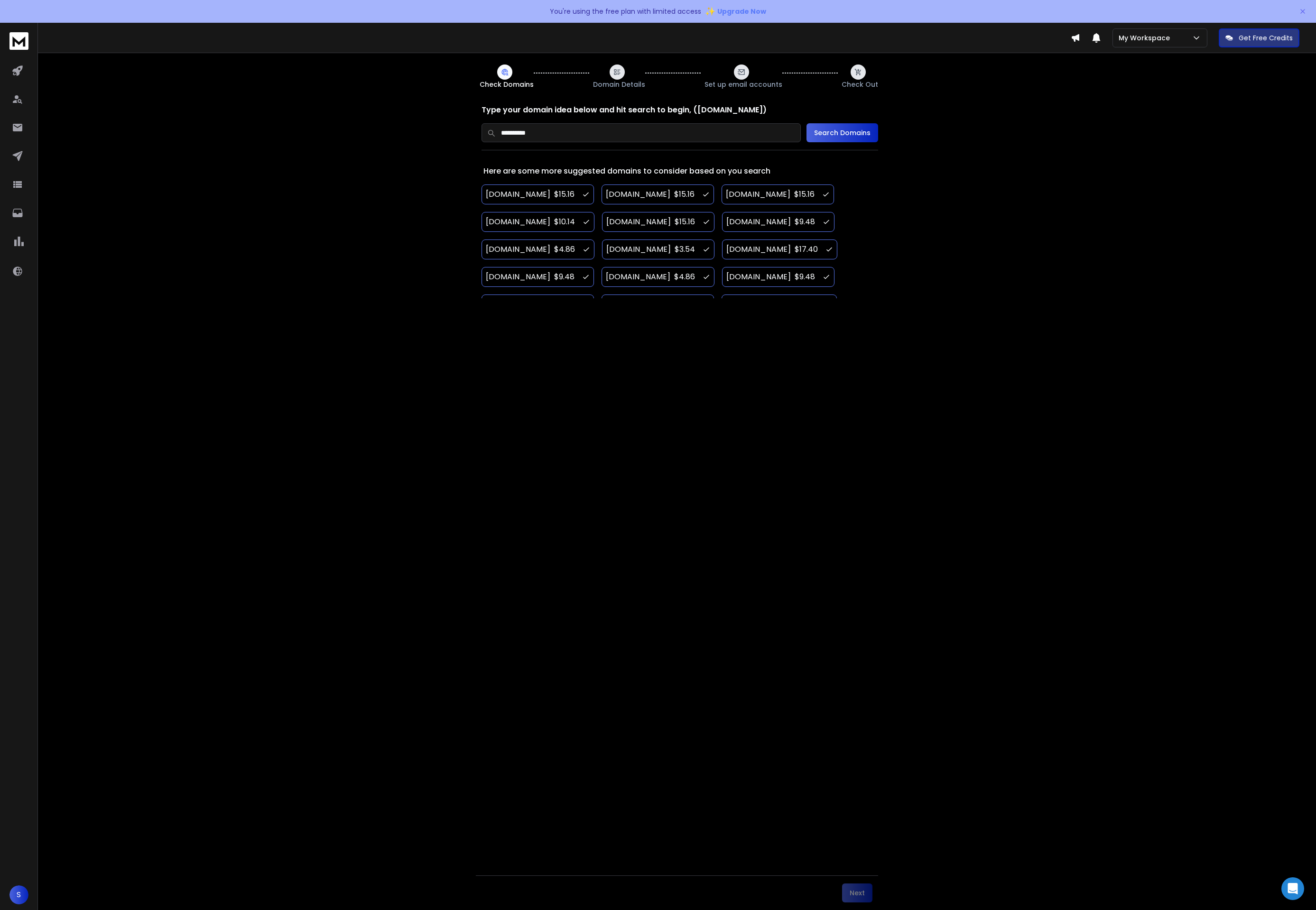
click at [675, 139] on input "**********" at bounding box center [641, 132] width 319 height 19
type input "*"
click at [690, 130] on input "*******" at bounding box center [641, 132] width 319 height 19
type input "*"
click at [21, 65] on icon at bounding box center [17, 70] width 11 height 11
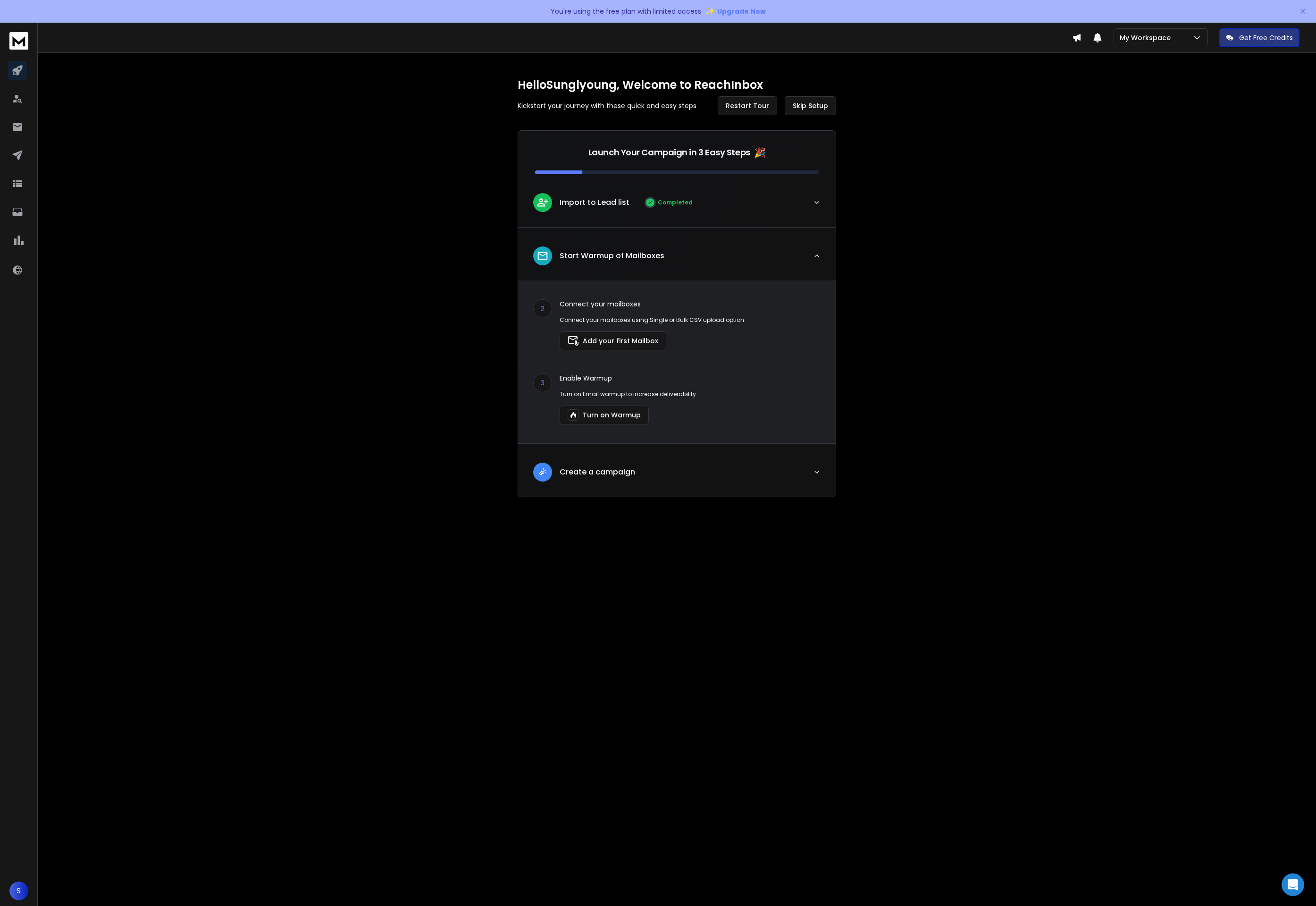
click at [653, 207] on div "Completed" at bounding box center [668, 202] width 48 height 11
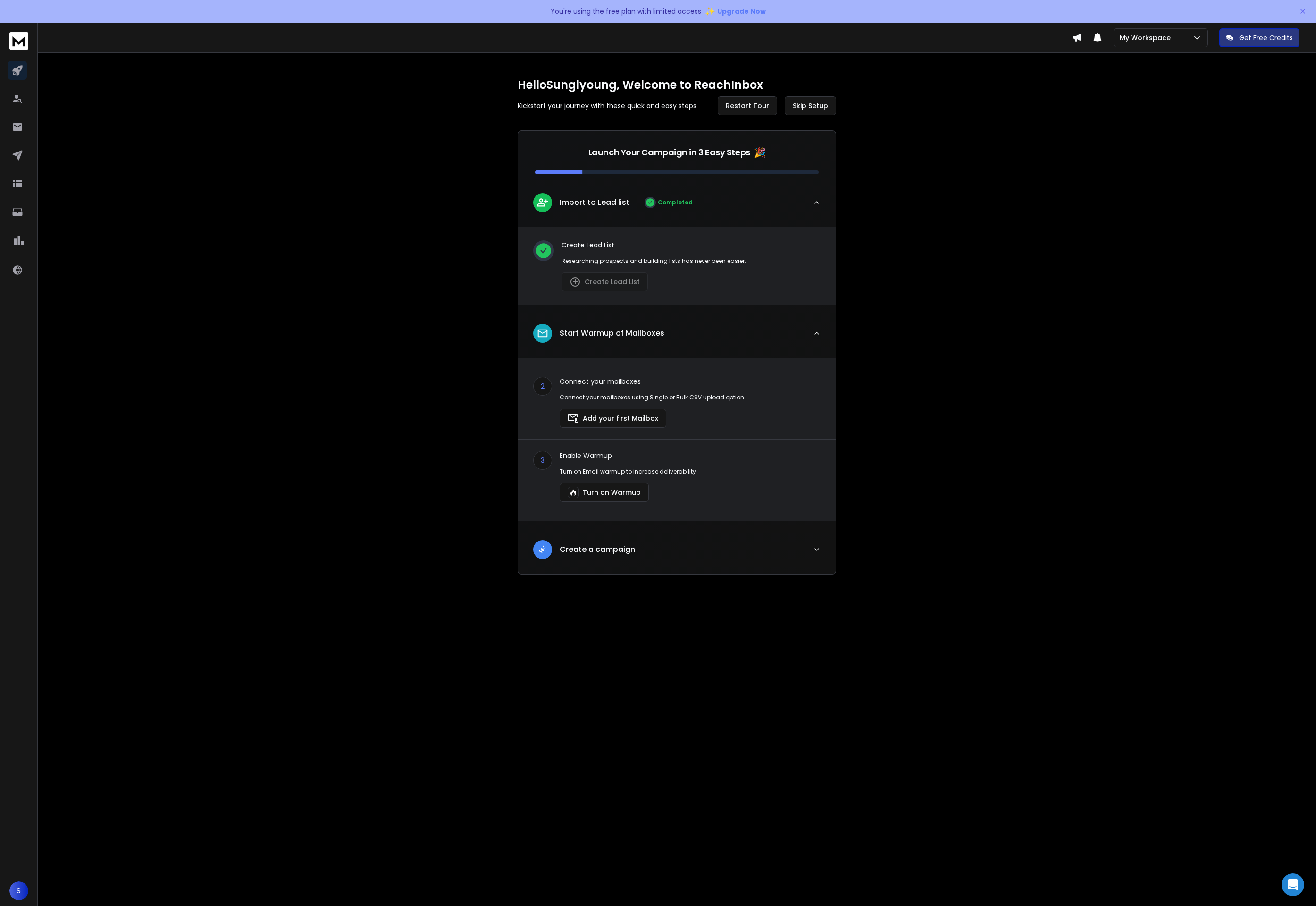
click at [726, 340] on button "Start Warmup of Mailboxes" at bounding box center [677, 337] width 318 height 41
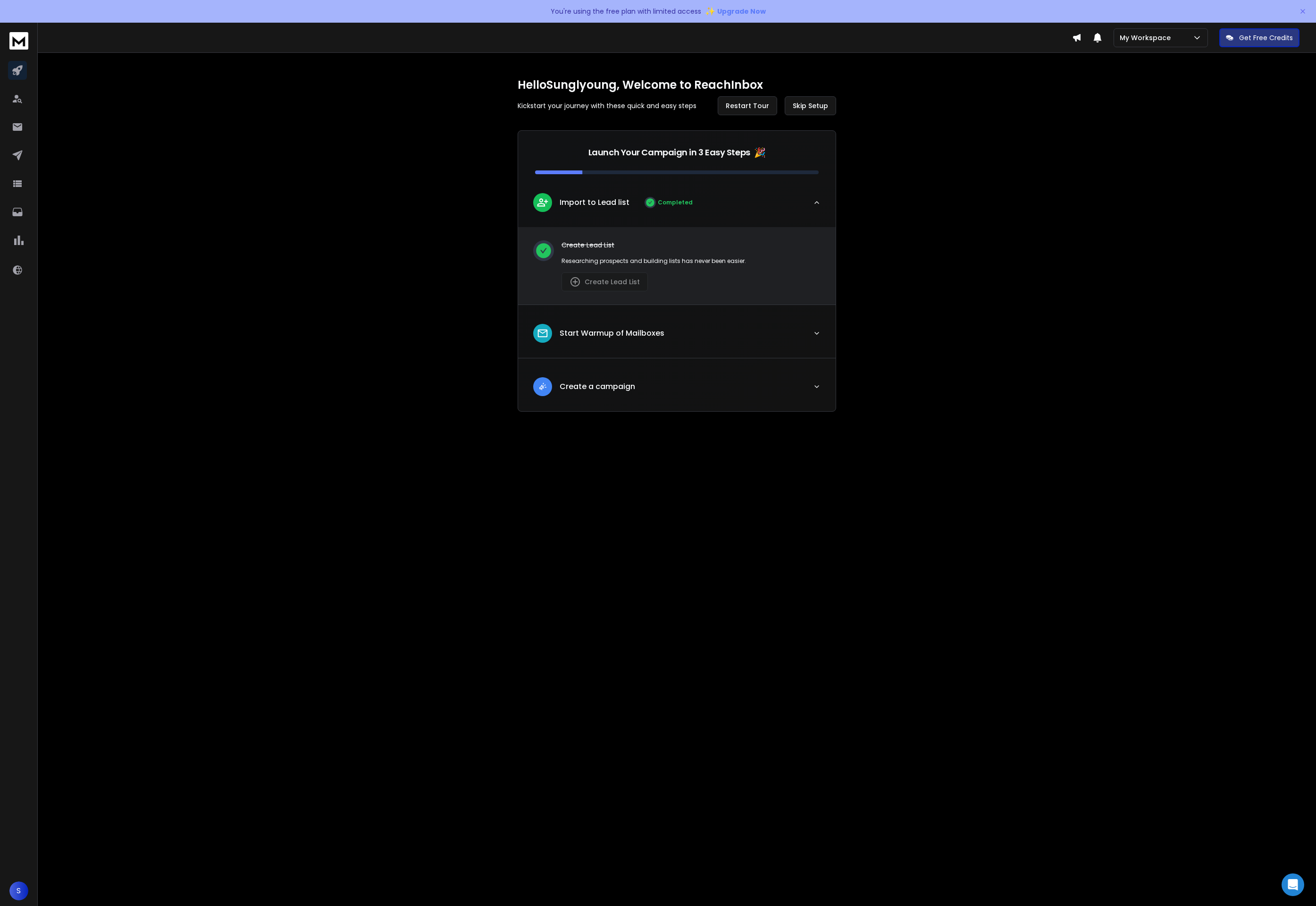
click at [720, 338] on button "Start Warmup of Mailboxes" at bounding box center [677, 337] width 318 height 41
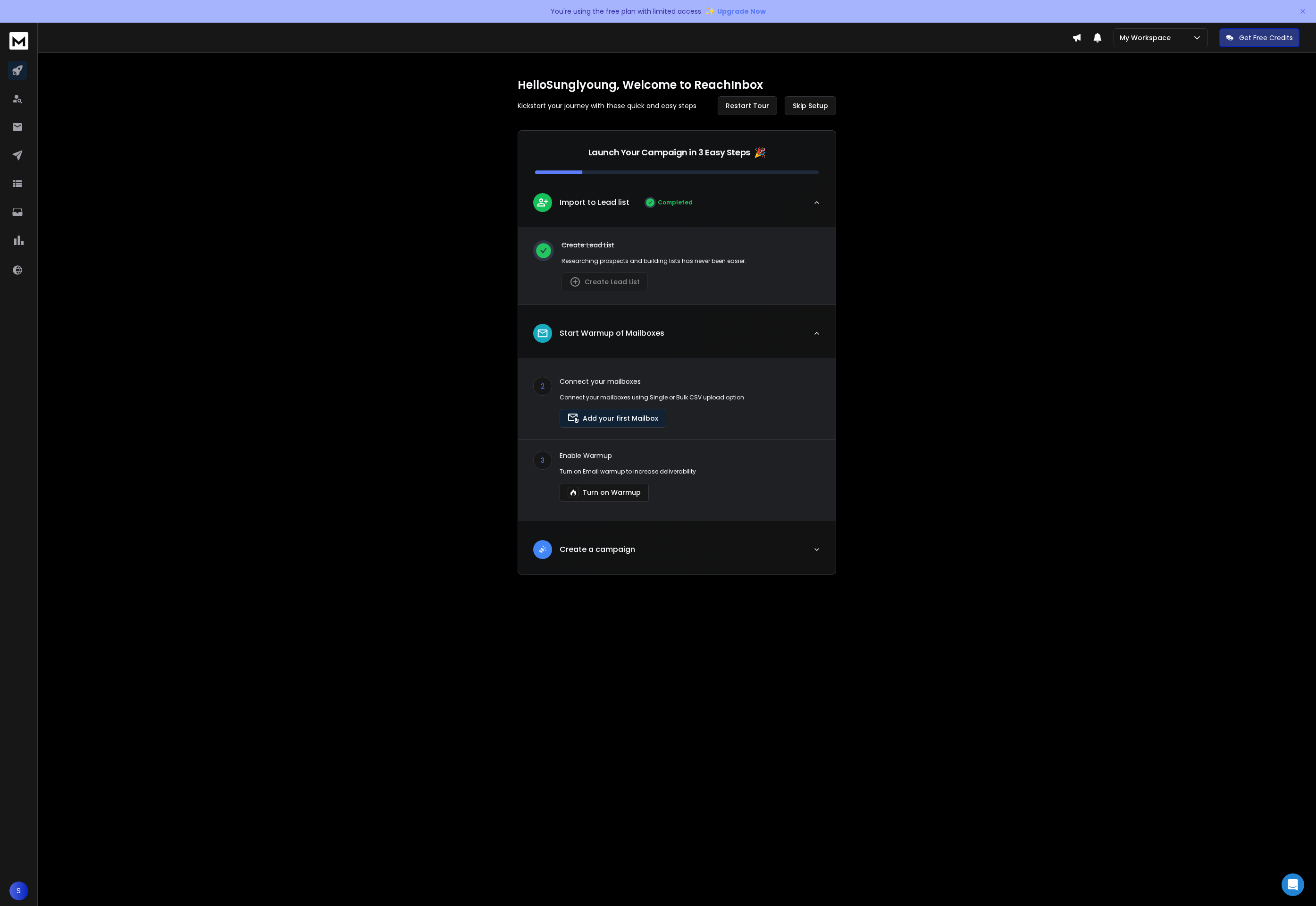
click at [644, 420] on button "Add your first Mailbox" at bounding box center [613, 418] width 107 height 19
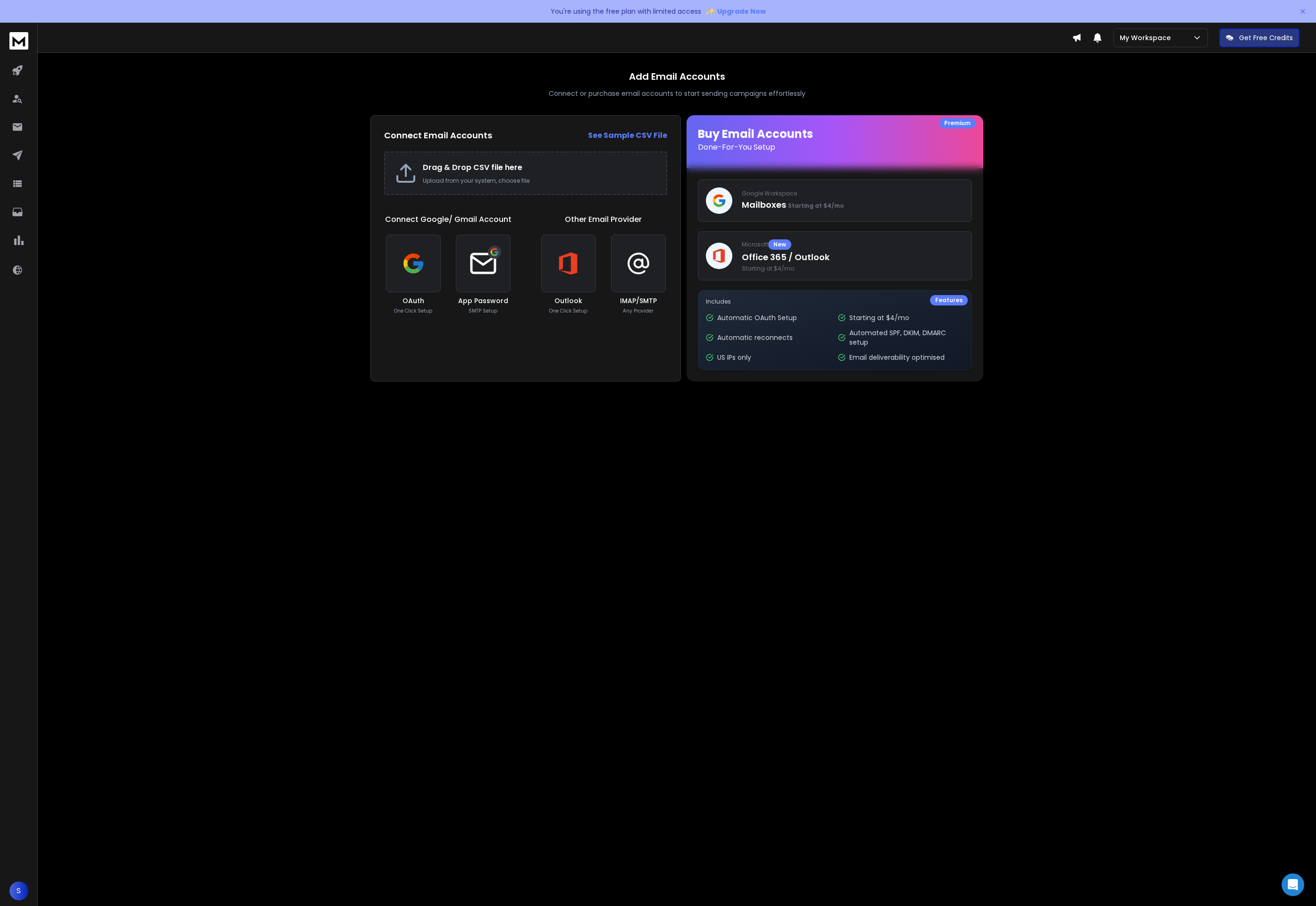
click at [421, 274] on icon at bounding box center [413, 263] width 23 height 28
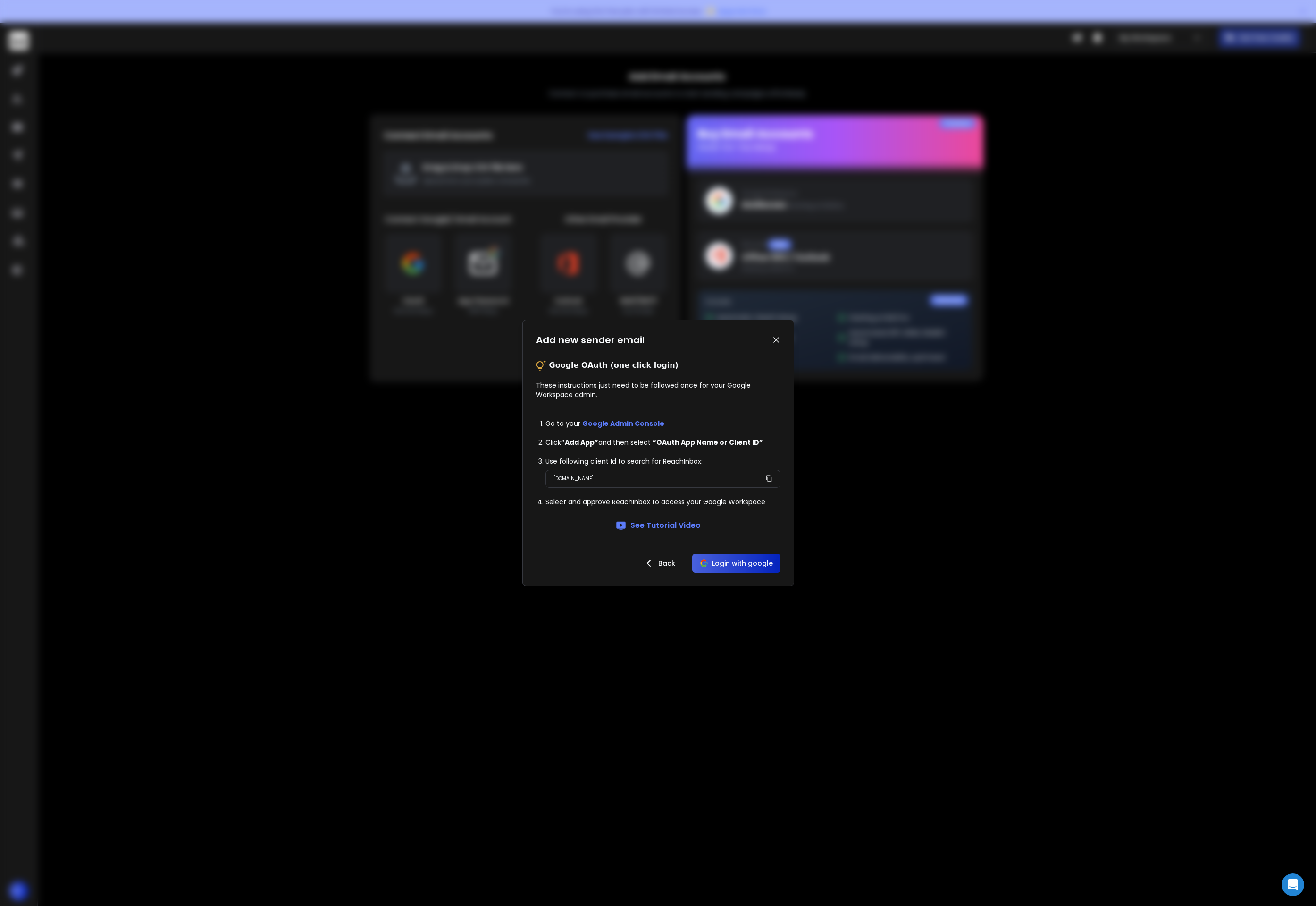
click at [638, 424] on link "Google Admin Console" at bounding box center [623, 424] width 82 height 10
click at [782, 340] on div "Add new sender email Google OAuth (one click login) These instructions just nee…" at bounding box center [658, 453] width 272 height 267
click at [778, 340] on icon at bounding box center [776, 340] width 8 height 8
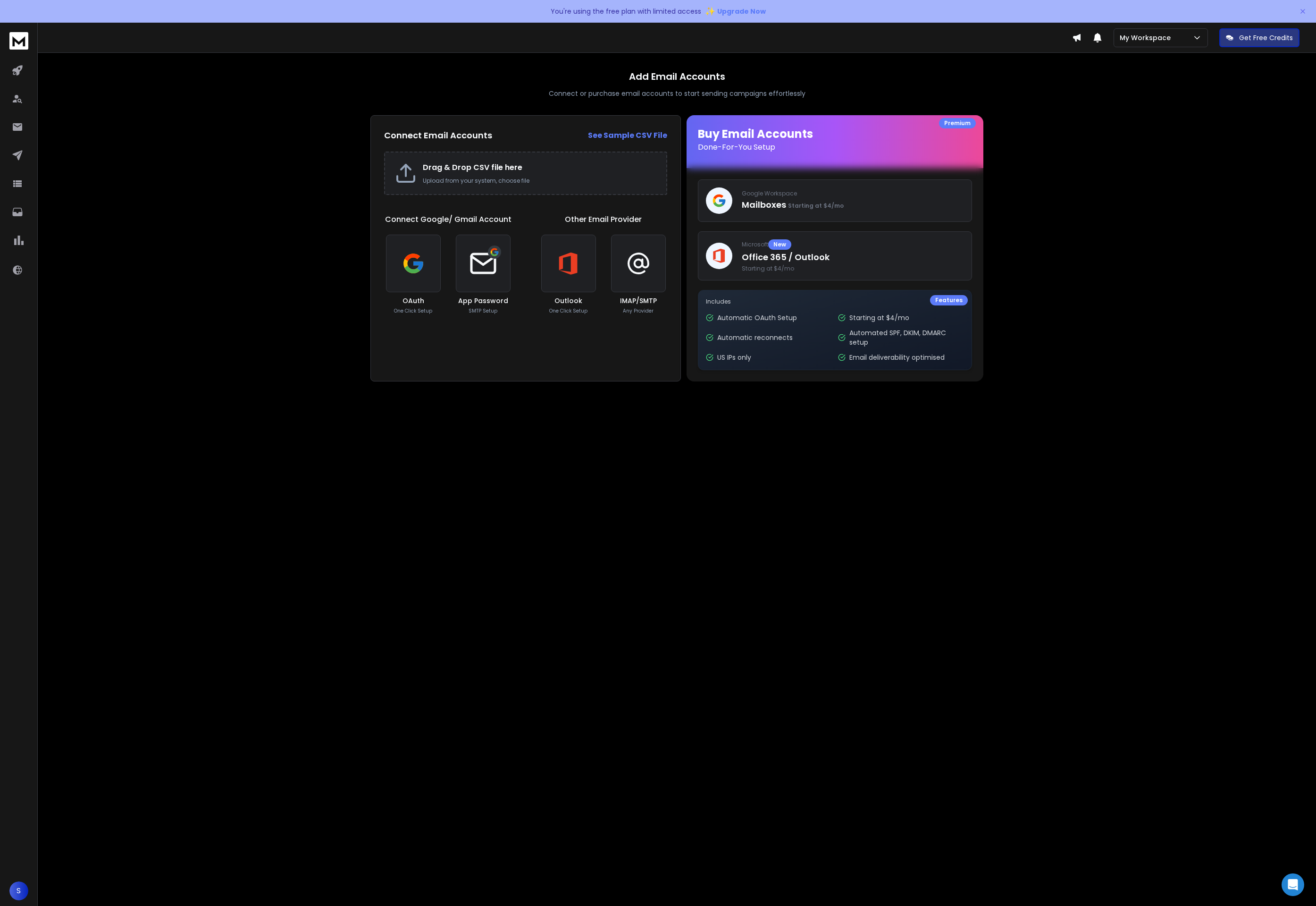
click at [497, 258] on div at bounding box center [494, 252] width 13 height 13
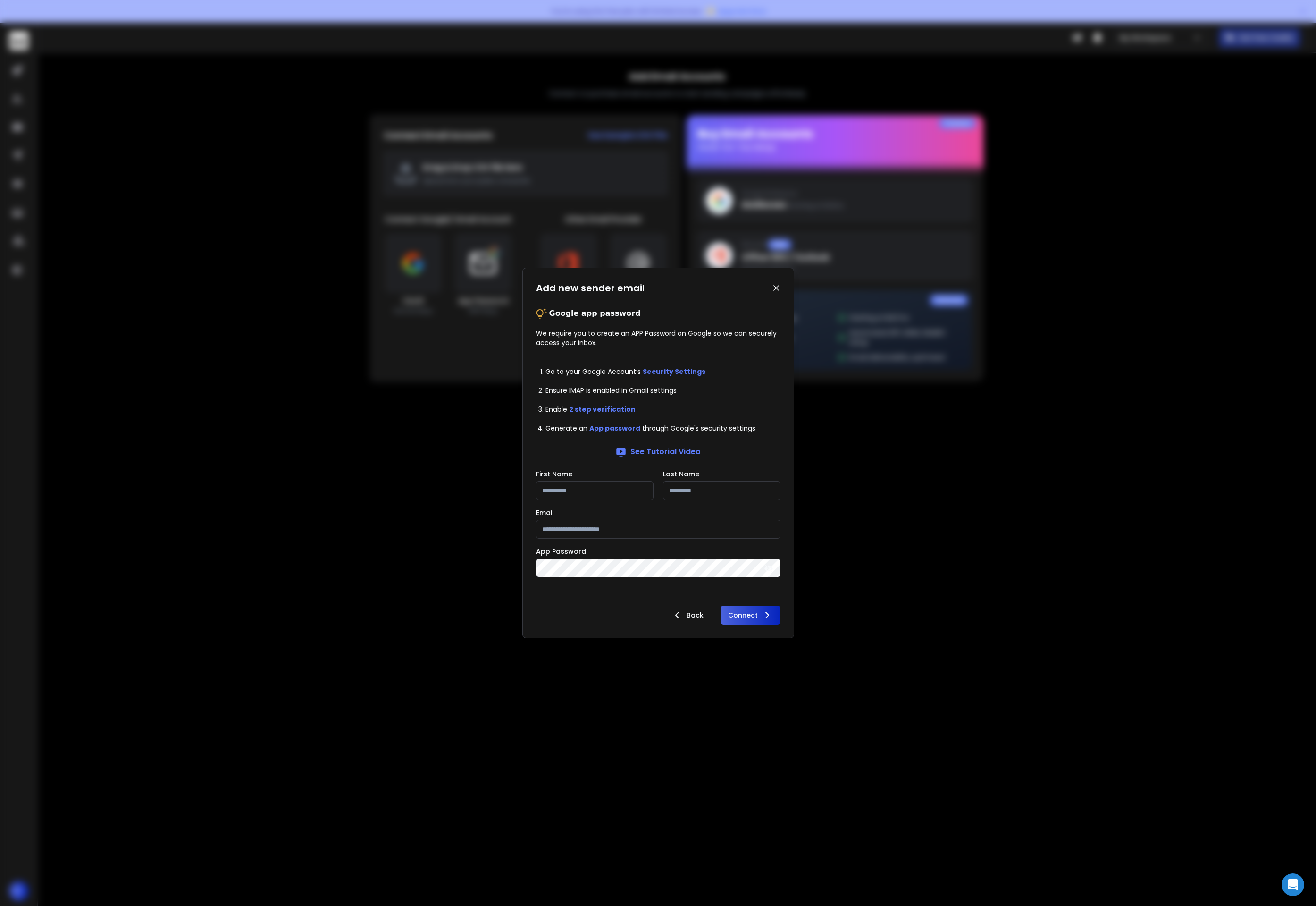
click at [778, 288] on icon at bounding box center [776, 288] width 8 height 8
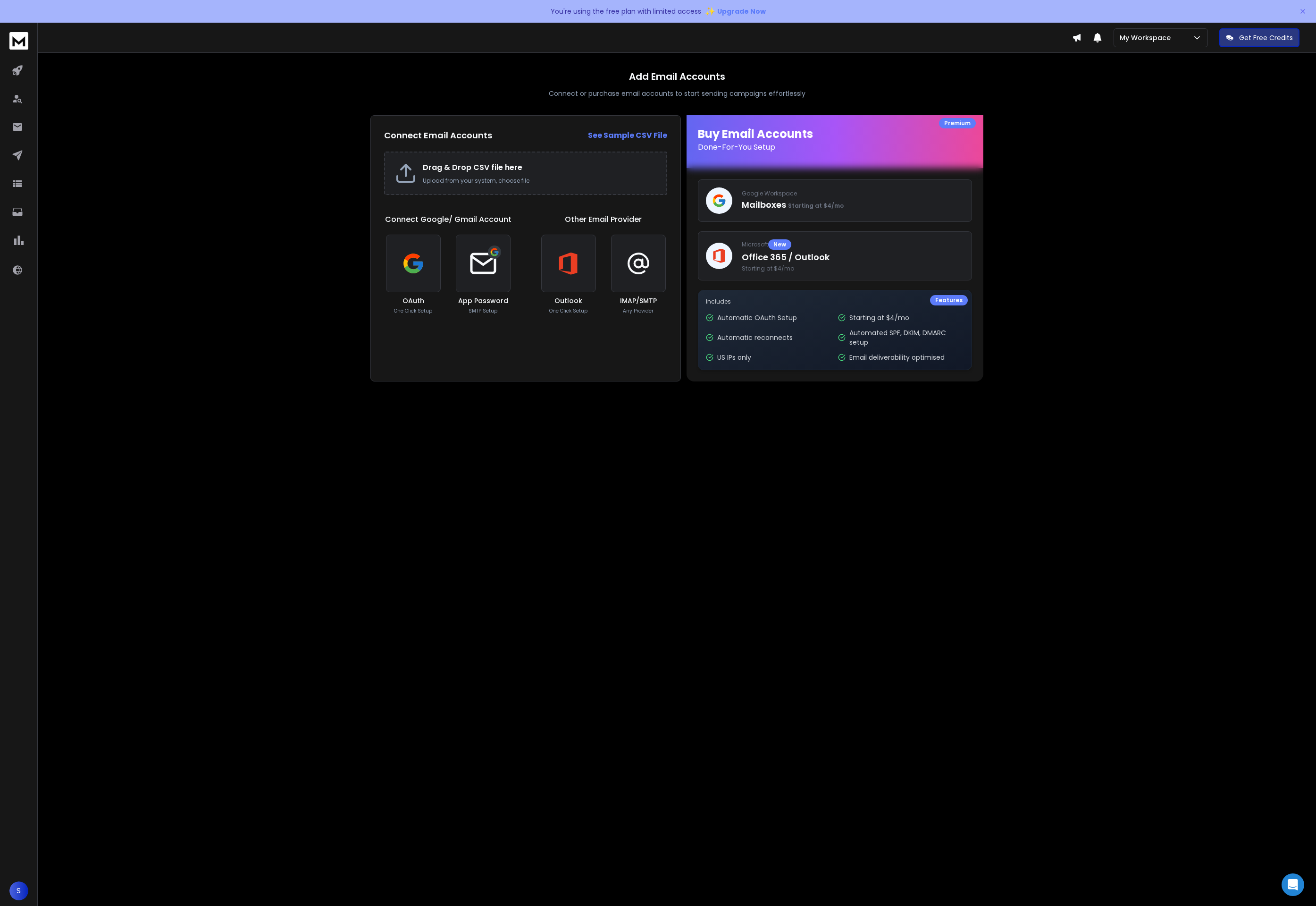
click at [397, 279] on div at bounding box center [413, 263] width 55 height 58
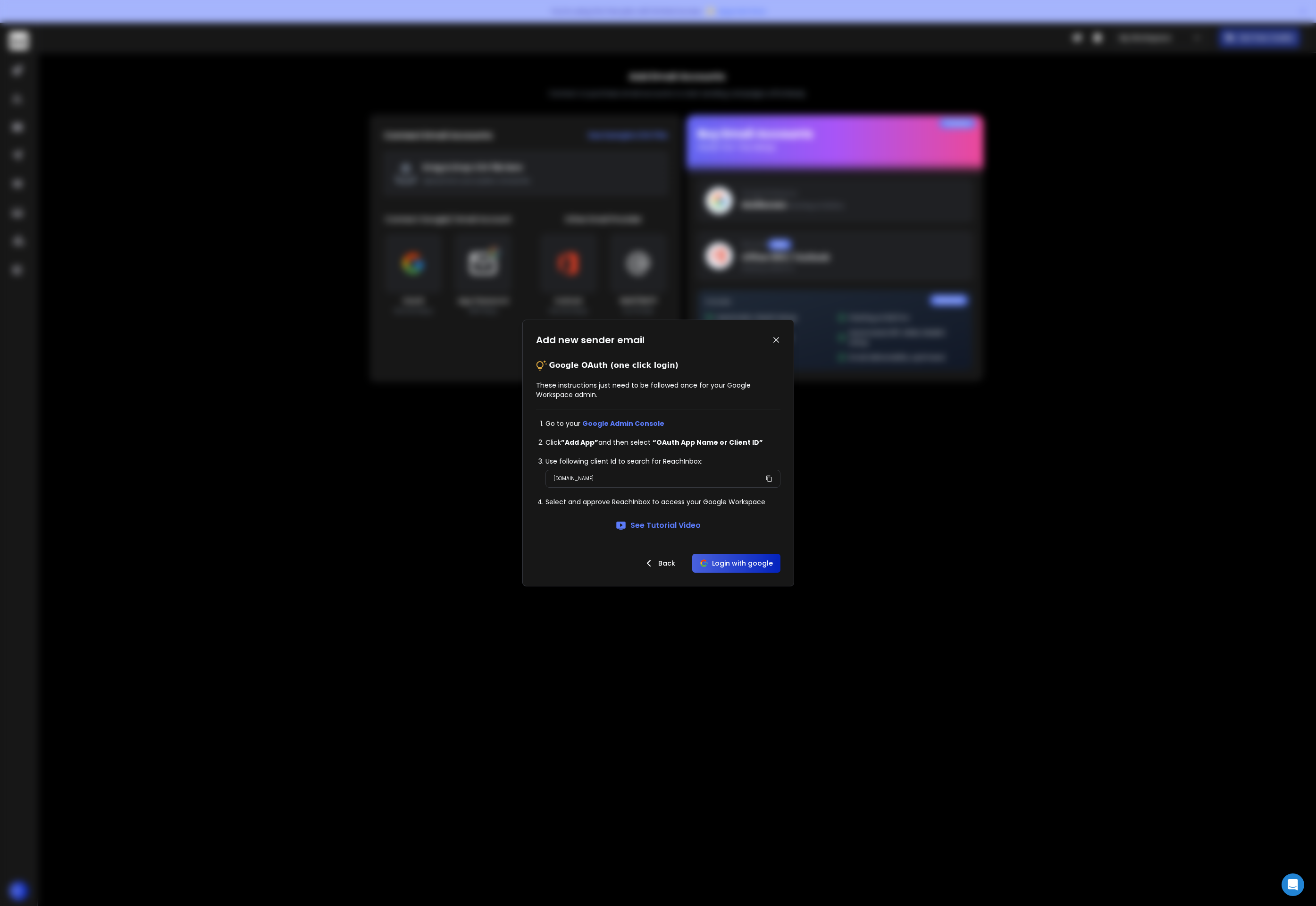
click at [772, 479] on div "[DOMAIN_NAME]" at bounding box center [663, 479] width 235 height 18
click at [771, 479] on icon at bounding box center [769, 479] width 7 height 7
click at [771, 479] on icon at bounding box center [769, 479] width 6 height 6
click at [745, 568] on button "Login with google" at bounding box center [736, 563] width 88 height 19
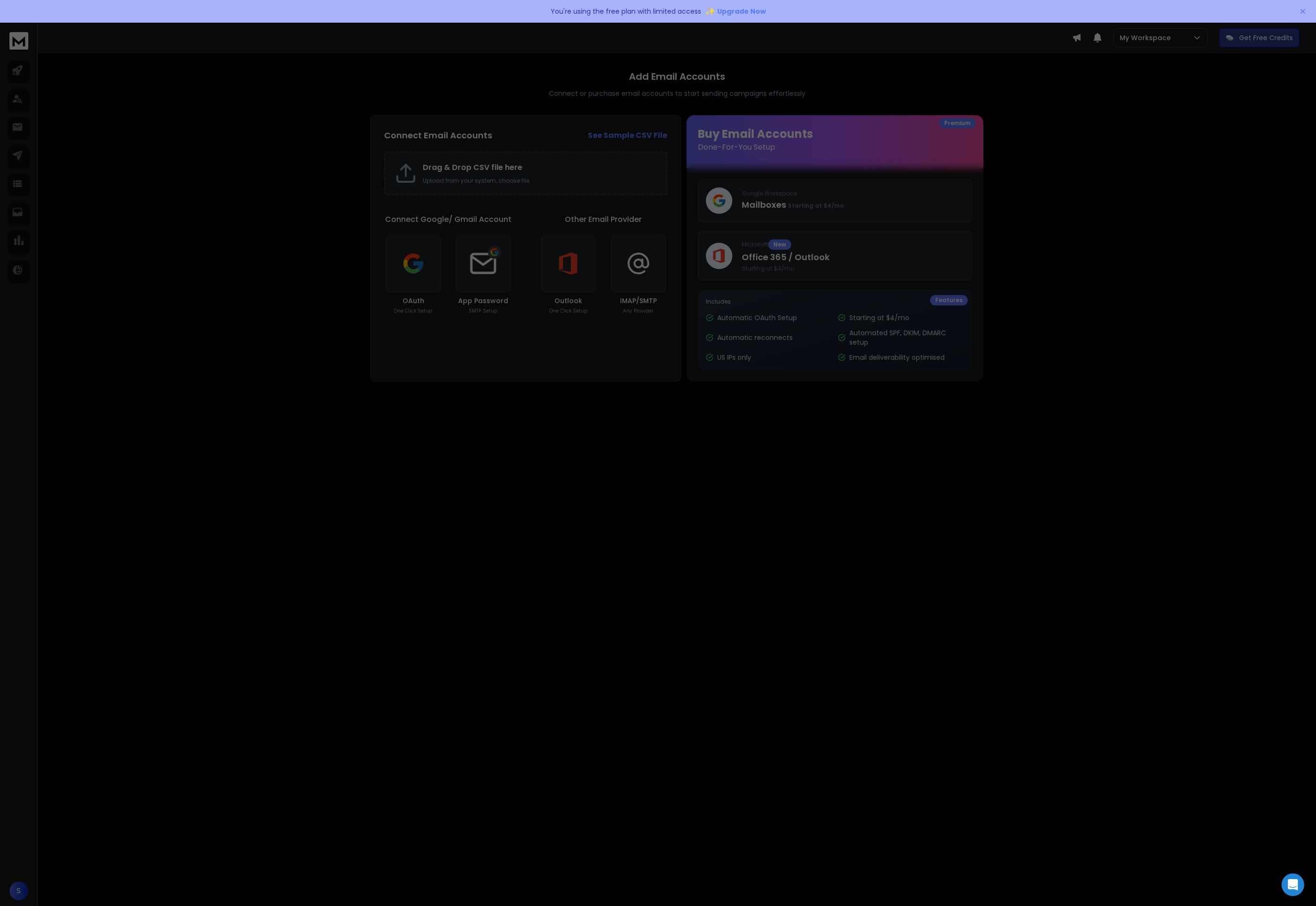
click at [401, 253] on div at bounding box center [413, 263] width 55 height 58
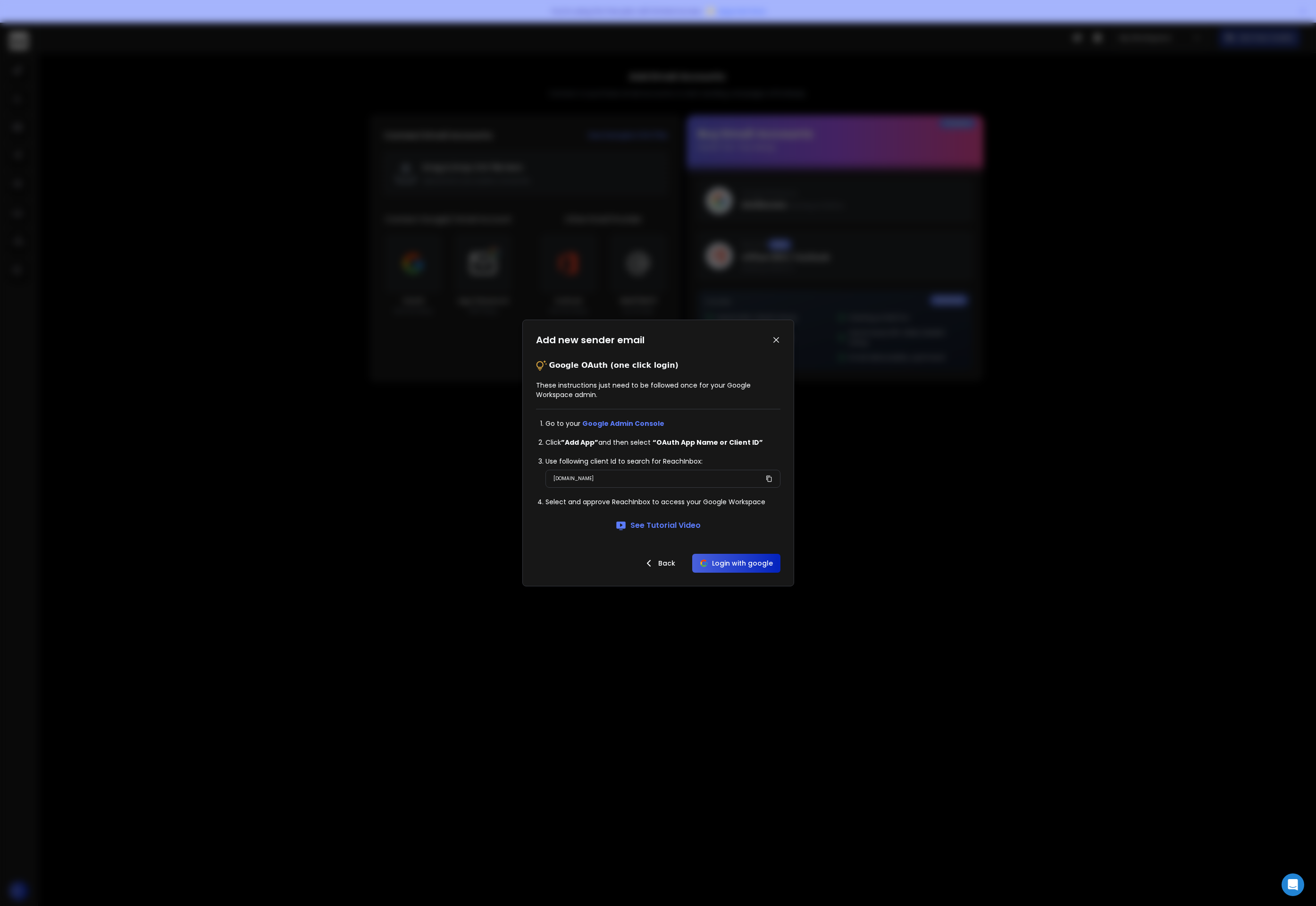
click at [747, 564] on button "Login with google" at bounding box center [736, 563] width 88 height 19
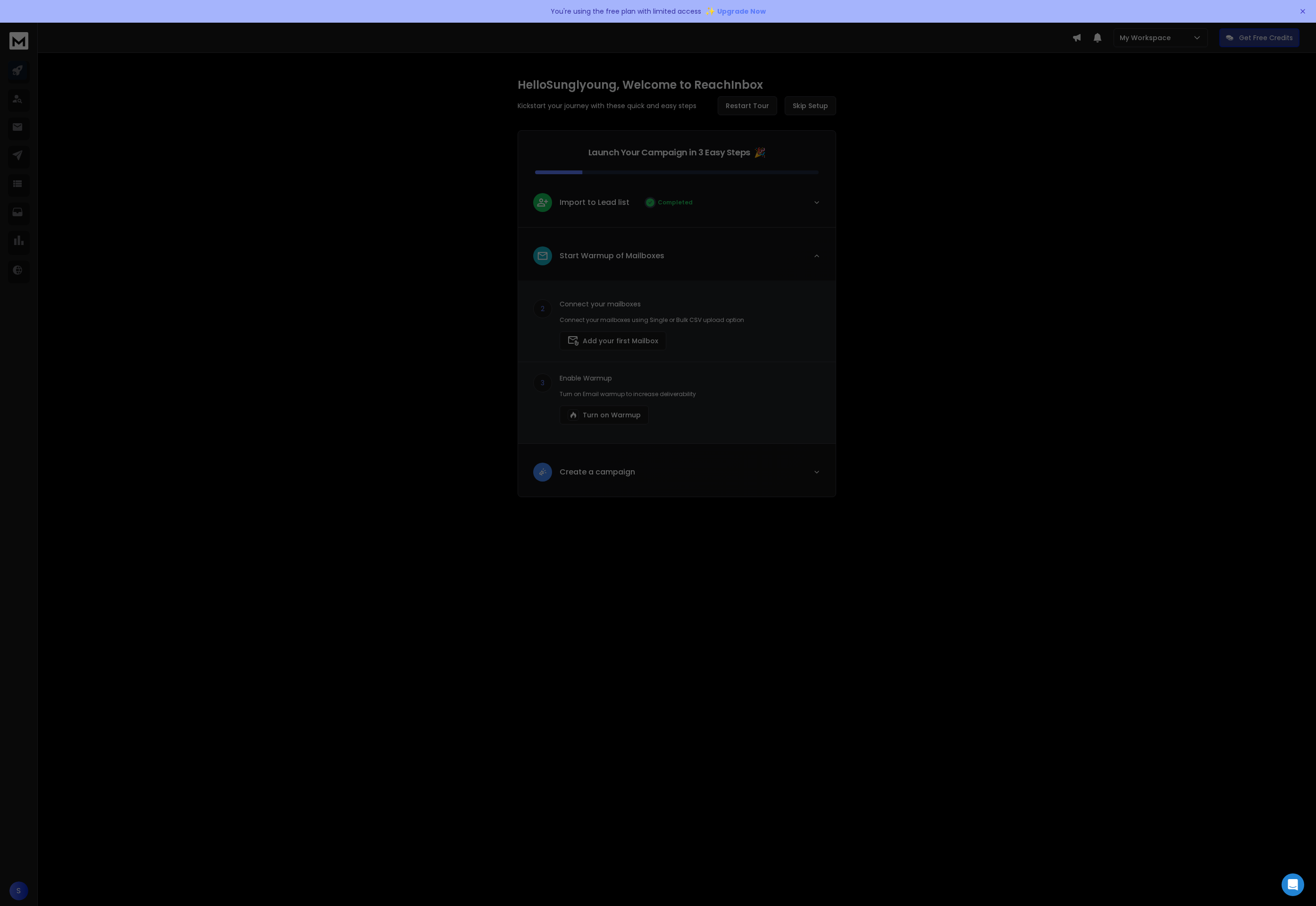
click at [1303, 10] on icon "Close notification" at bounding box center [1302, 11] width 8 height 8
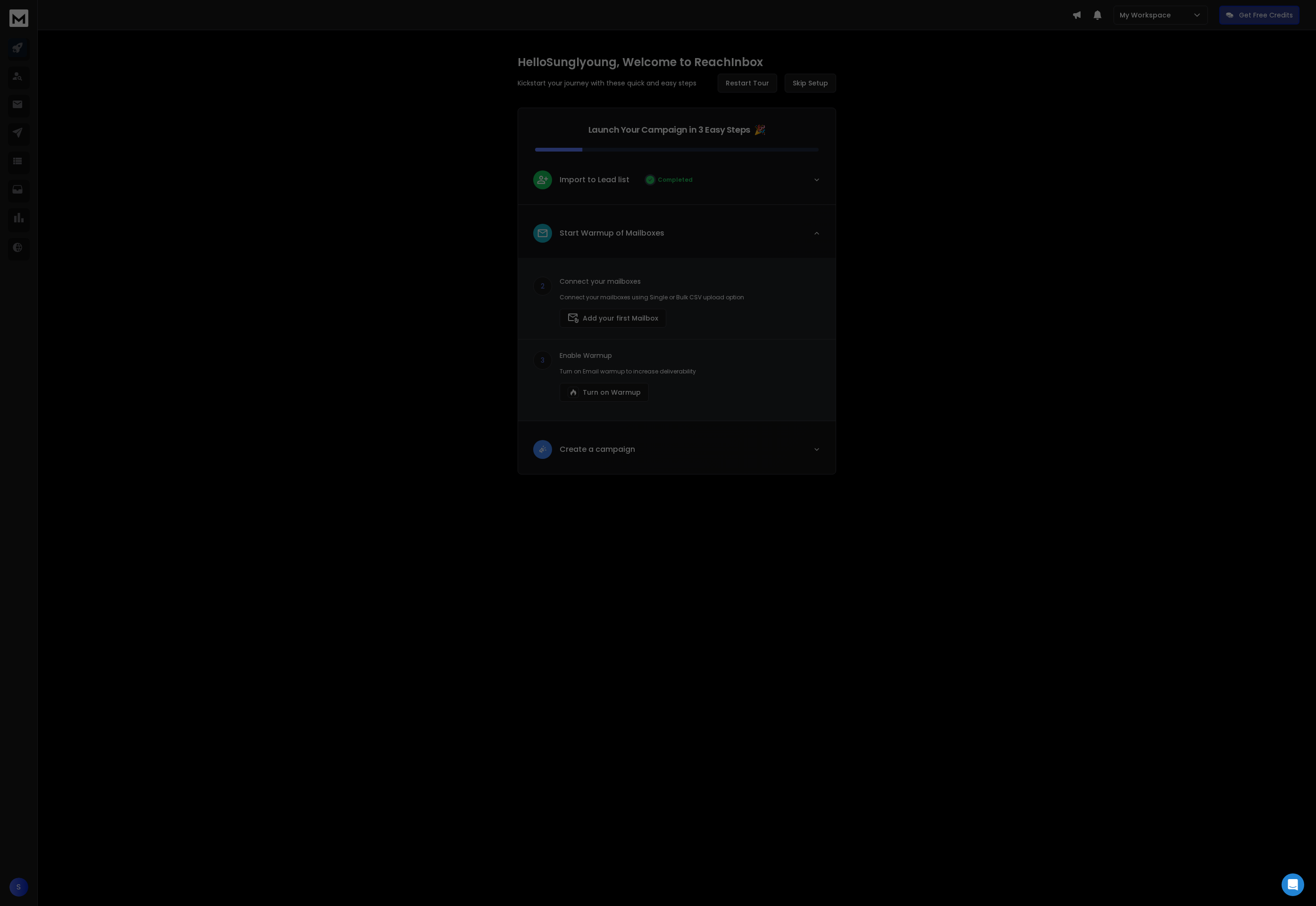
drag, startPoint x: 222, startPoint y: 158, endPoint x: 62, endPoint y: 83, distance: 176.7
click at [178, 141] on div "Hello Sunglyoung , Welcome to ReachInbox Kickstart your journey with these quic…" at bounding box center [677, 265] width 1248 height 450
click at [25, 54] on div at bounding box center [19, 50] width 22 height 23
click at [625, 316] on button "Add your first Mailbox" at bounding box center [613, 318] width 107 height 19
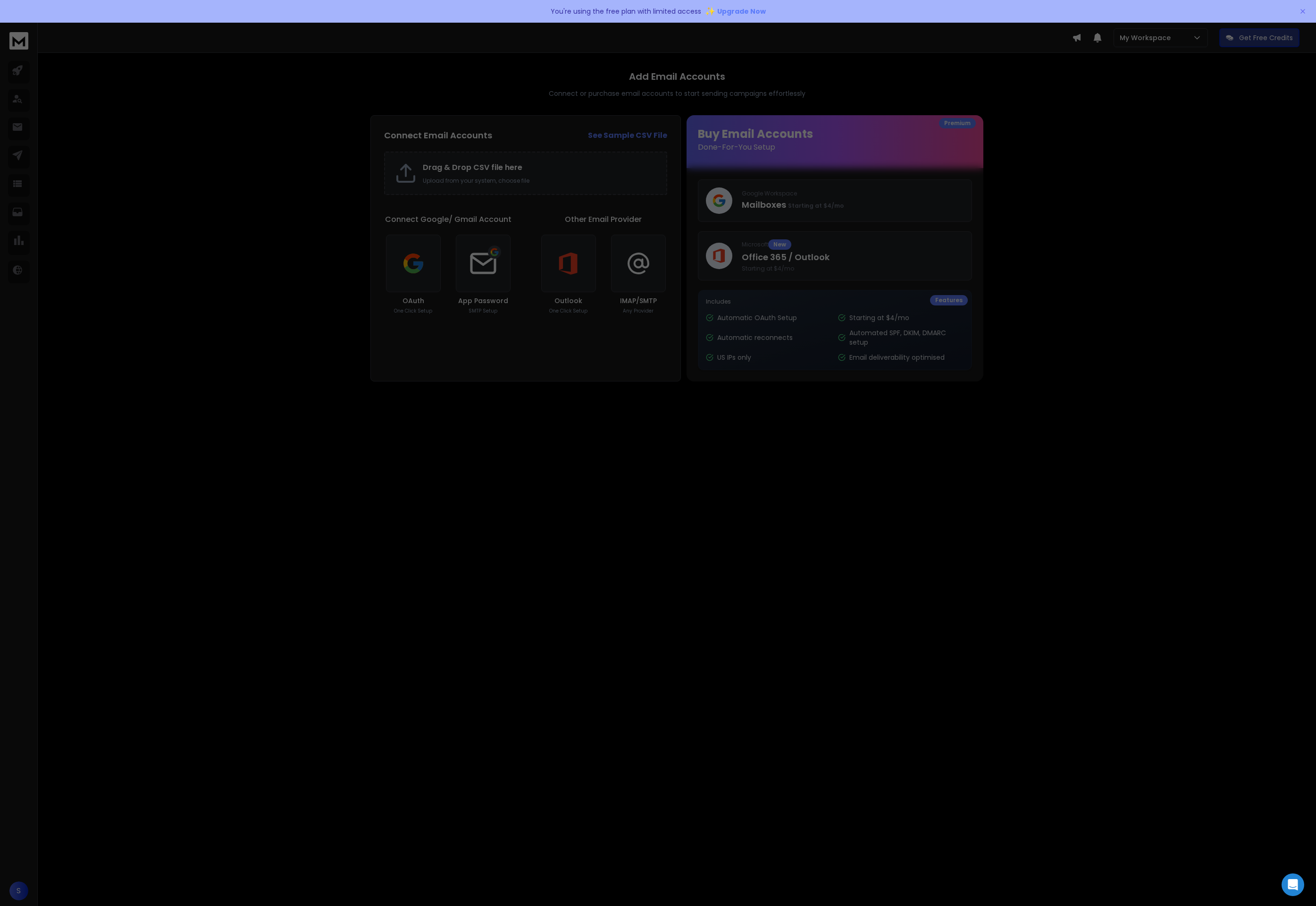
click at [410, 266] on icon at bounding box center [413, 263] width 23 height 28
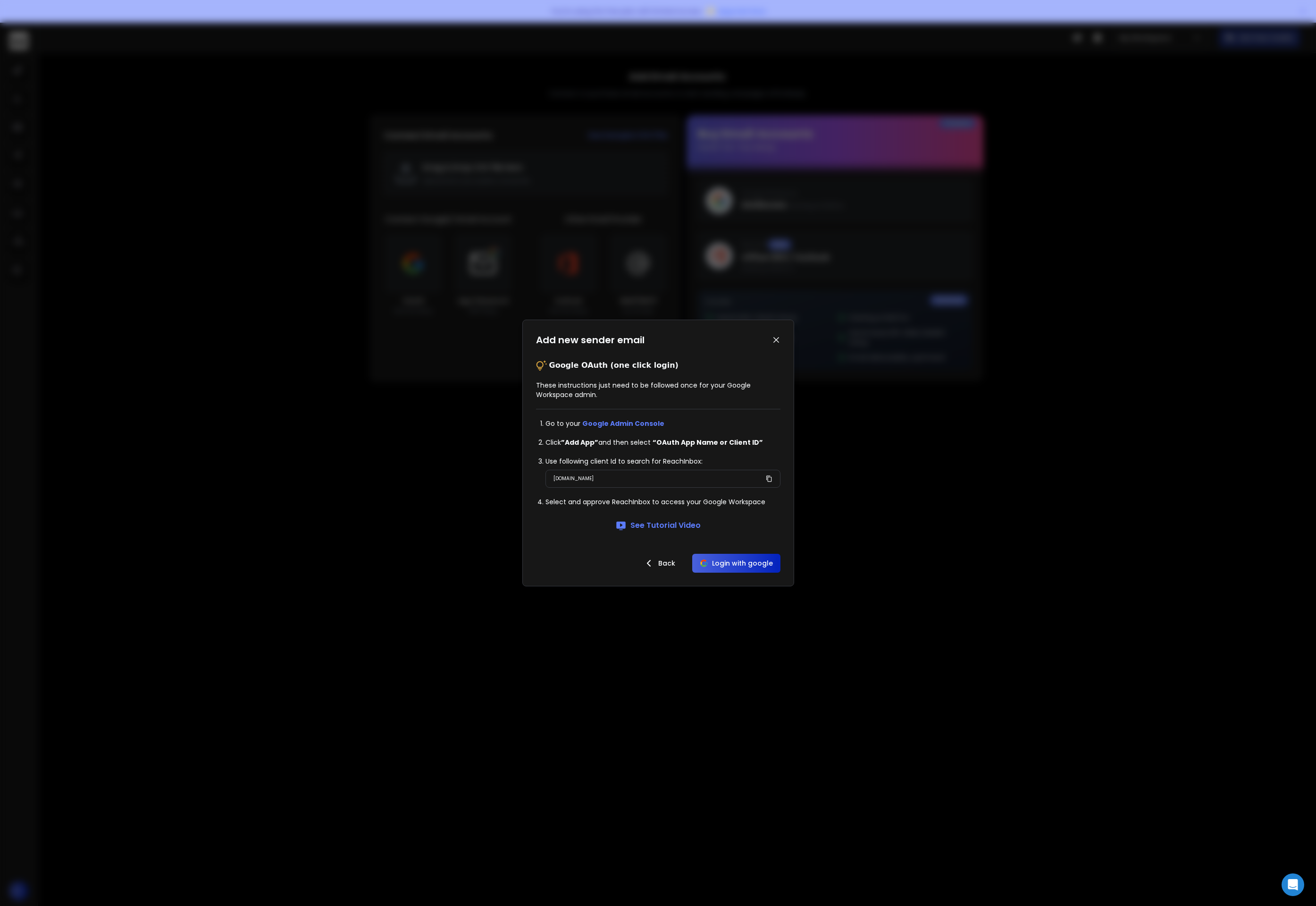
click at [721, 561] on button "Login with google" at bounding box center [736, 563] width 88 height 19
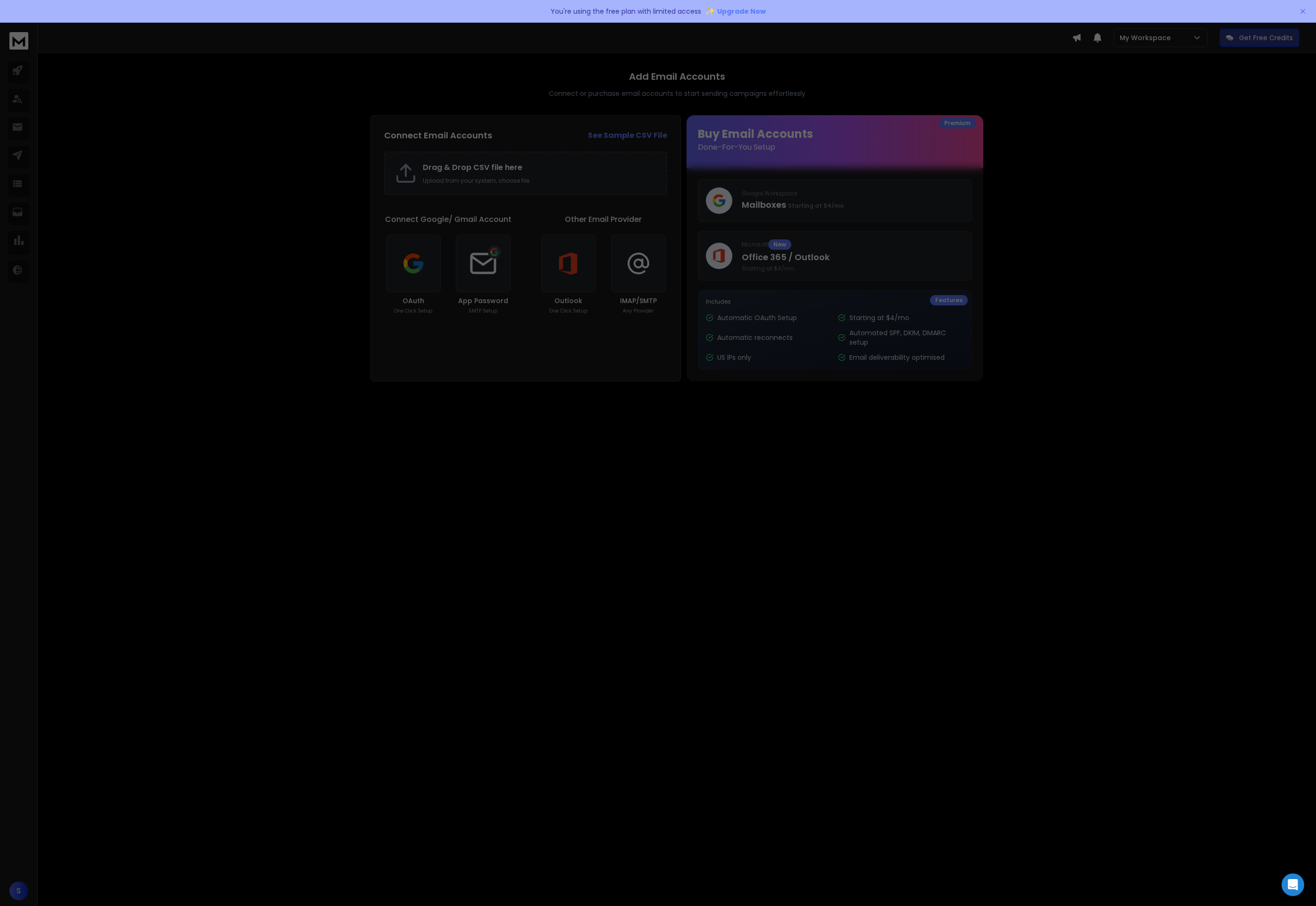
click at [498, 266] on div at bounding box center [483, 263] width 55 height 58
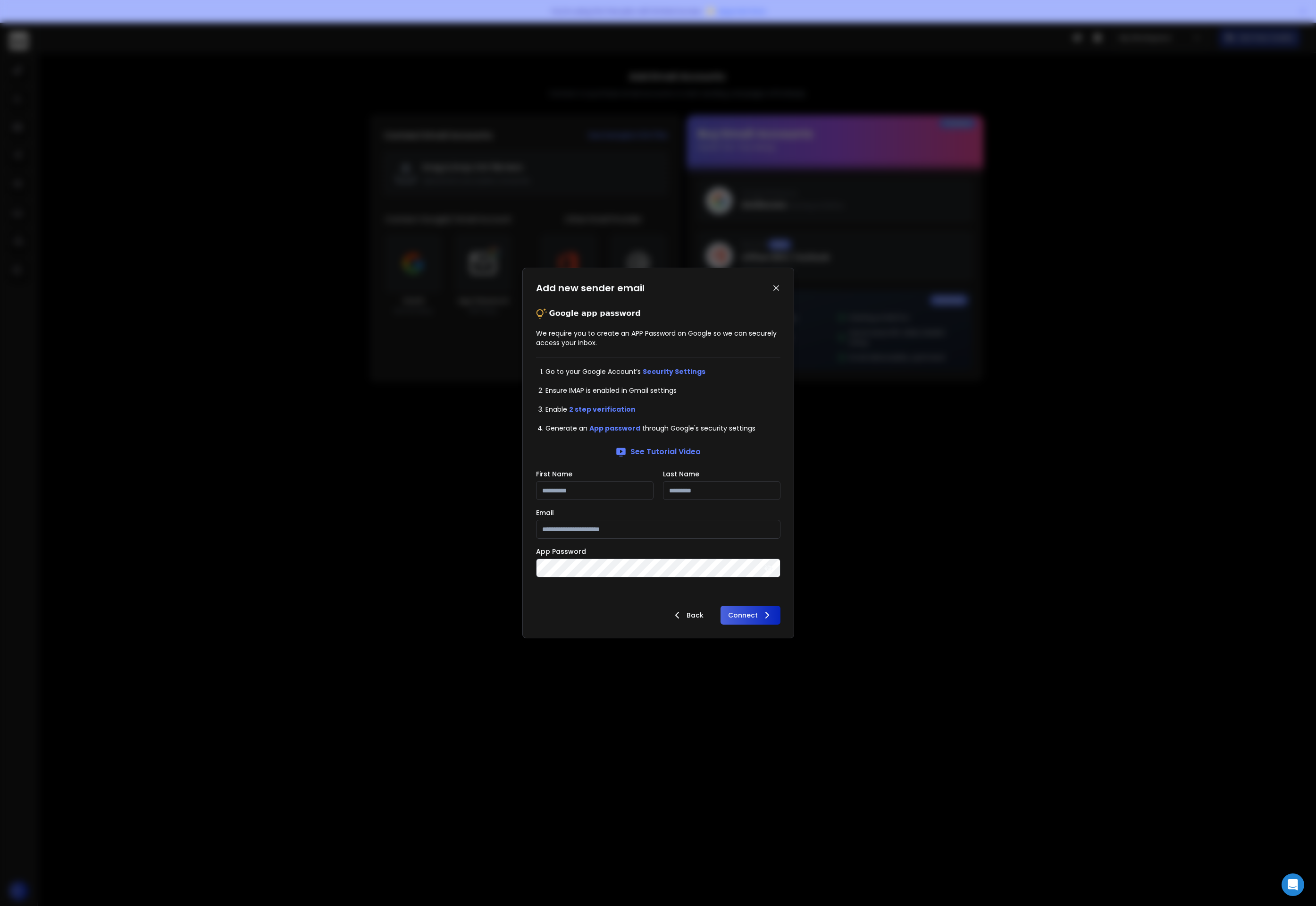
click at [594, 488] on input "text" at bounding box center [595, 490] width 118 height 19
type input "**********"
click at [683, 497] on input "text" at bounding box center [721, 490] width 118 height 19
type input "***"
click at [675, 537] on input "email" at bounding box center [658, 529] width 244 height 19
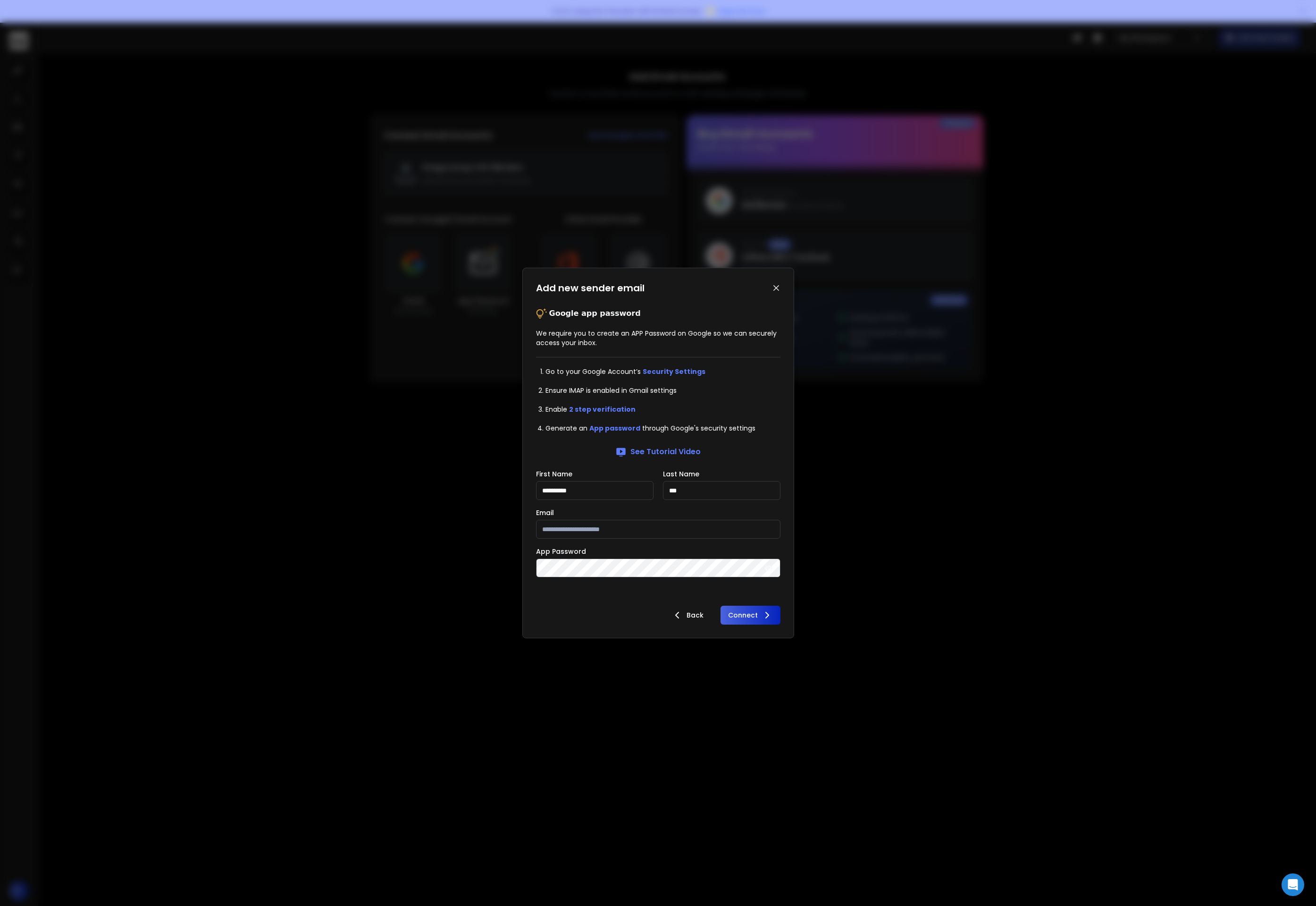
paste input "**********"
type input "**********"
click at [668, 369] on link "Security Settings" at bounding box center [674, 371] width 63 height 10
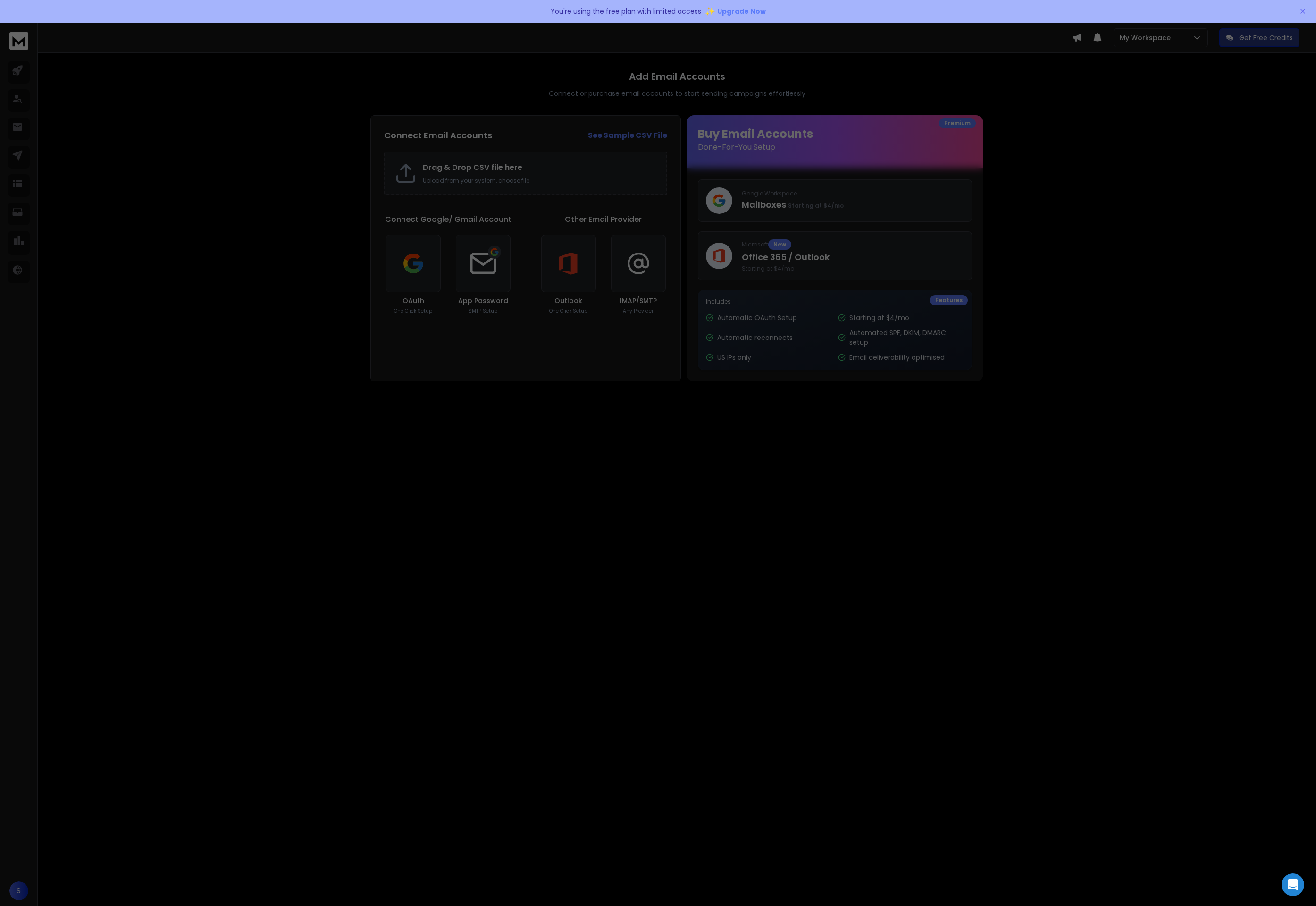
click at [315, 272] on div "Add Email Accounts Connect or purchase email accounts to start sending campaign…" at bounding box center [677, 235] width 1278 height 330
click at [1304, 15] on button "Close notification" at bounding box center [1302, 11] width 8 height 23
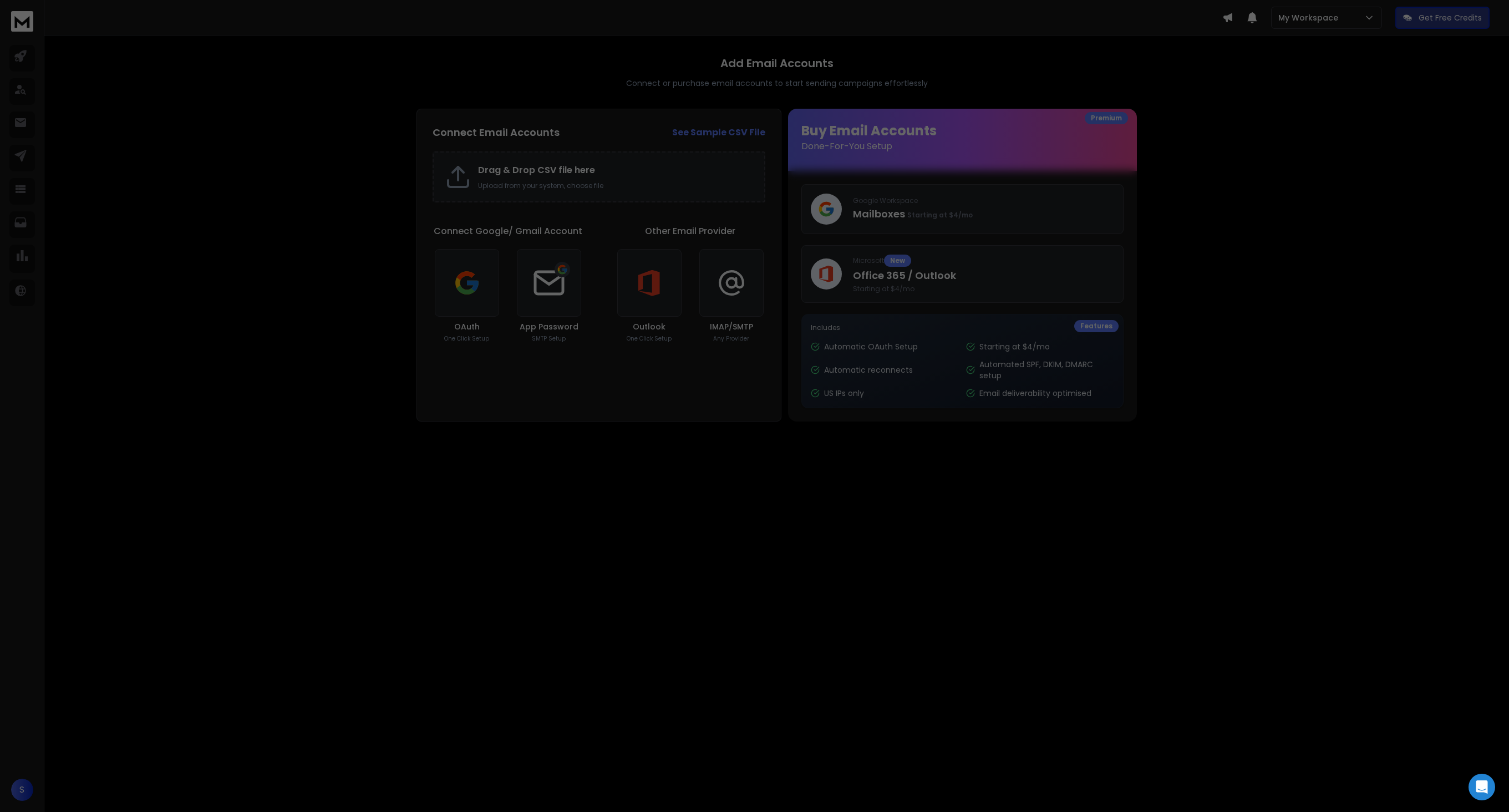
click at [460, 296] on icon at bounding box center [467, 282] width 27 height 33
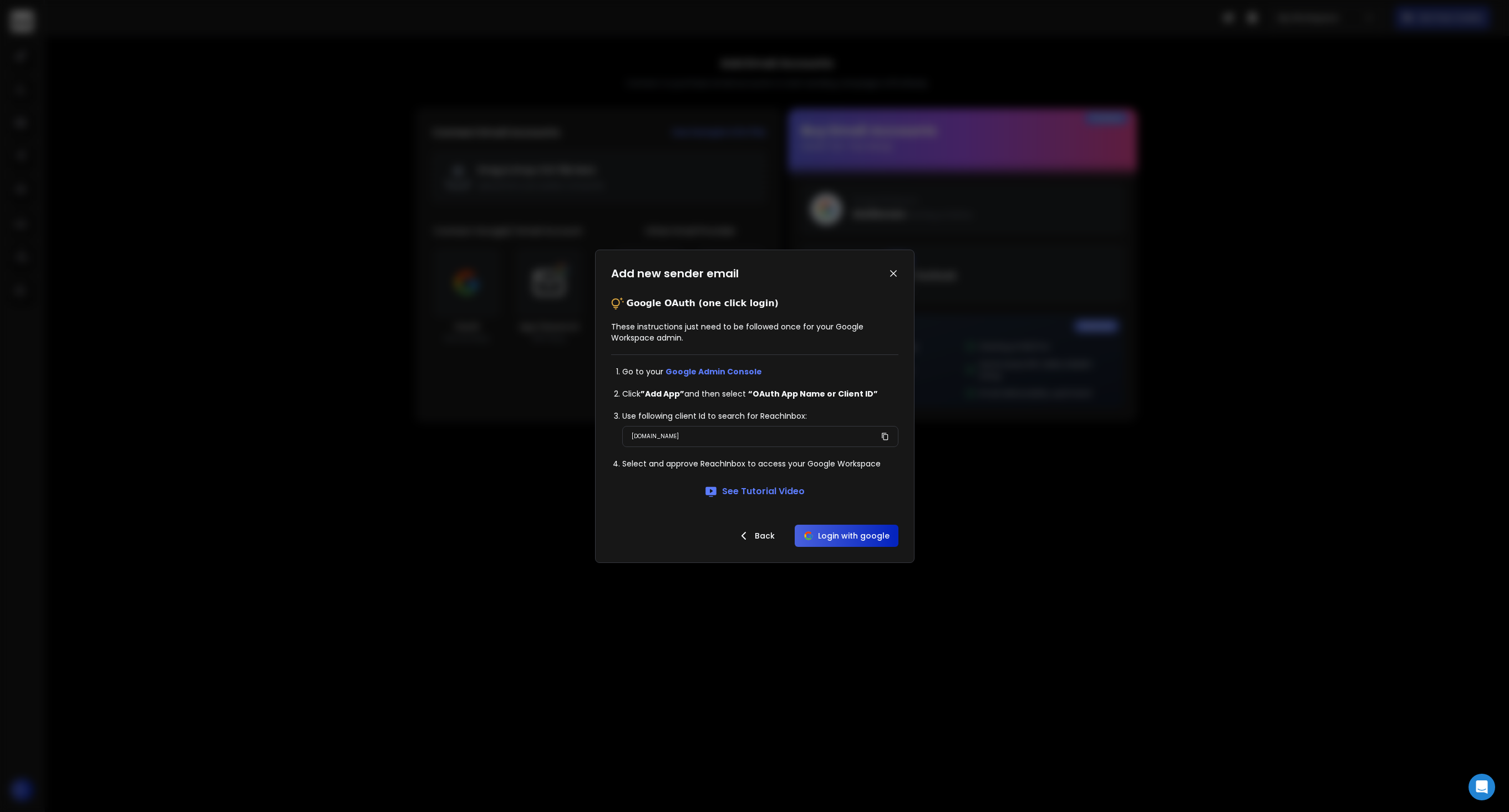
click at [798, 493] on link "See Tutorial Video" at bounding box center [754, 491] width 100 height 13
click at [896, 269] on icon at bounding box center [893, 273] width 10 height 10
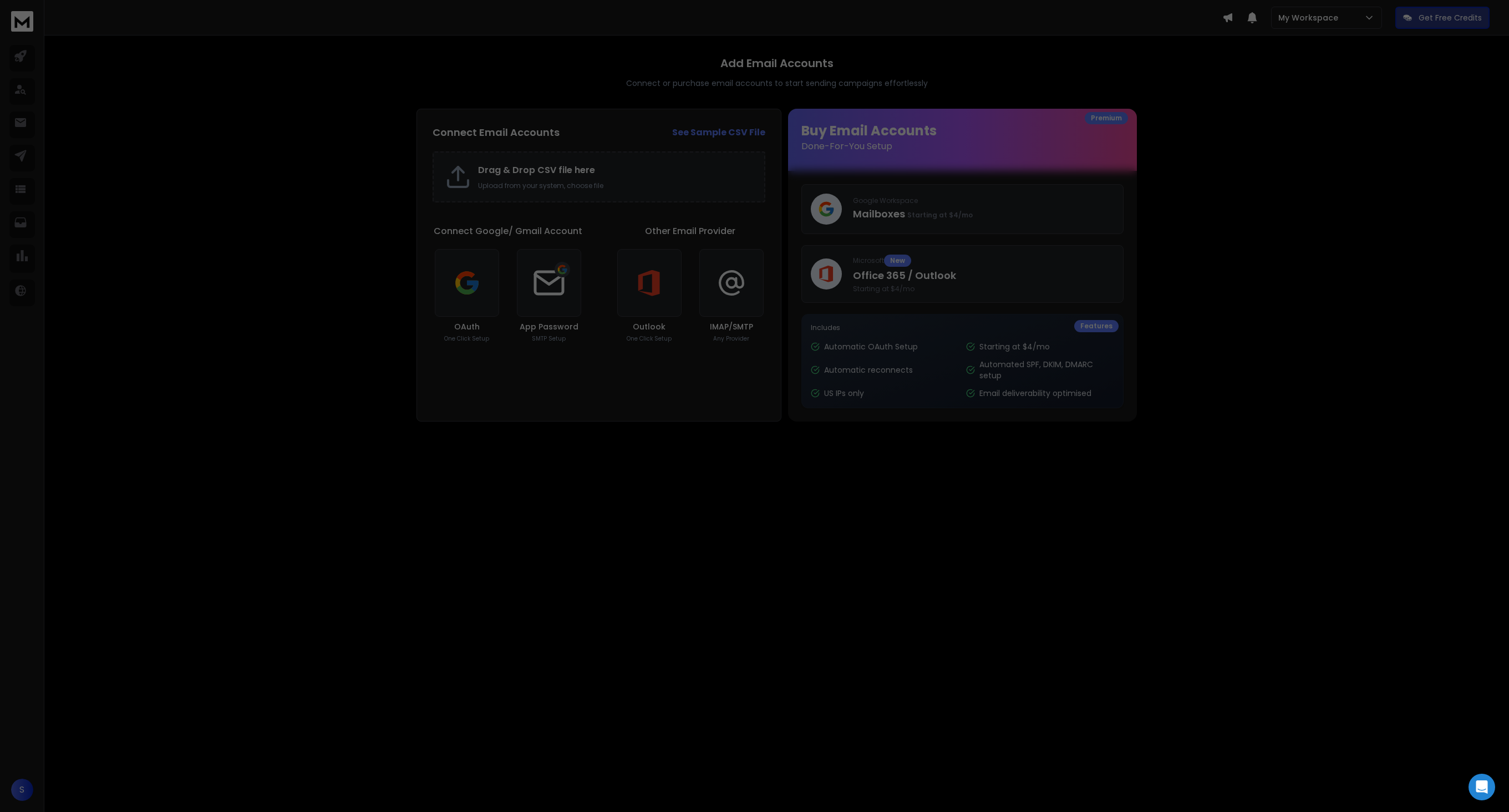
click at [554, 315] on div at bounding box center [550, 283] width 65 height 68
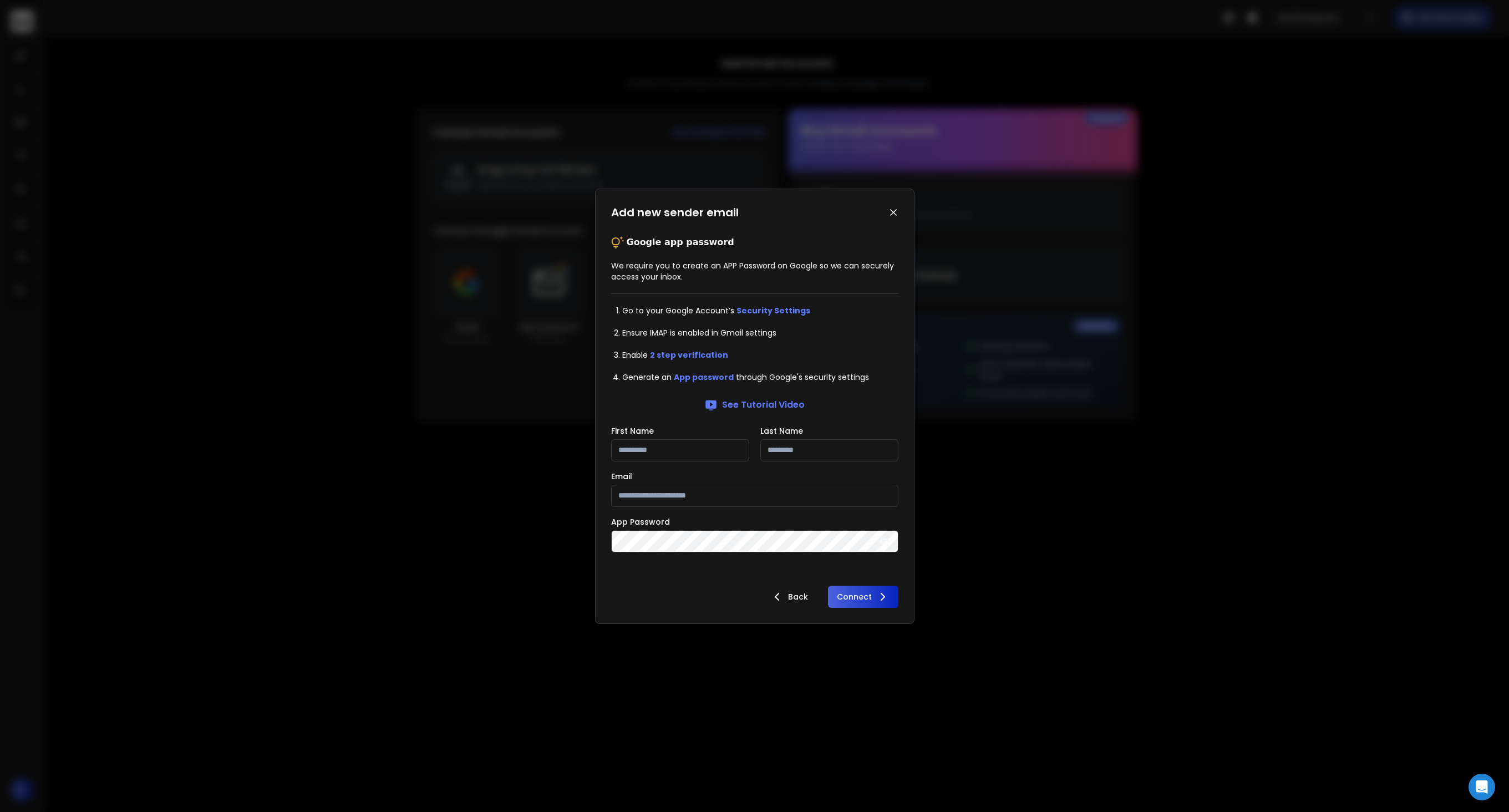
click at [763, 407] on link "See Tutorial Video" at bounding box center [754, 405] width 100 height 13
click at [897, 208] on icon at bounding box center [893, 212] width 10 height 10
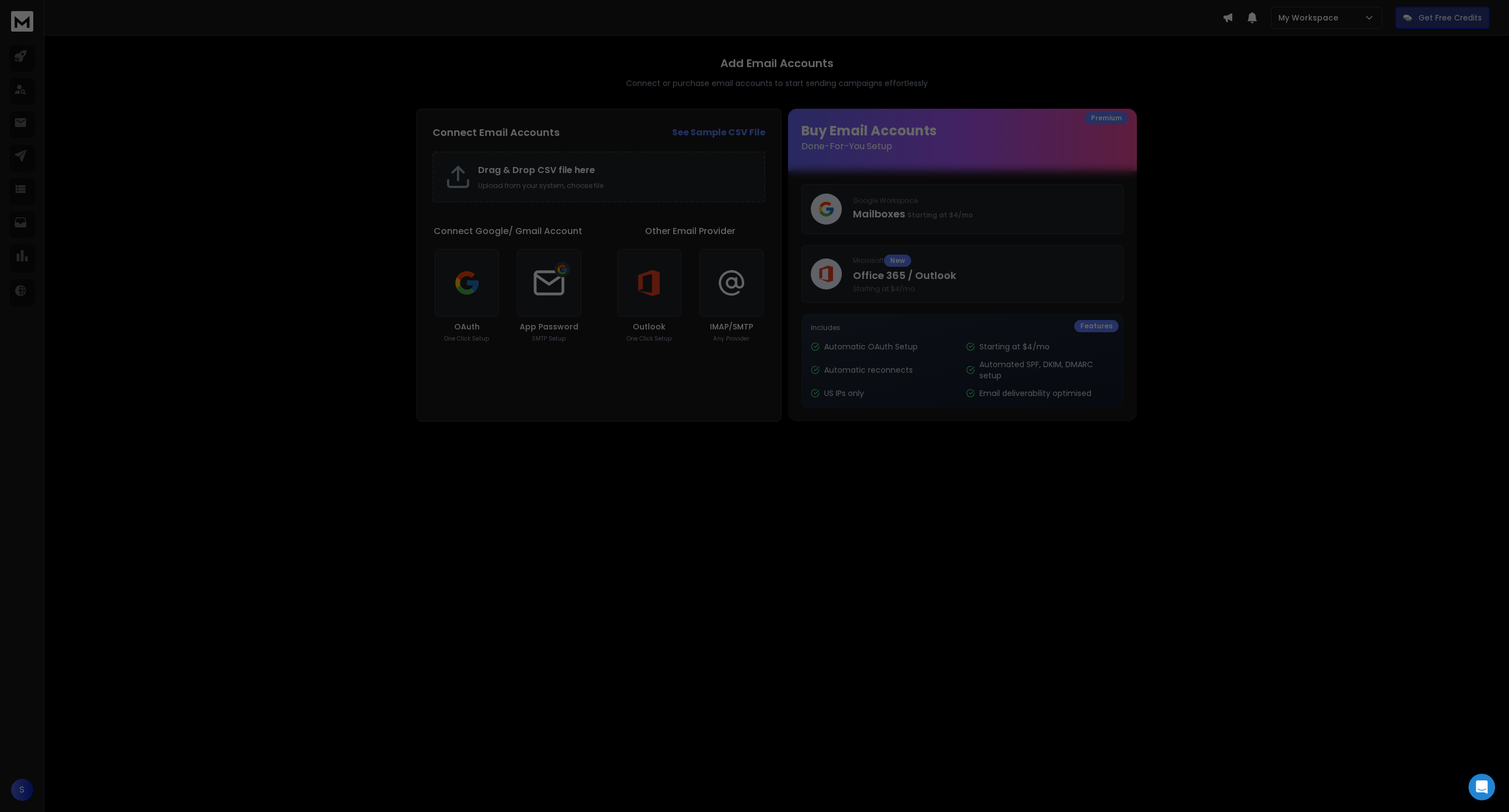
click at [495, 280] on div at bounding box center [467, 283] width 65 height 68
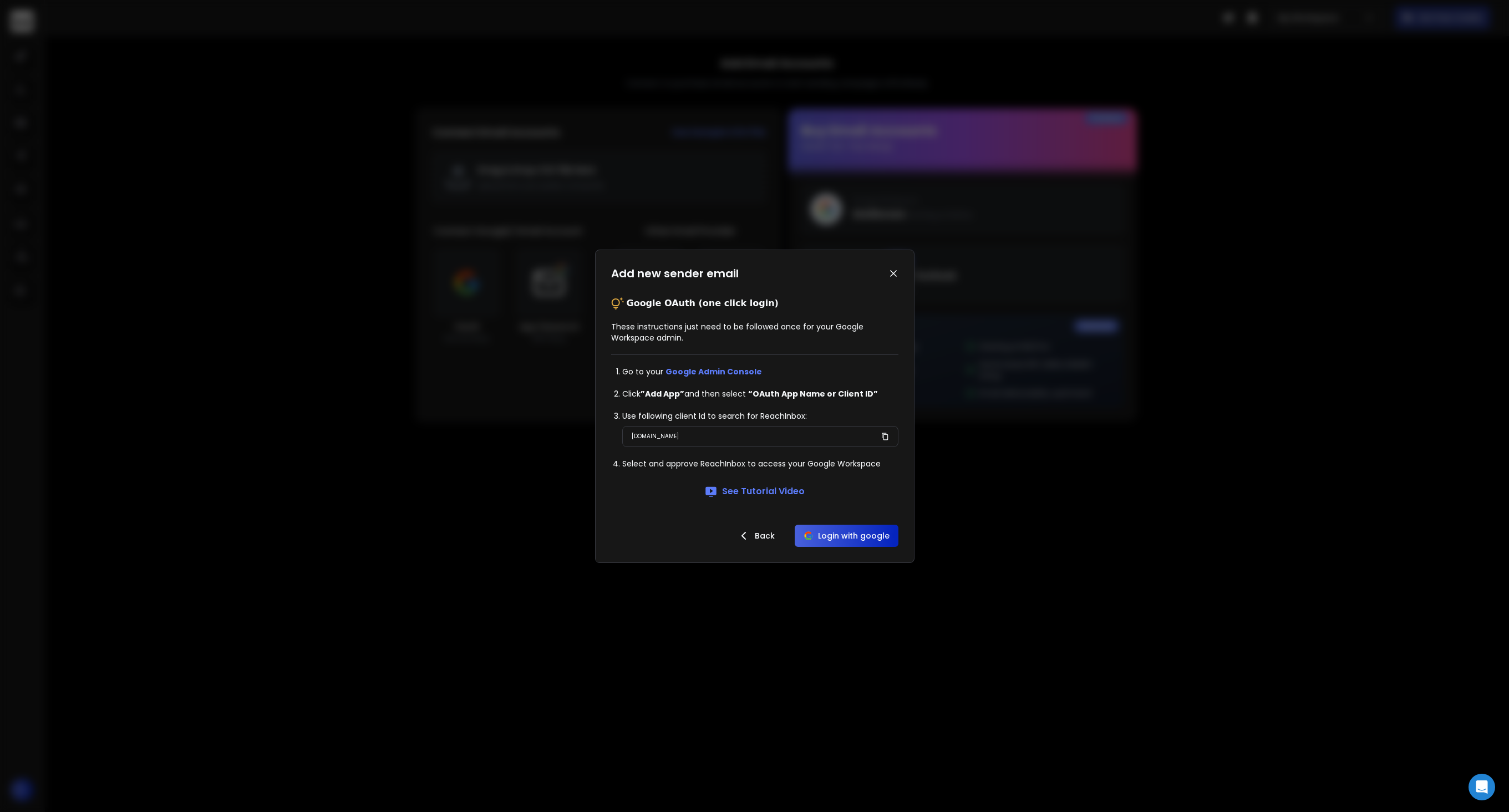
click at [746, 370] on link "Google Admin Console" at bounding box center [713, 372] width 96 height 11
click at [898, 269] on icon at bounding box center [893, 273] width 10 height 10
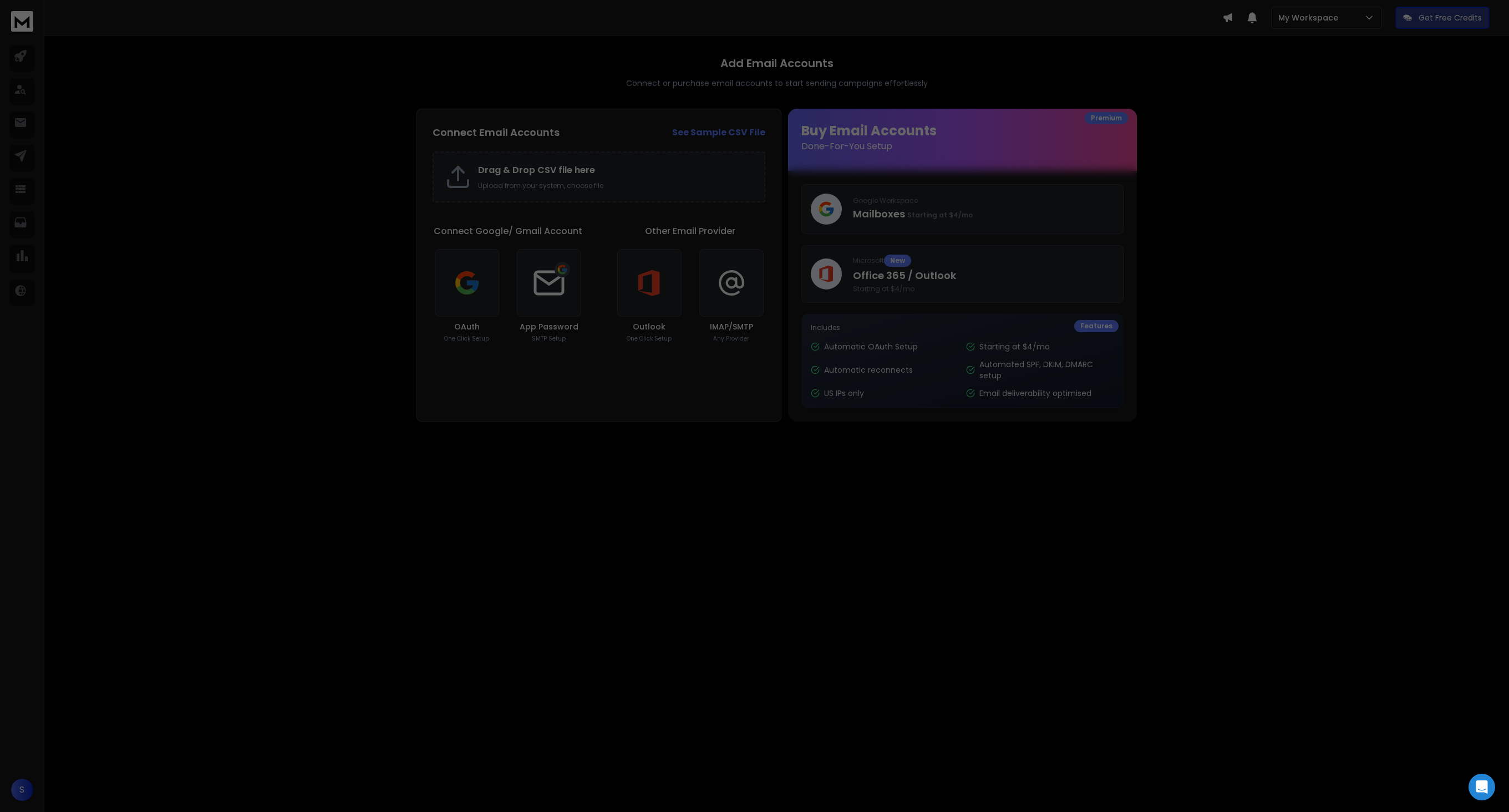
click at [553, 313] on div at bounding box center [550, 283] width 65 height 68
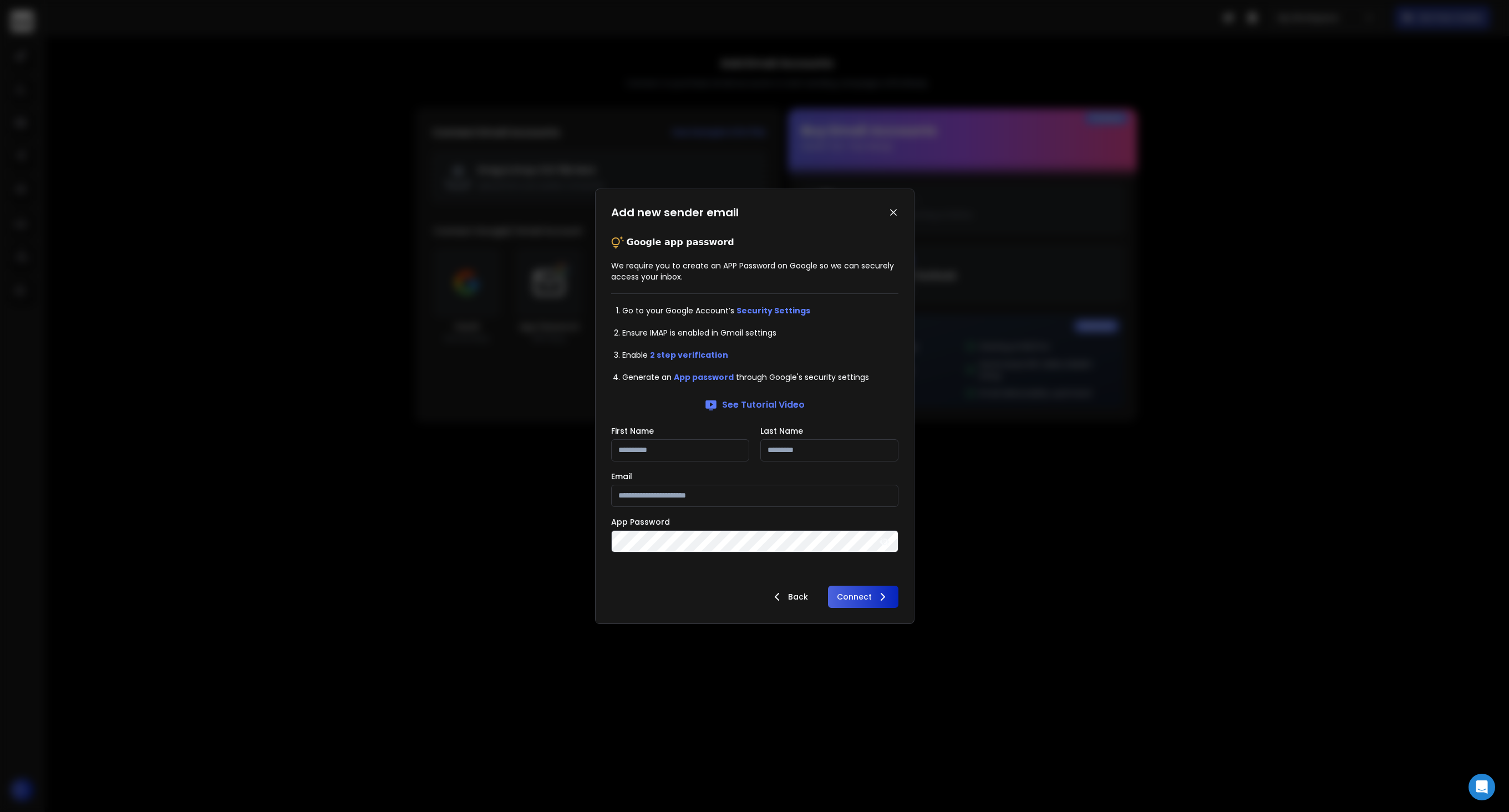
click at [771, 407] on link "See Tutorial Video" at bounding box center [754, 405] width 100 height 13
click at [708, 496] on input "email" at bounding box center [754, 495] width 287 height 22
type input "**********"
click at [687, 452] on input "text" at bounding box center [680, 449] width 138 height 22
type input "**********"
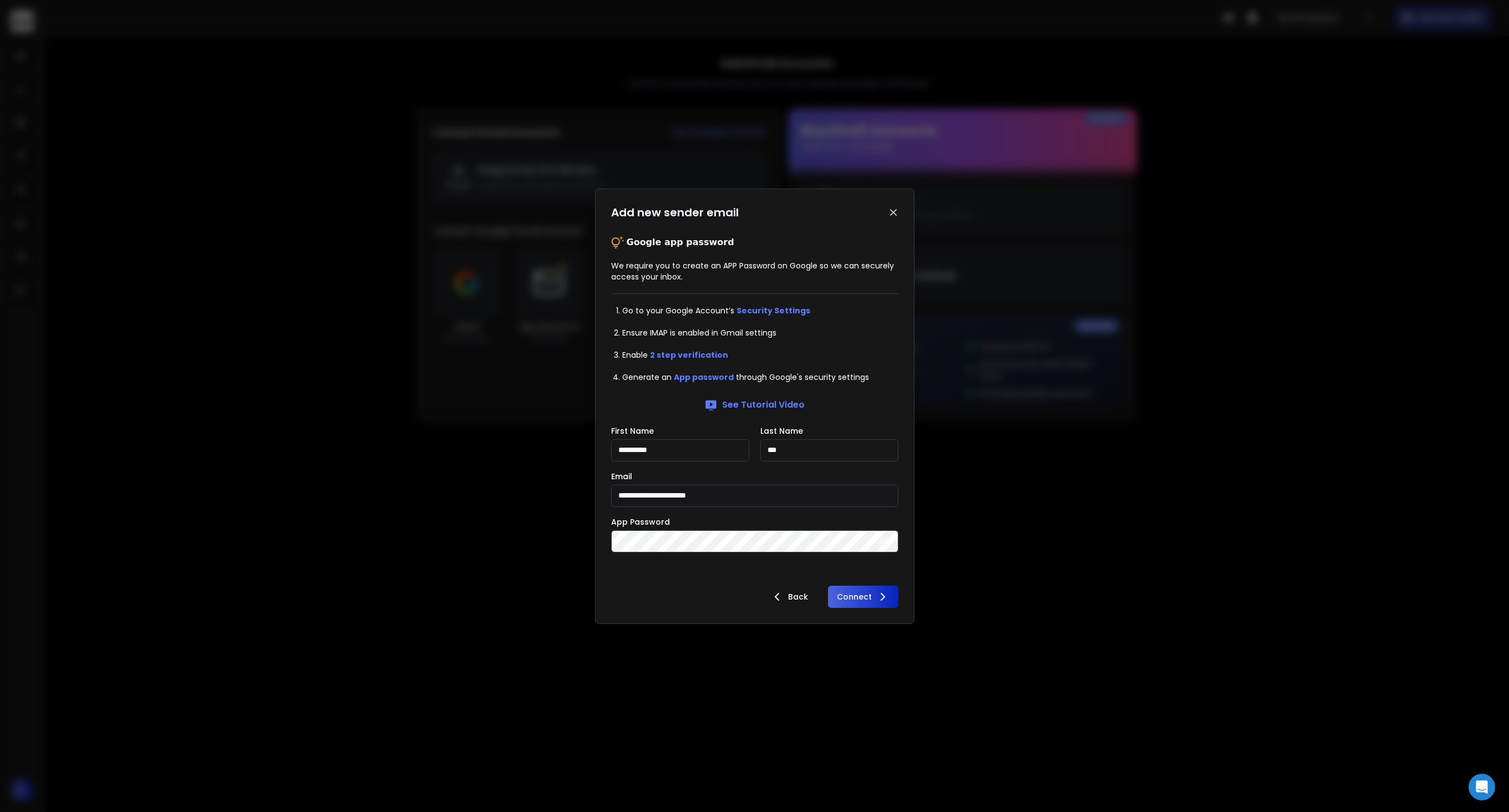
type input "***"
click at [847, 595] on button "Connect" at bounding box center [862, 596] width 70 height 22
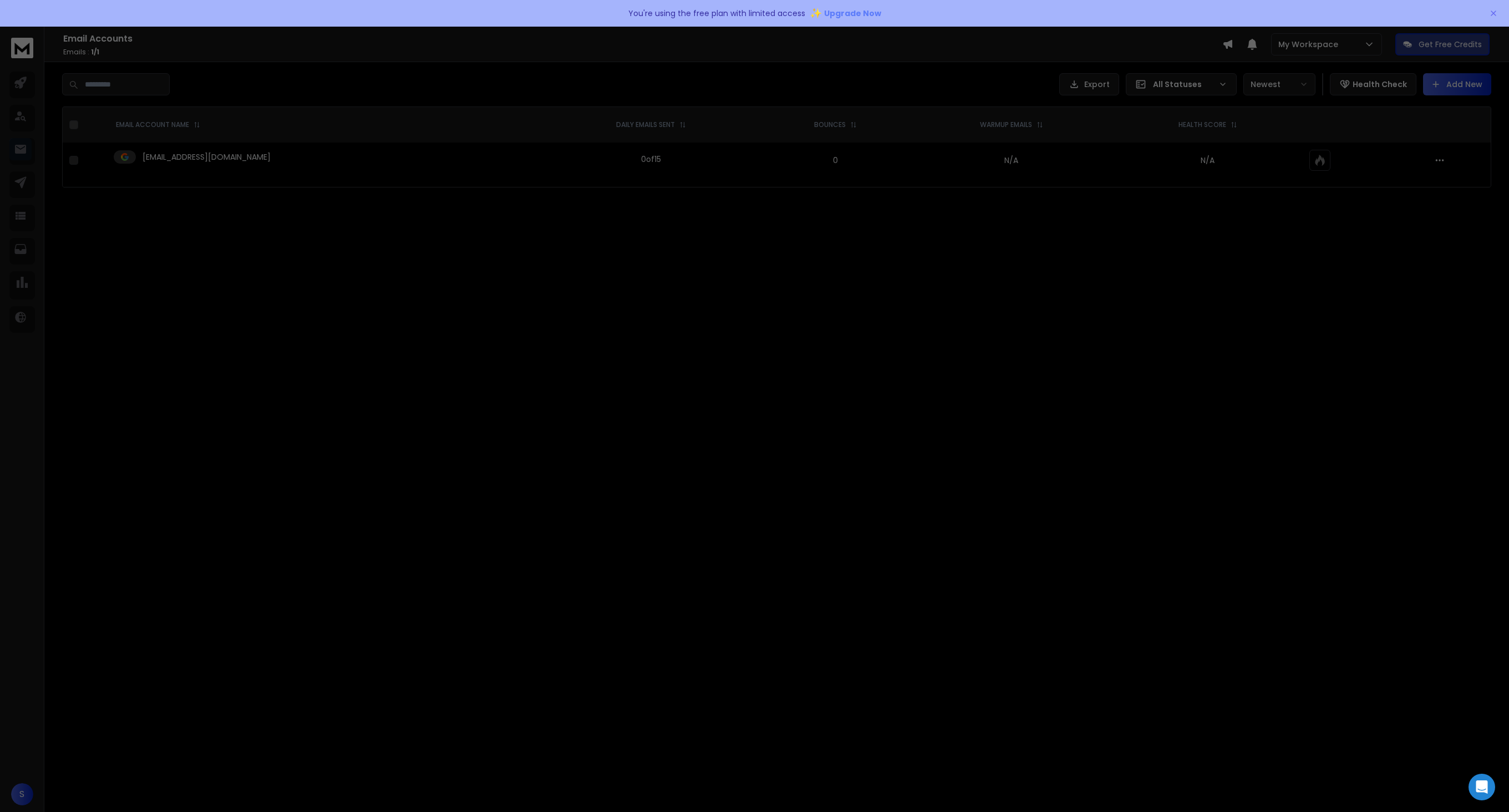
click at [685, 455] on div "You're using the free plan with limited access ✨ Upgrade Now Get only verified …" at bounding box center [754, 406] width 1509 height 812
click at [1493, 12] on icon "Close notification" at bounding box center [1493, 13] width 9 height 9
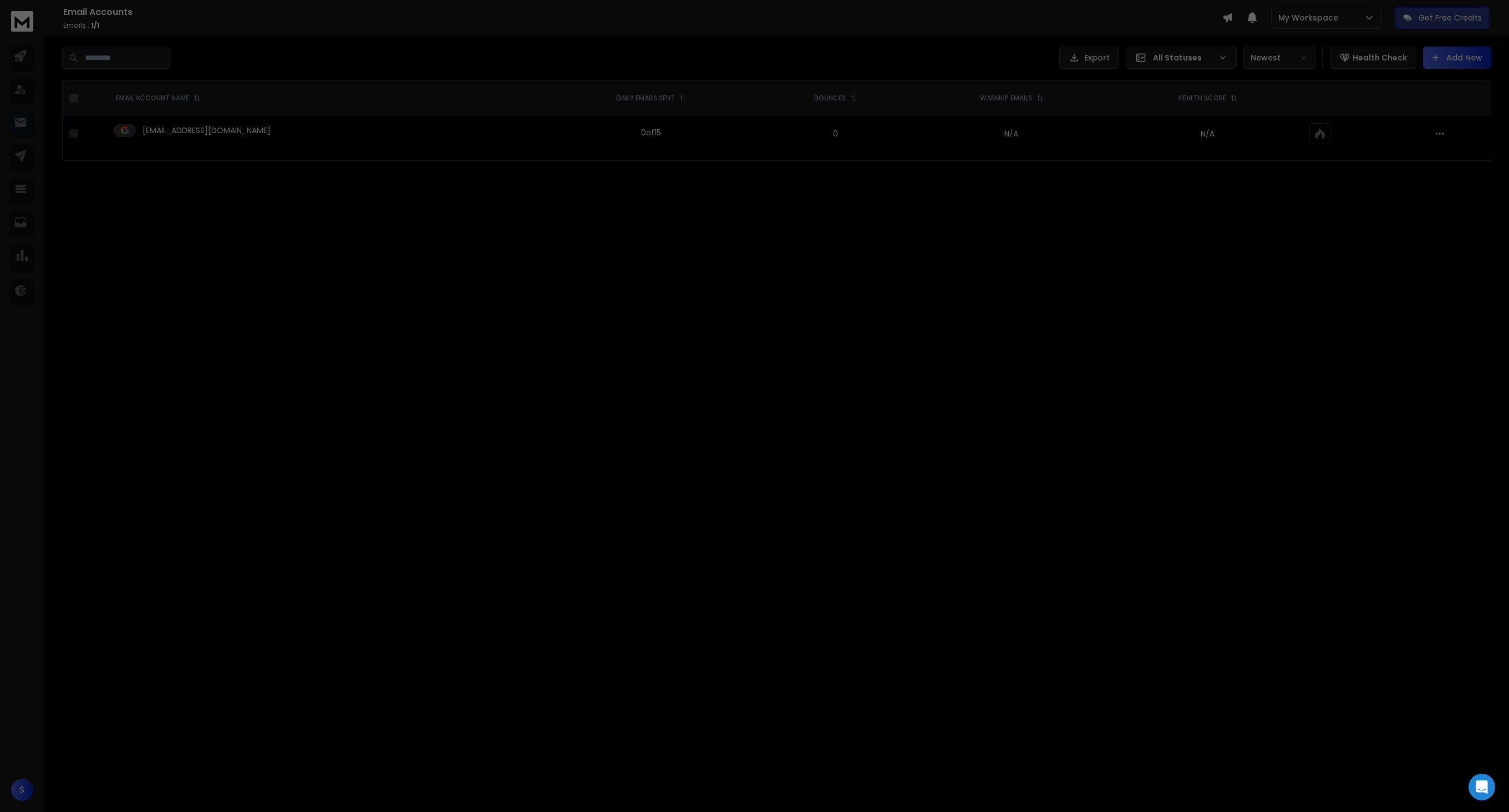
click at [225, 134] on p "[EMAIL_ADDRESS][DOMAIN_NAME]" at bounding box center [206, 130] width 129 height 11
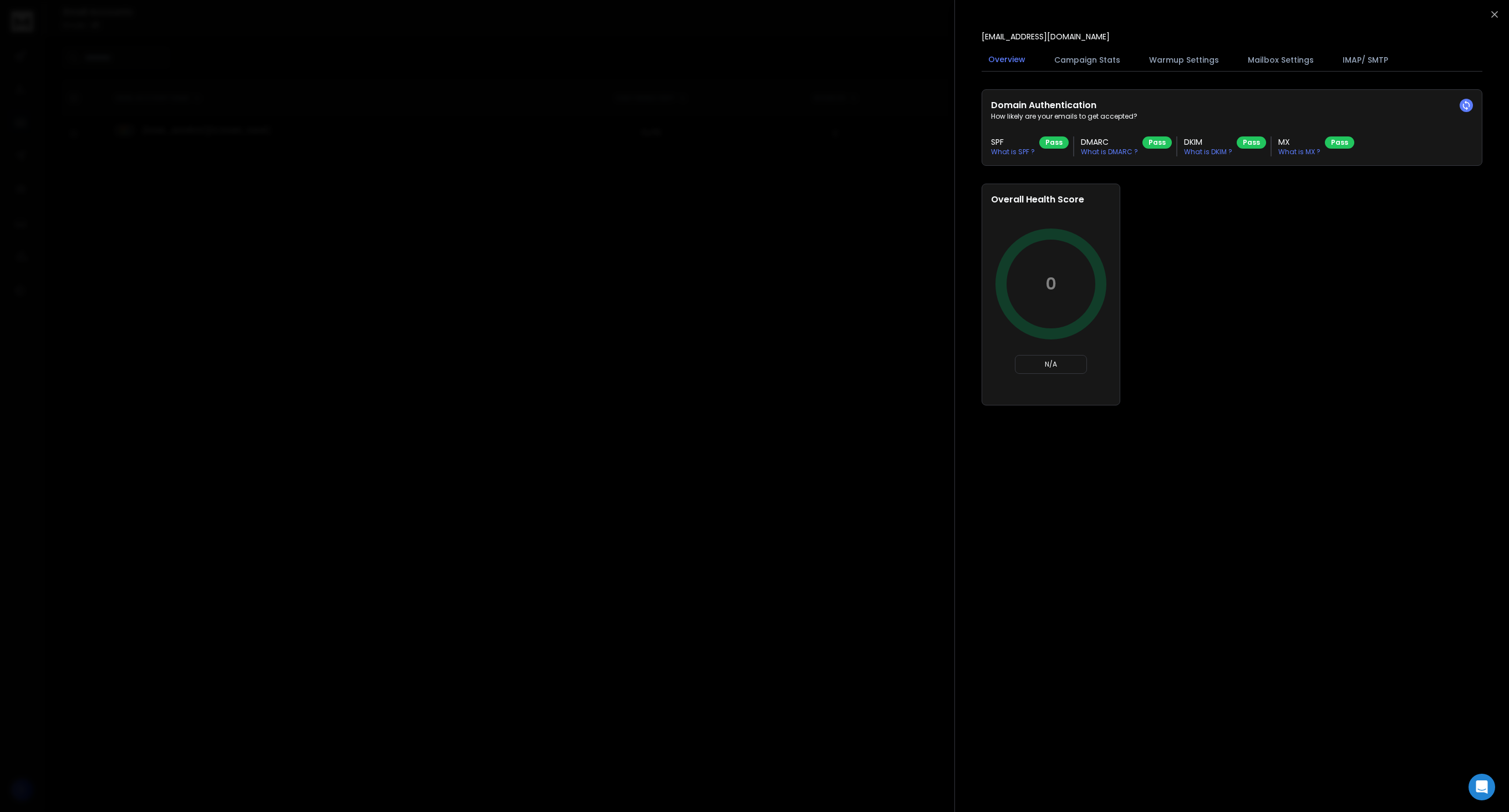
click at [1203, 57] on button "Warmup Settings" at bounding box center [1184, 60] width 83 height 24
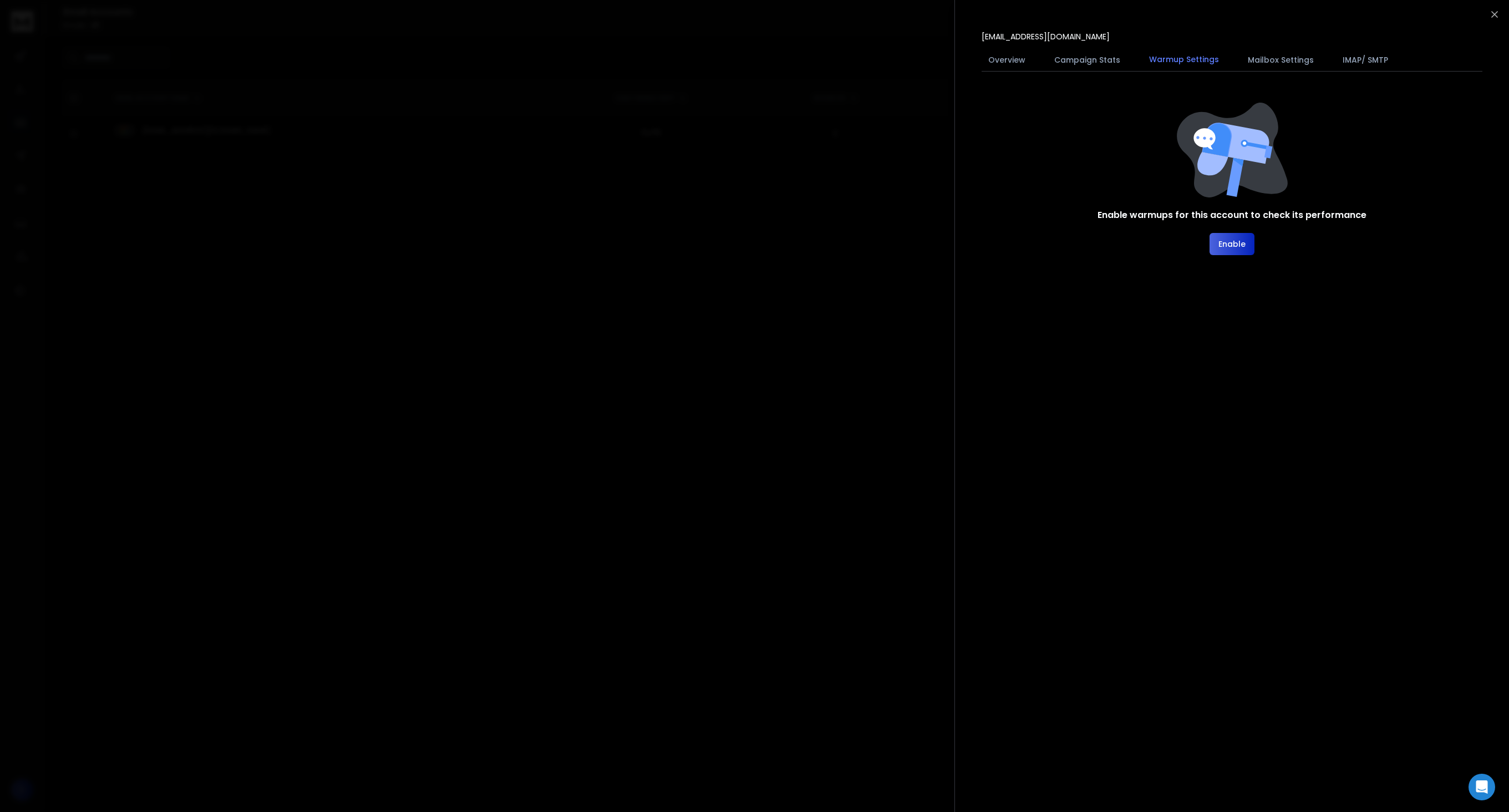
click at [1230, 247] on button "Enable" at bounding box center [1233, 243] width 45 height 22
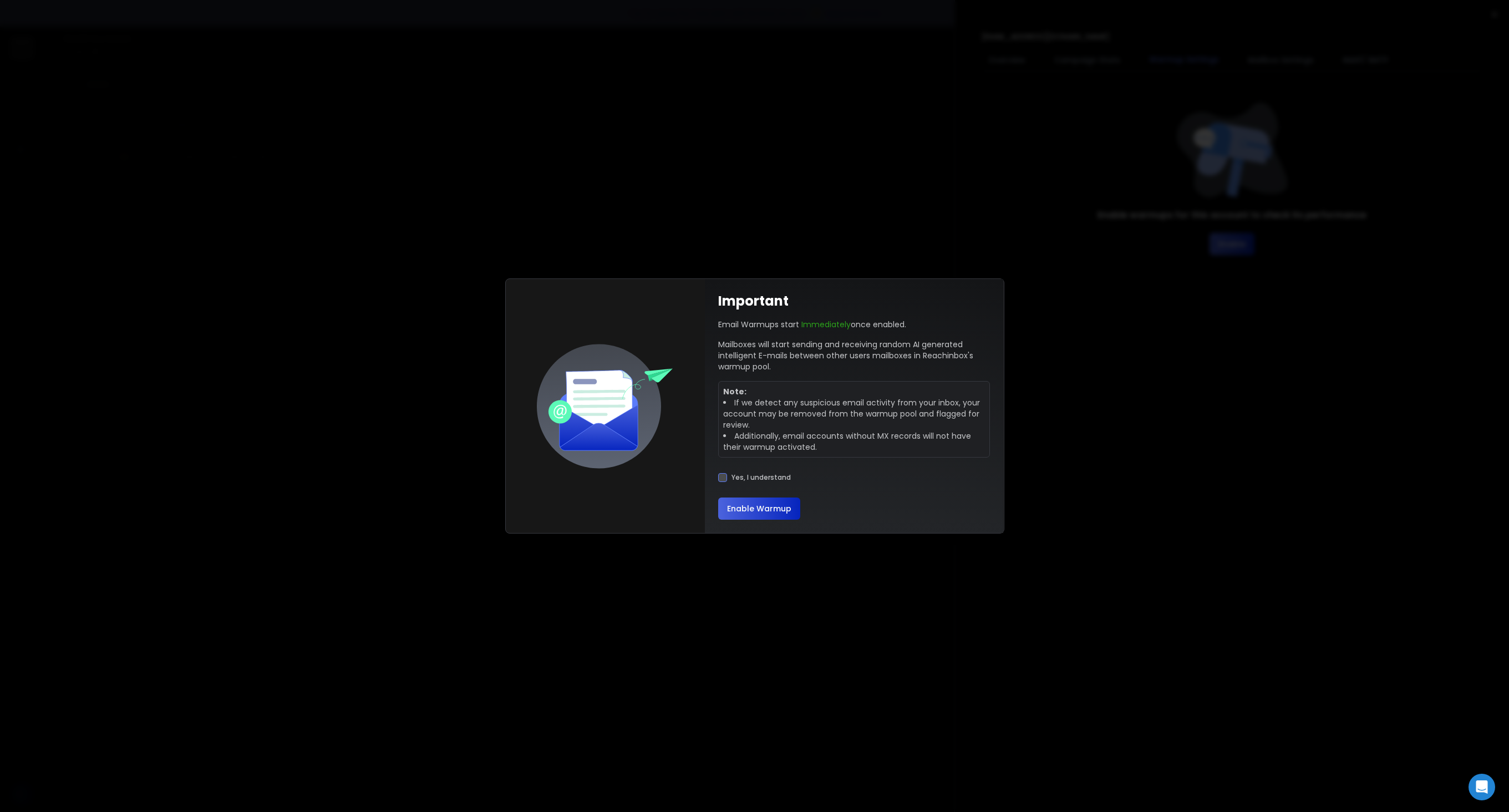
click at [720, 478] on button "Yes, I understand" at bounding box center [723, 477] width 9 height 9
click at [744, 504] on button "Enable Warmup" at bounding box center [760, 508] width 82 height 22
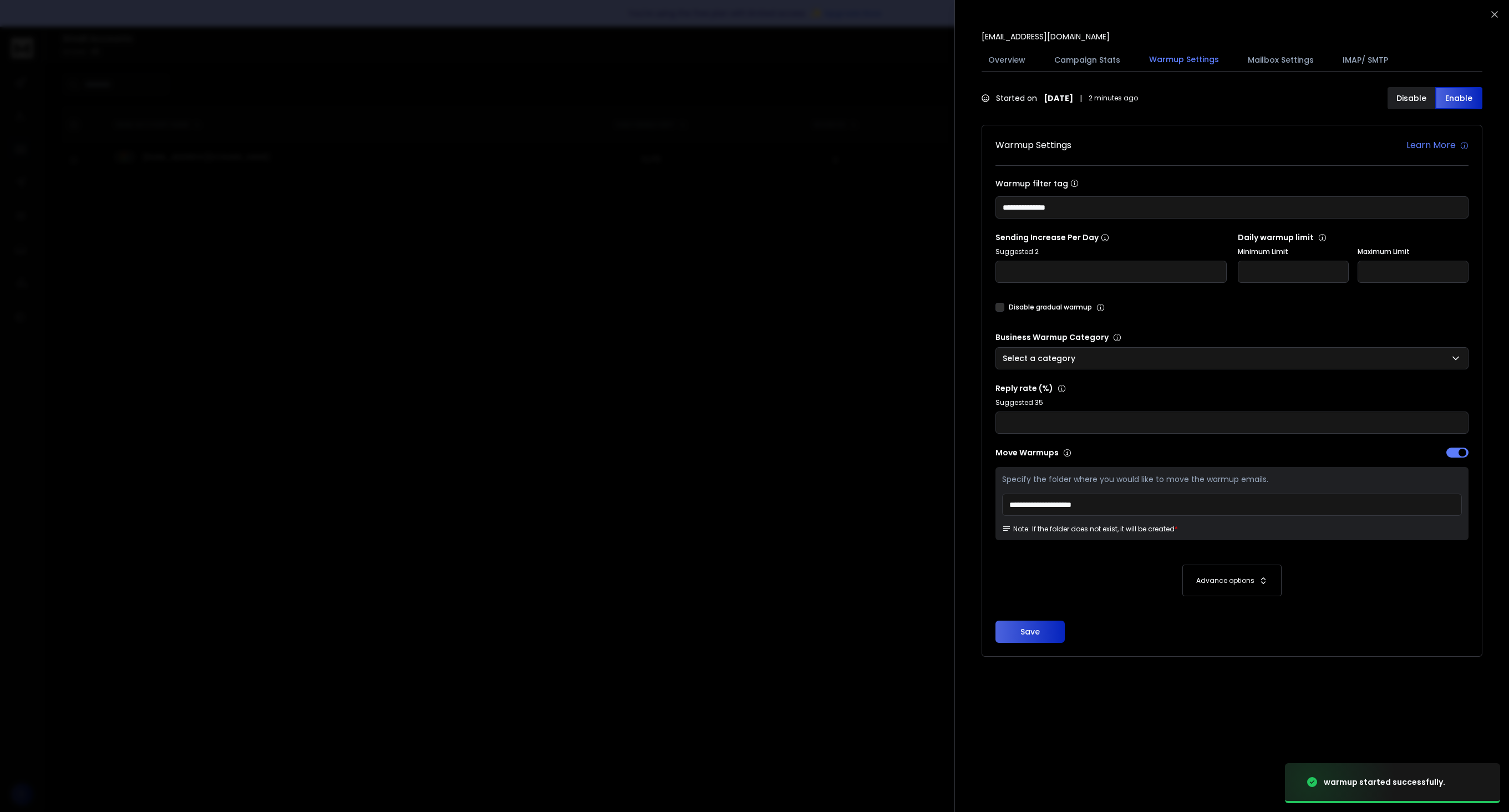
click at [1385, 206] on input "**********" at bounding box center [1232, 207] width 473 height 22
click at [1035, 629] on button "Save" at bounding box center [1031, 631] width 70 height 22
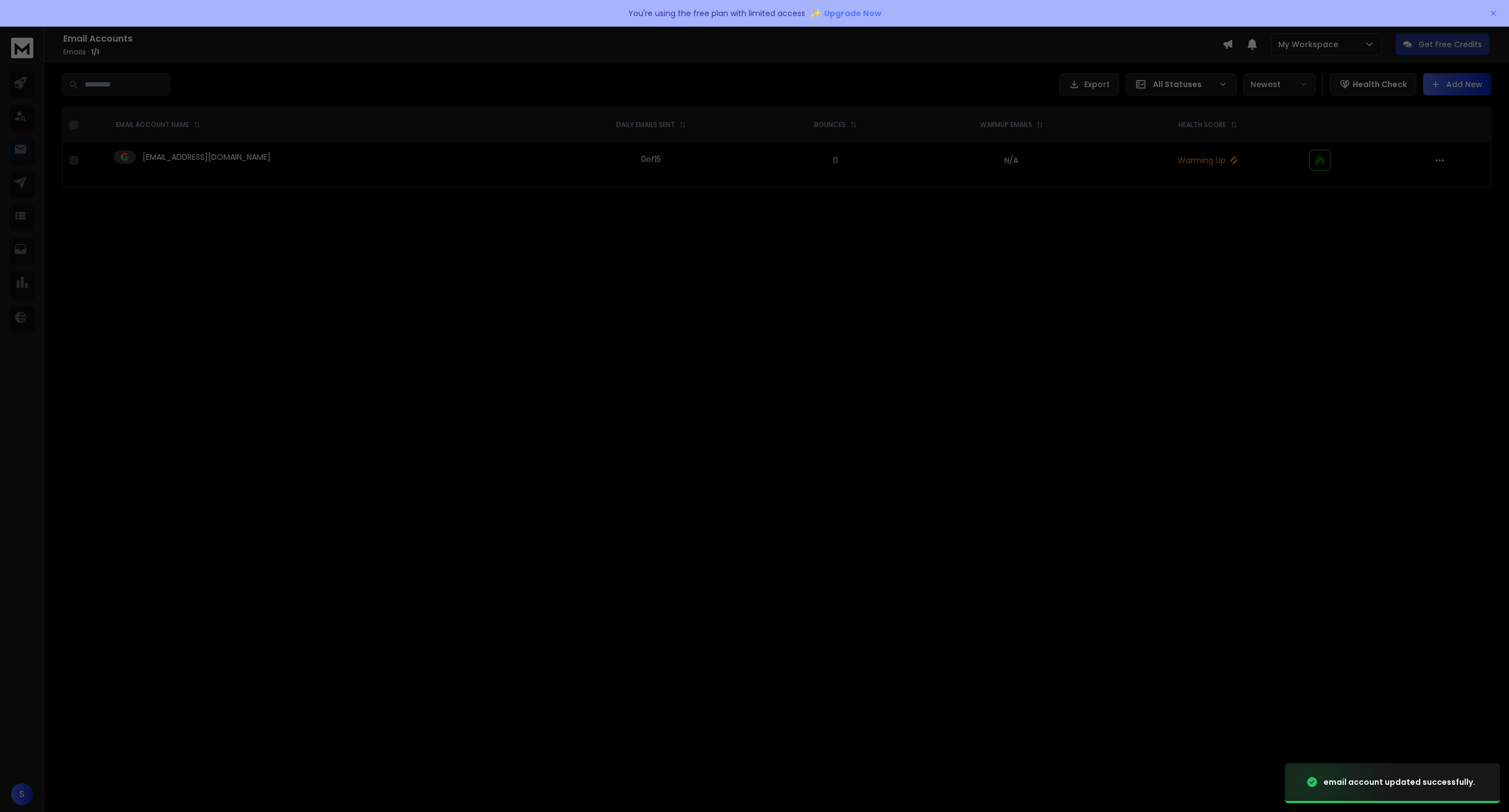
click at [1148, 562] on div "You're using the free plan with limited access ✨ Upgrade Now Get only verified …" at bounding box center [754, 406] width 1509 height 812
click at [1496, 13] on icon "Close notification" at bounding box center [1493, 13] width 9 height 9
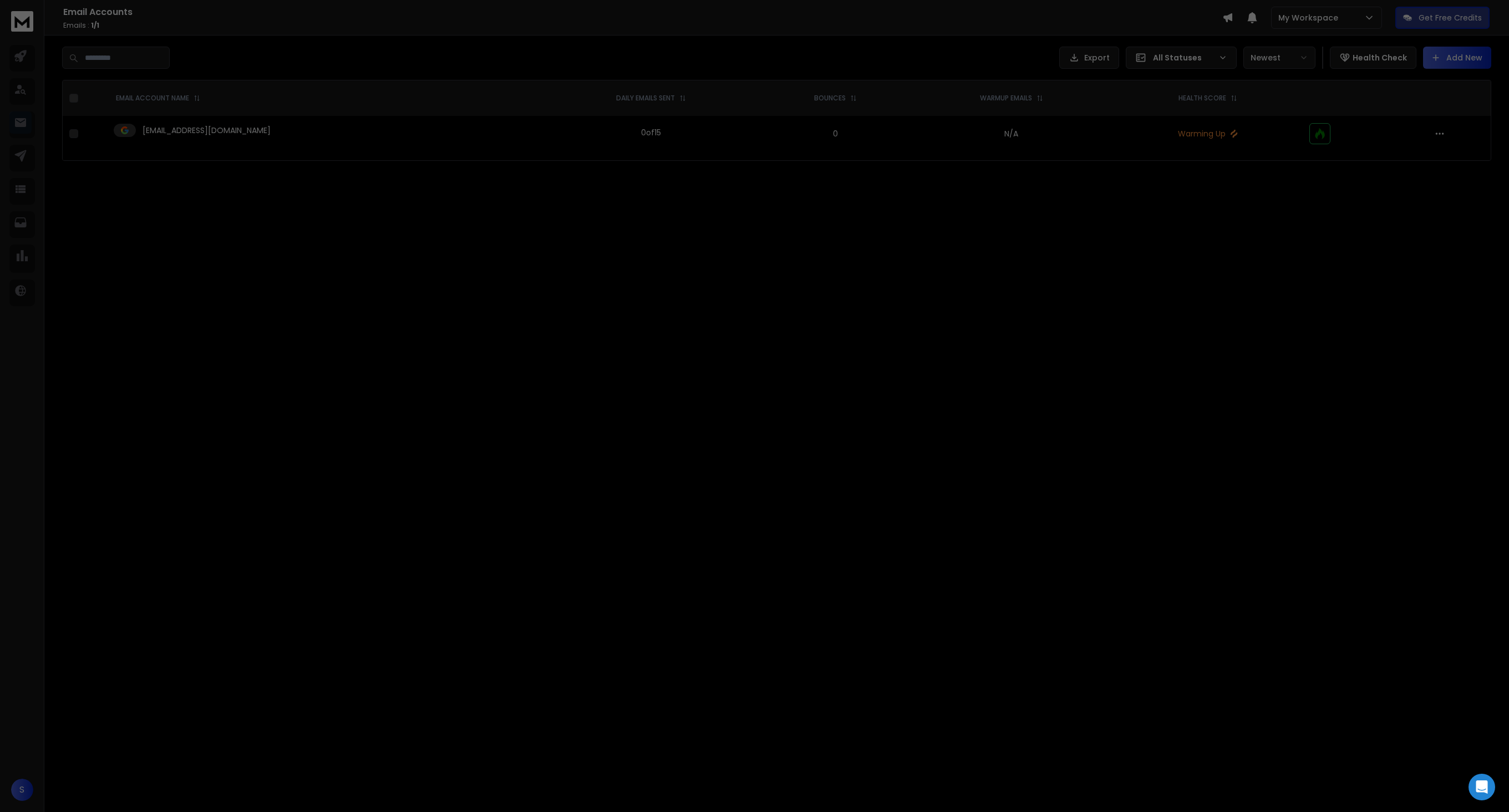
click at [1086, 306] on div "Your warmest leads are on your site – Turn visits into conversations Reach Out …" at bounding box center [754, 406] width 1509 height 812
click at [23, 19] on img at bounding box center [22, 21] width 22 height 20
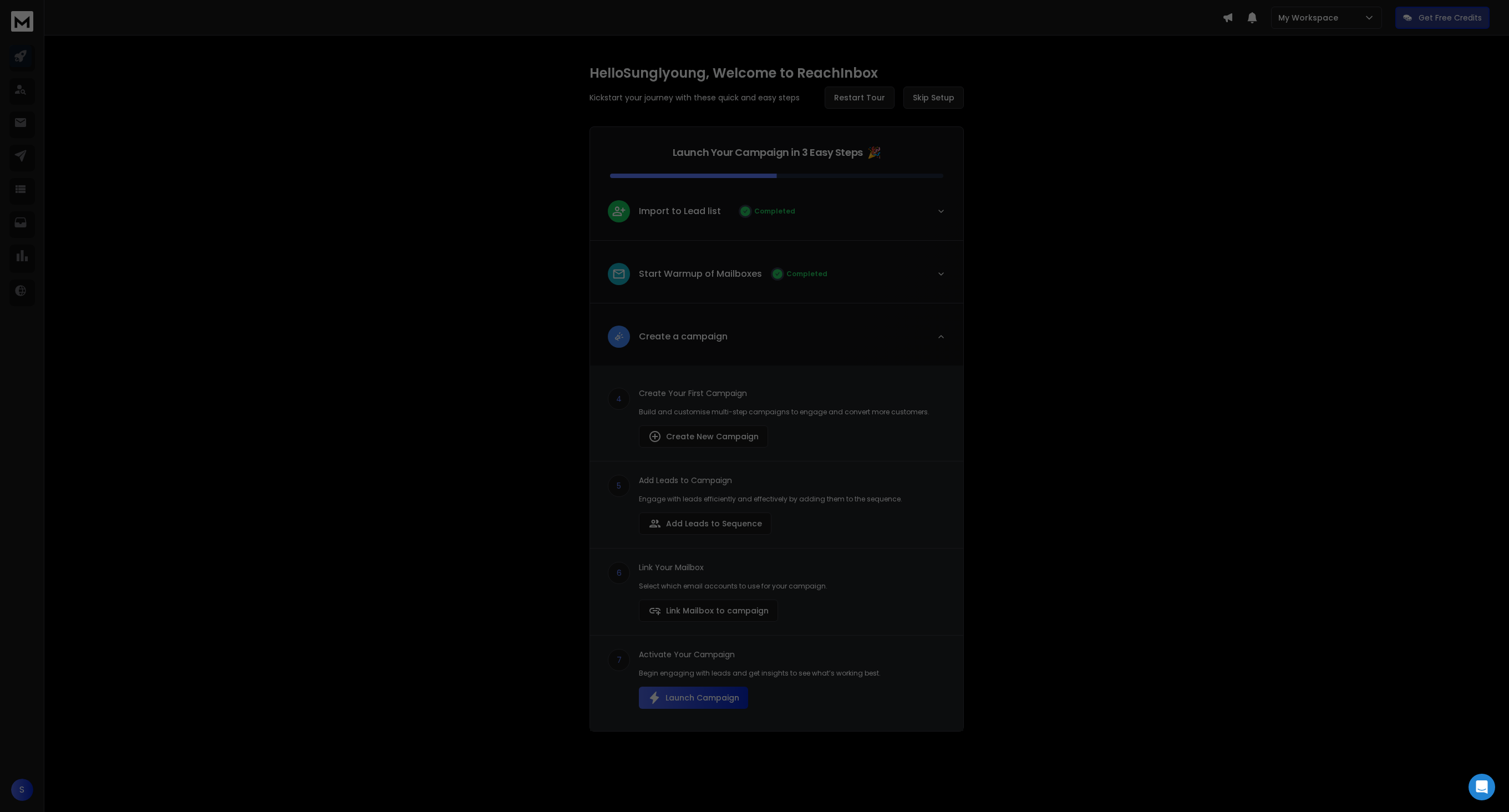
click at [1052, 256] on div "Hello Sunglyoung , Welcome to ReachInbox Kickstart your journey with these quic…" at bounding box center [777, 398] width 1429 height 702
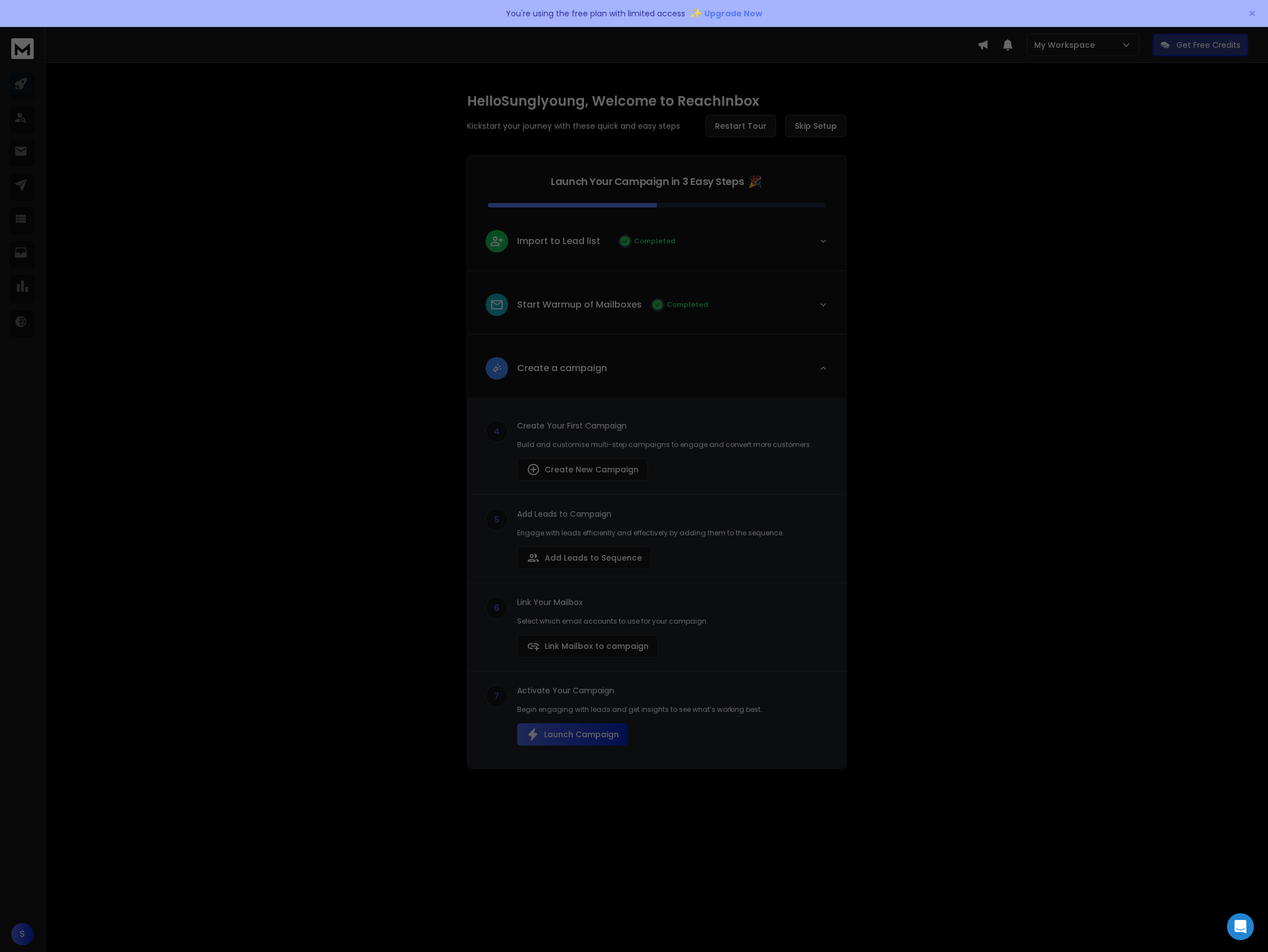
click at [1252, 13] on icon "Close notification" at bounding box center [1252, 13] width 9 height 9
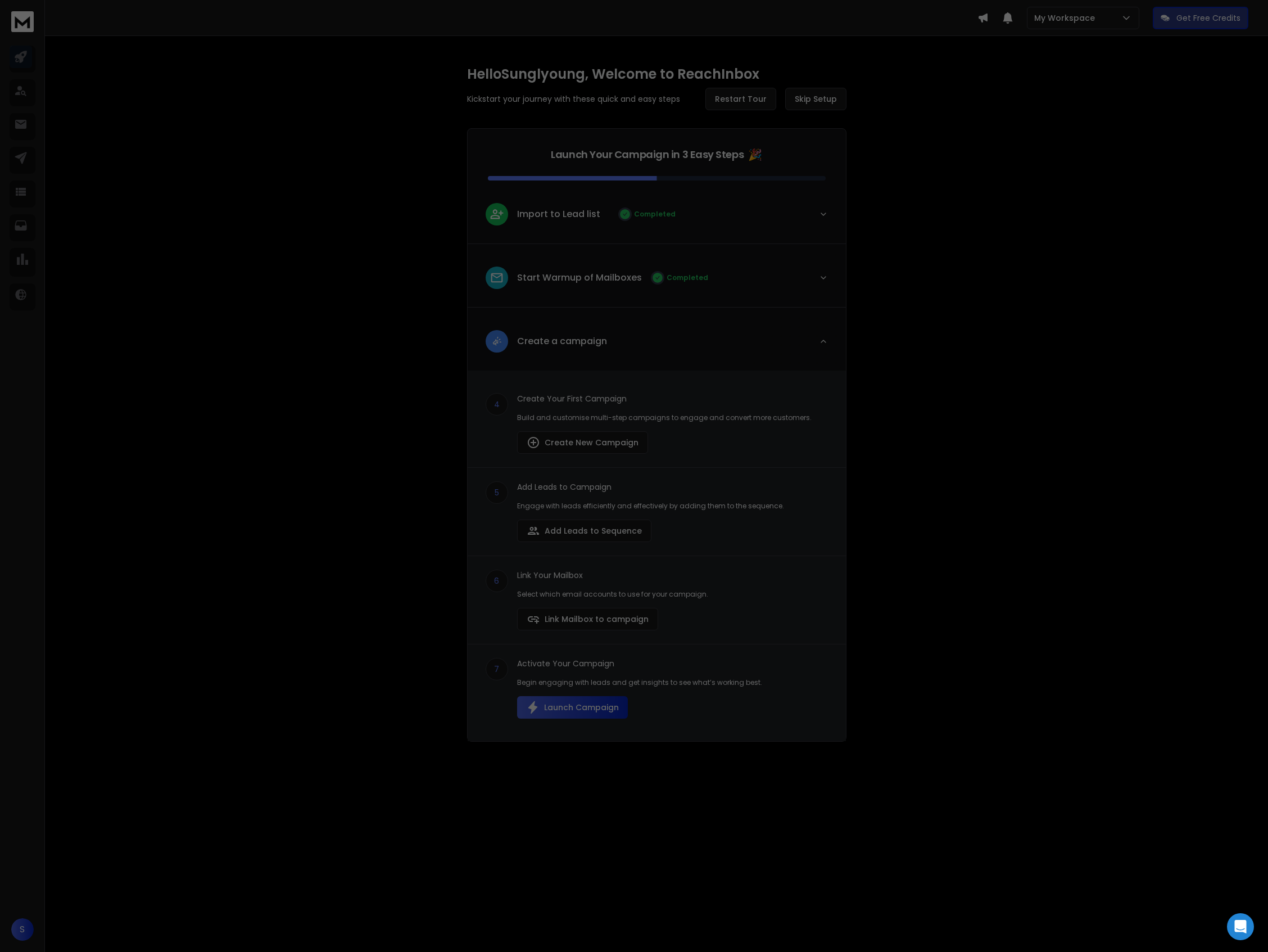
click at [22, 64] on div at bounding box center [23, 59] width 26 height 27
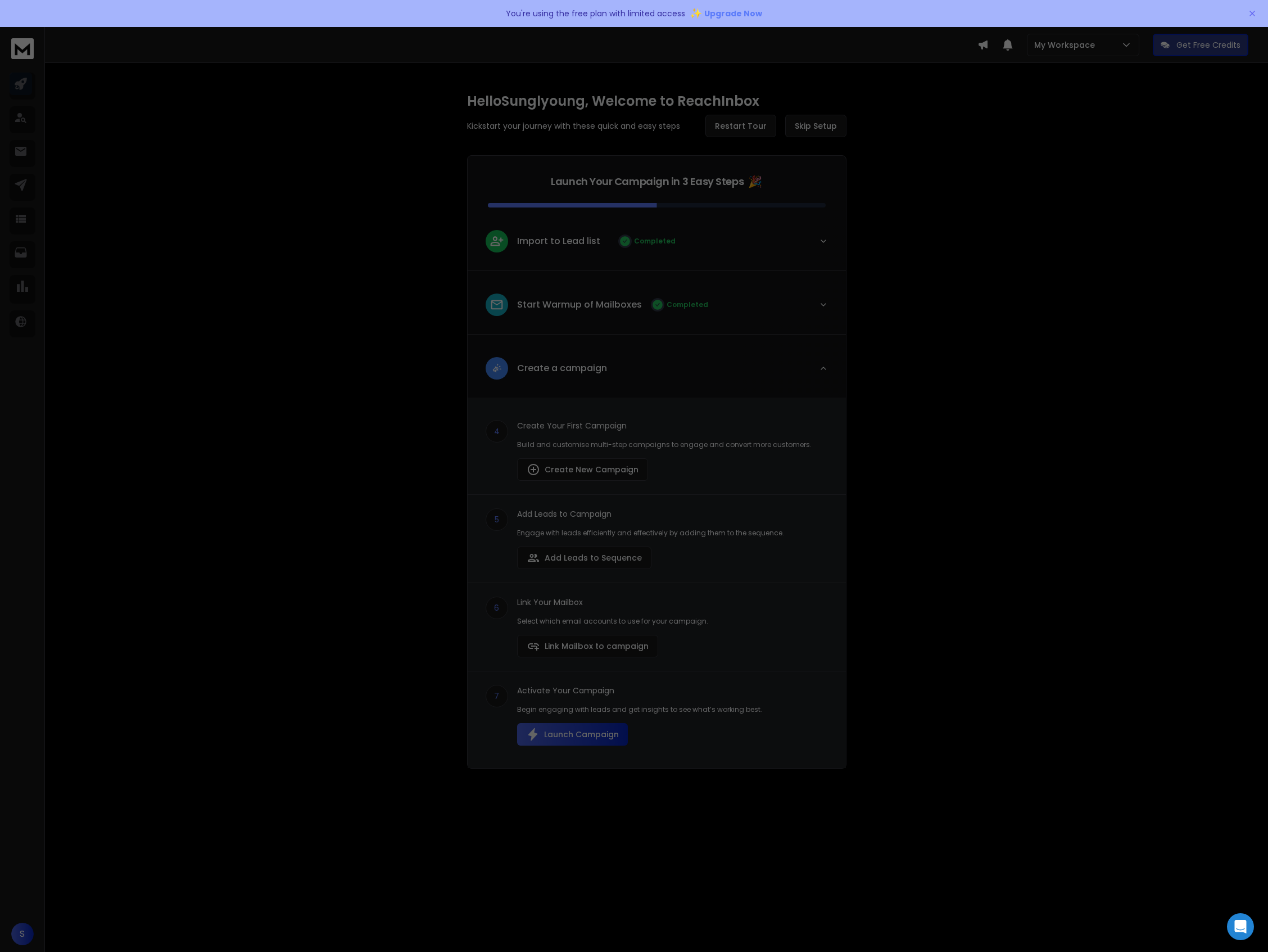
click at [1258, 10] on div "You're using the free plan with limited access ✨ Upgrade Now" at bounding box center [634, 13] width 1268 height 27
click at [1253, 9] on icon "Close notification" at bounding box center [1252, 13] width 9 height 9
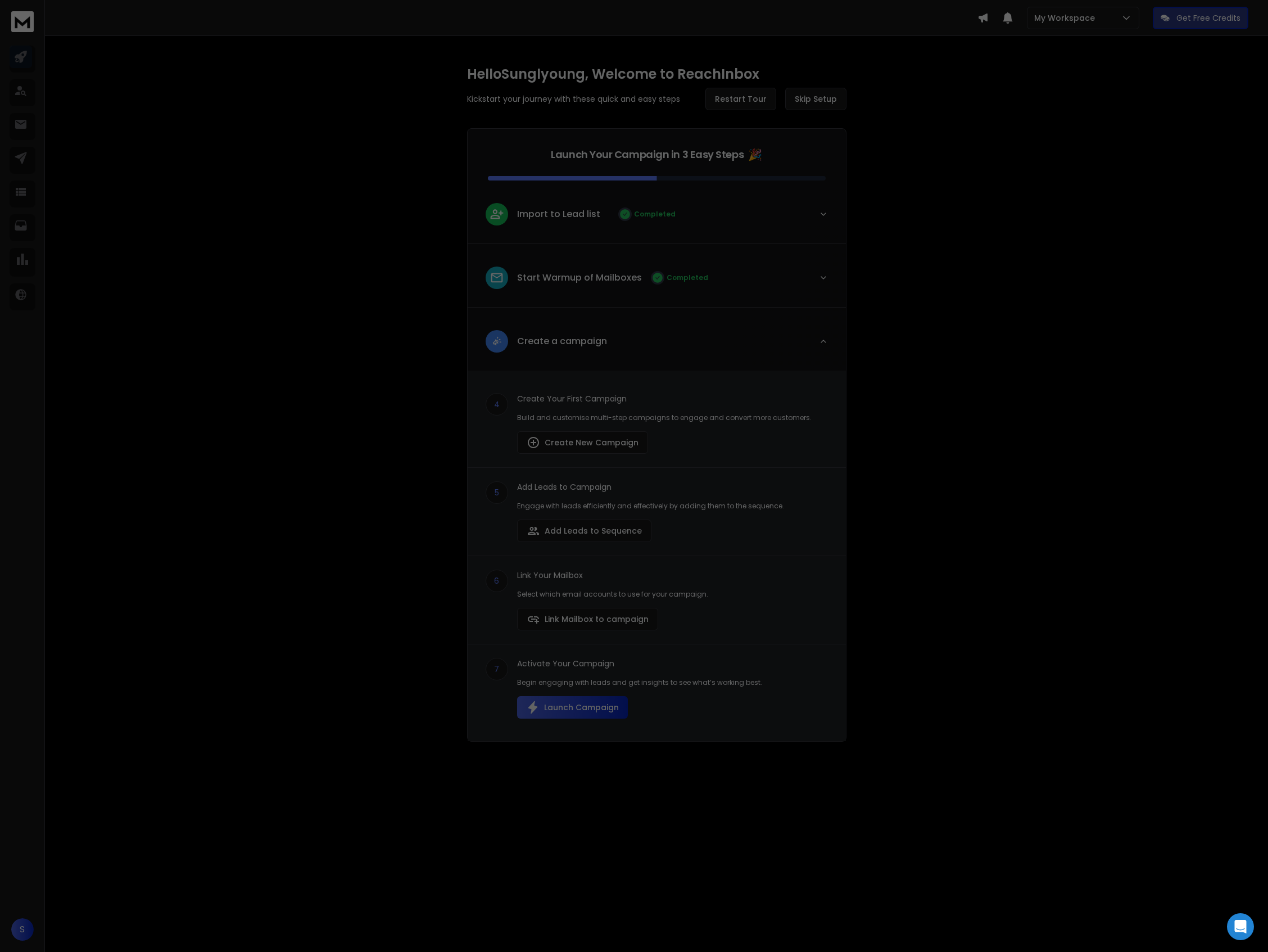
click at [643, 218] on p "Completed" at bounding box center [654, 214] width 42 height 9
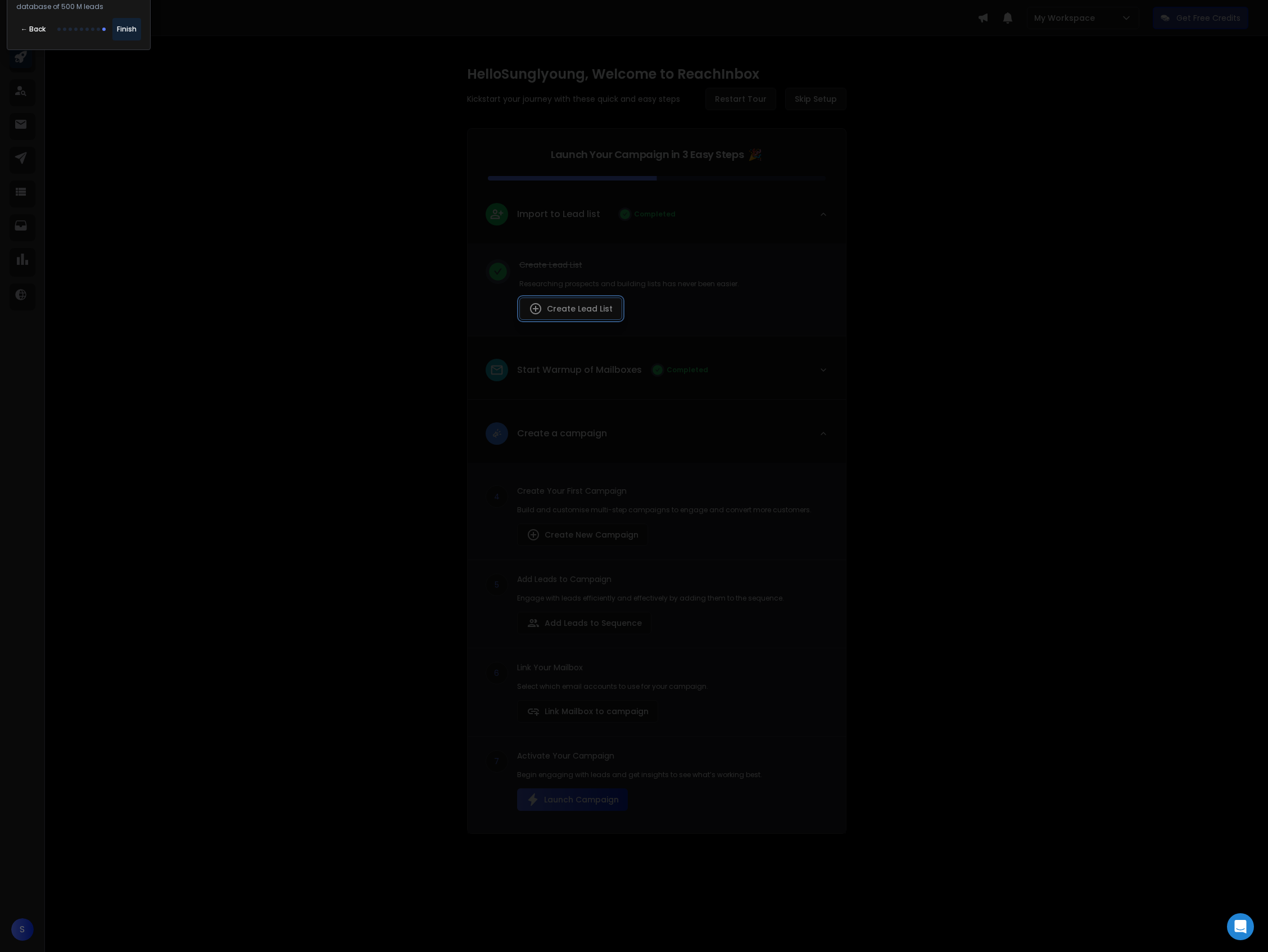
click at [129, 26] on button "Finish" at bounding box center [126, 29] width 29 height 22
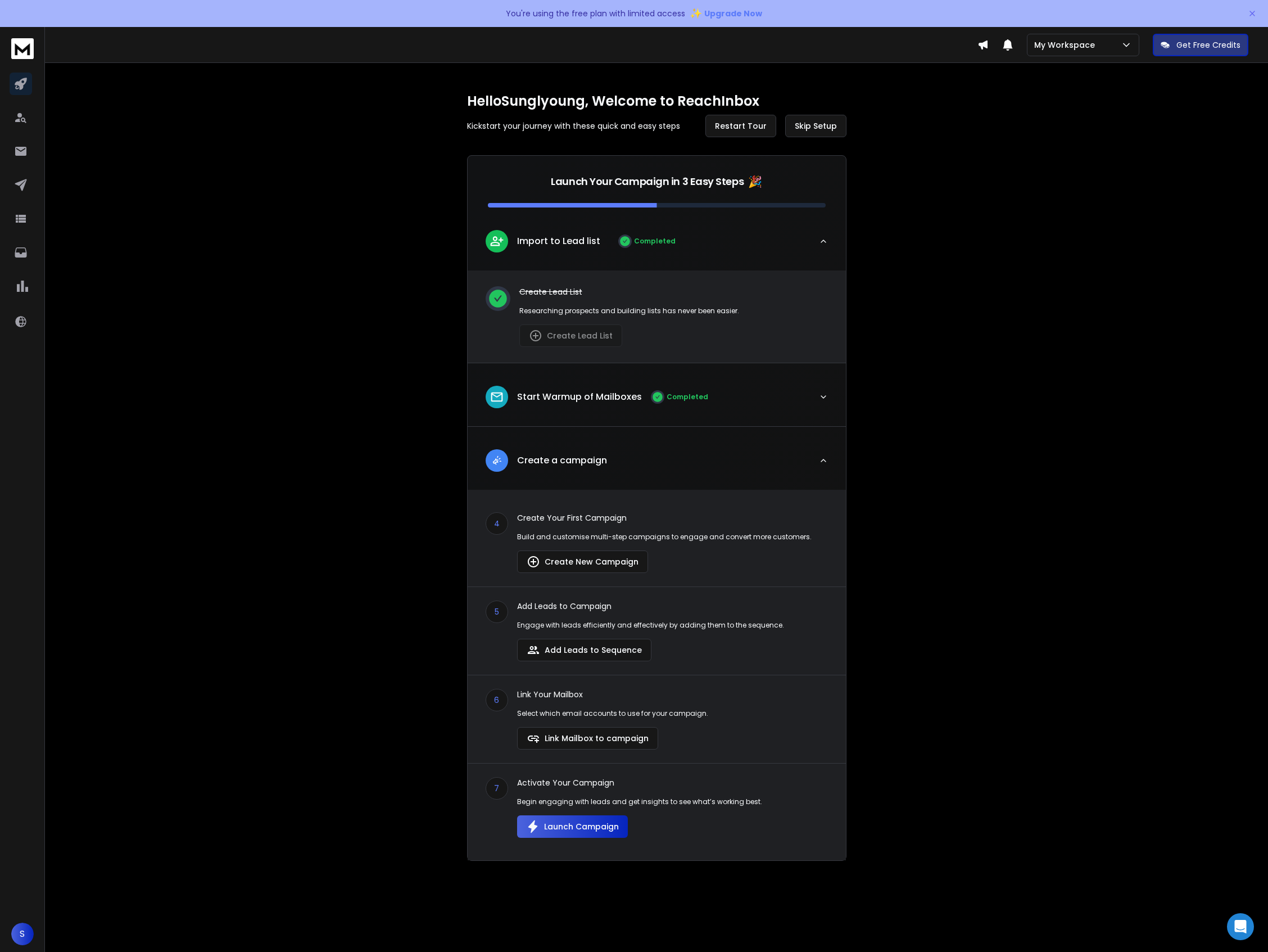
click at [707, 247] on button "Import to Lead list Completed" at bounding box center [657, 246] width 378 height 49
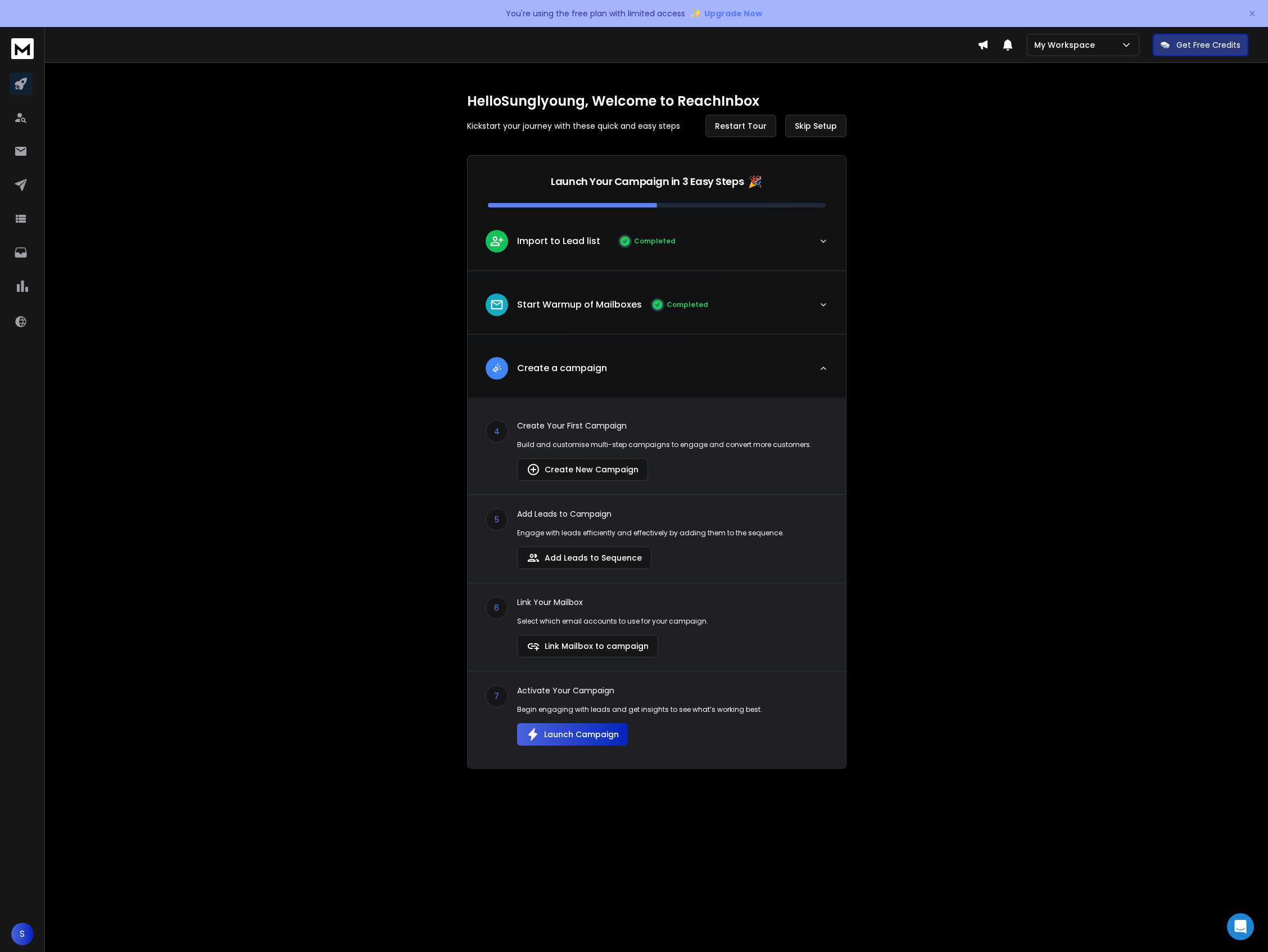
click at [803, 243] on button "Import to Lead list Completed" at bounding box center [657, 246] width 378 height 49
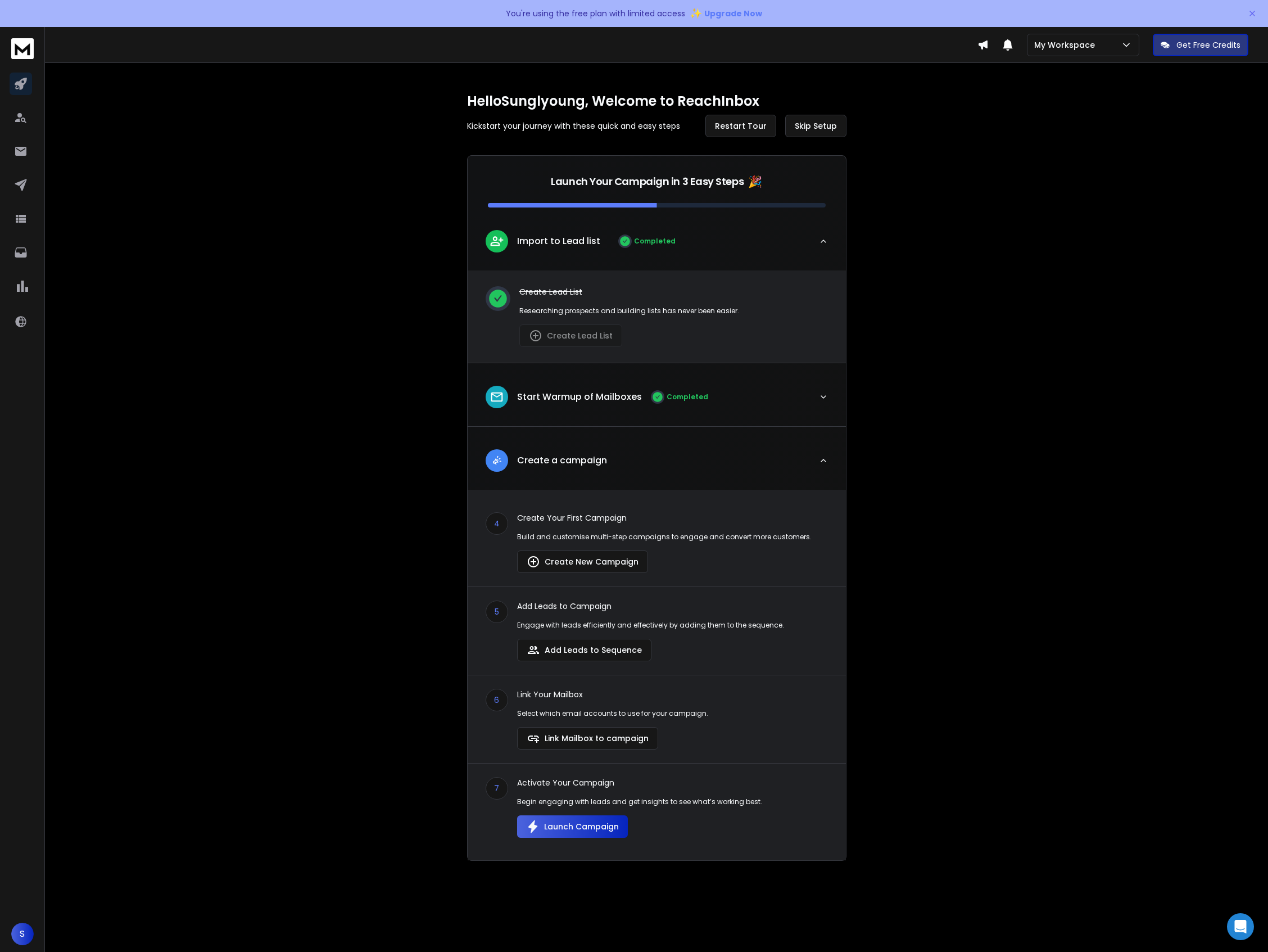
click at [680, 399] on p "Completed" at bounding box center [687, 397] width 42 height 9
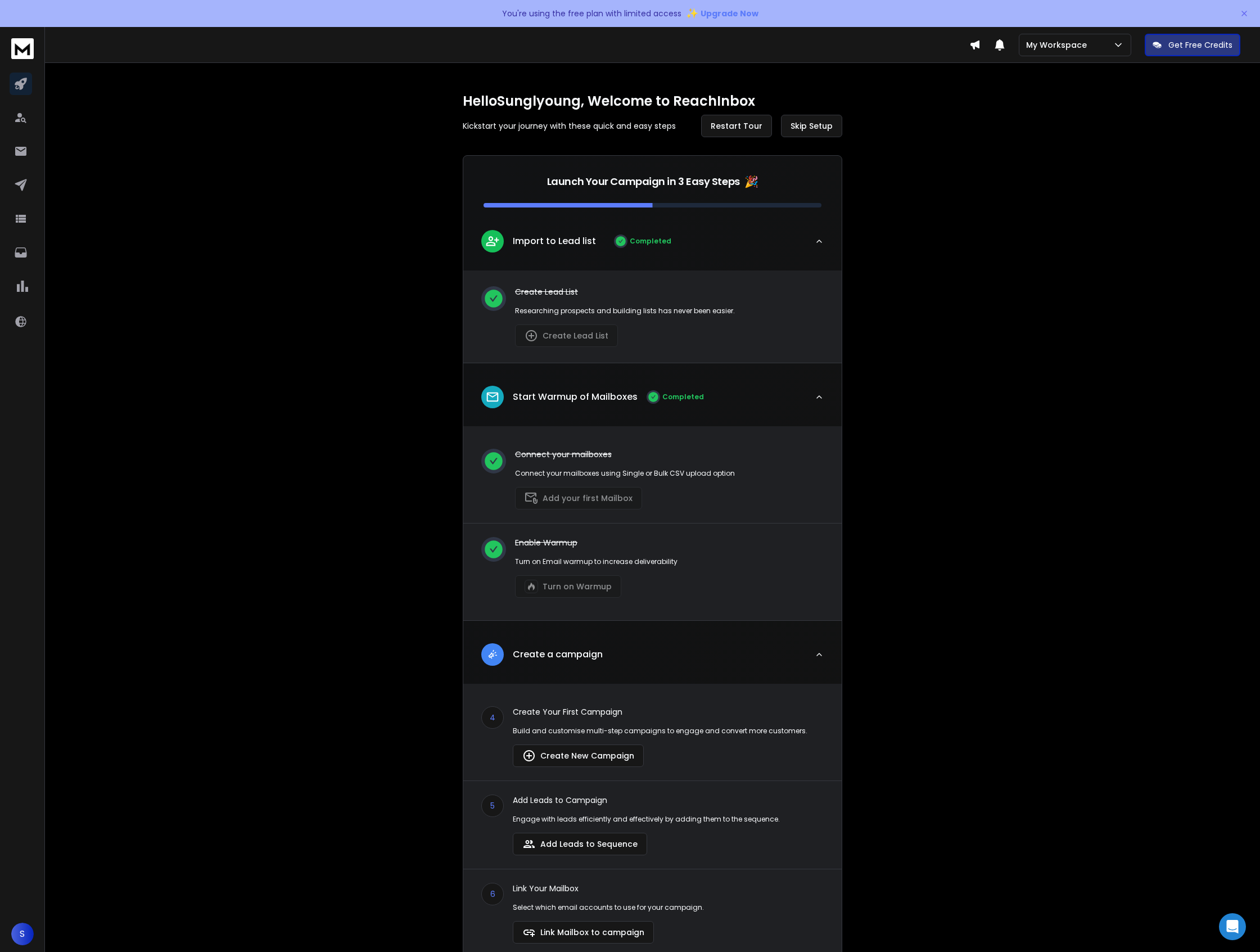
click at [590, 498] on div "Connect your mailboxes Connect your mailboxes using Single or Bulk CSV upload o…" at bounding box center [625, 479] width 220 height 61
click at [592, 396] on p "Start Warmup of Mailboxes" at bounding box center [575, 397] width 125 height 13
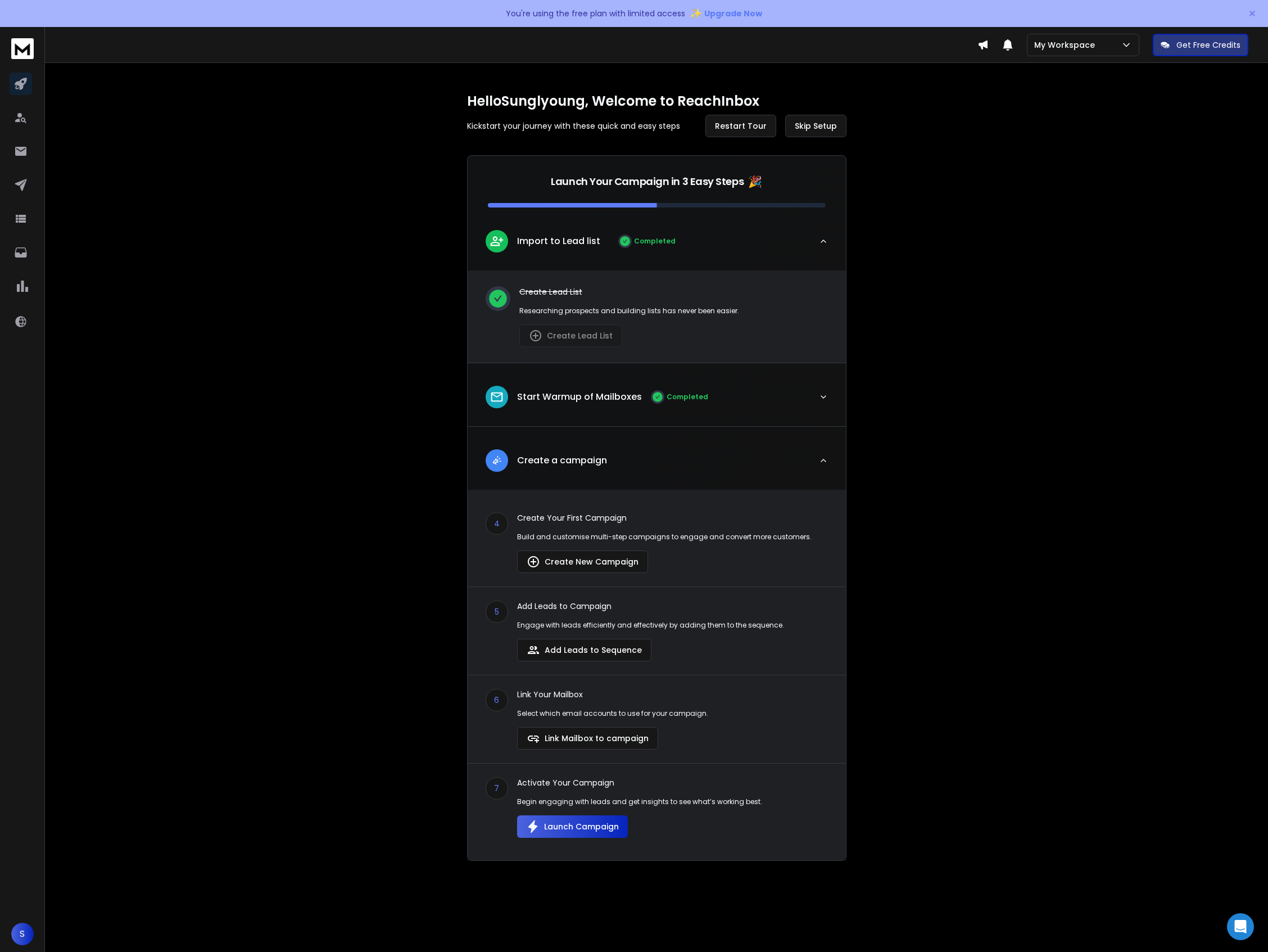
click at [502, 397] on img "button" at bounding box center [497, 397] width 15 height 15
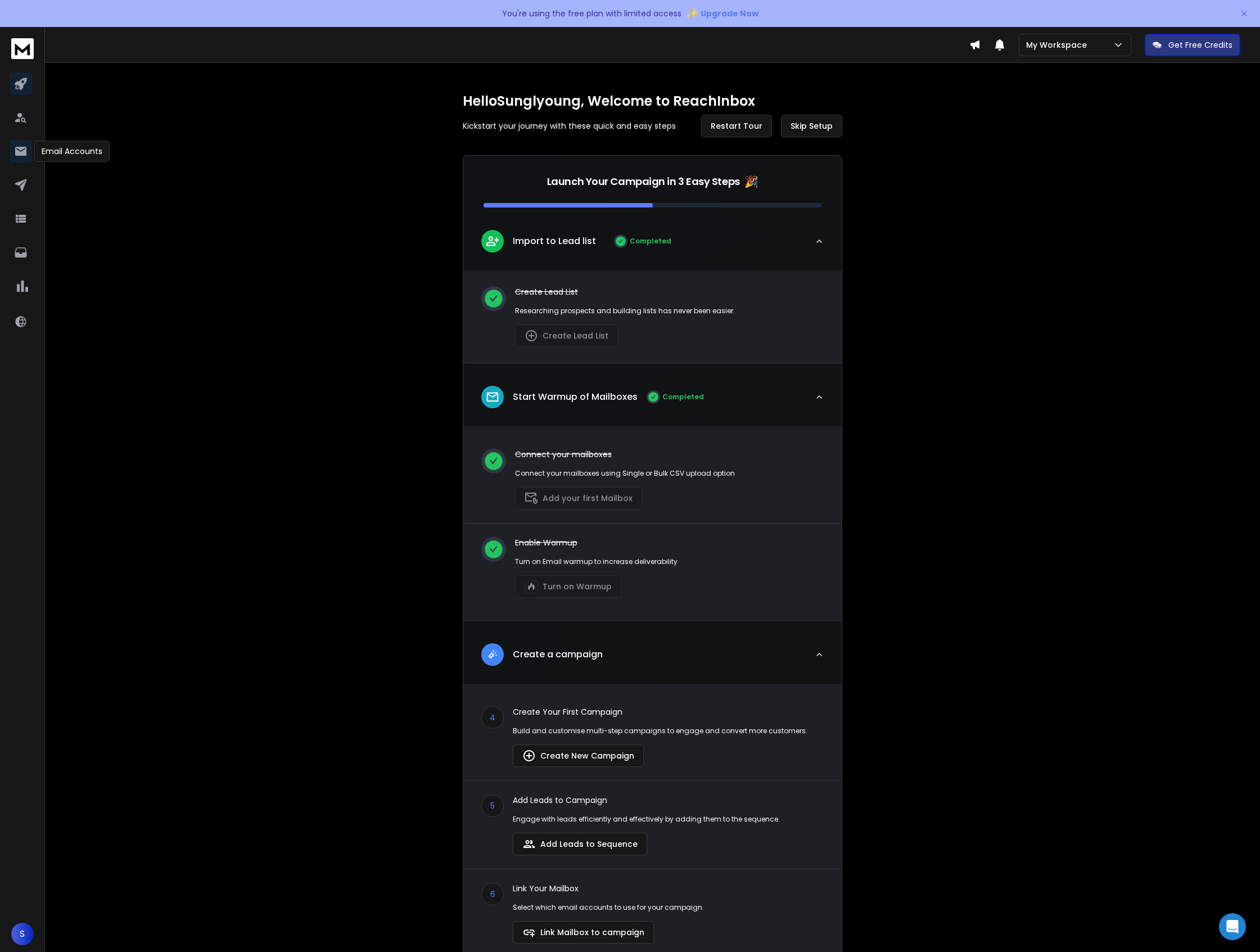
click at [16, 152] on icon at bounding box center [21, 151] width 11 height 9
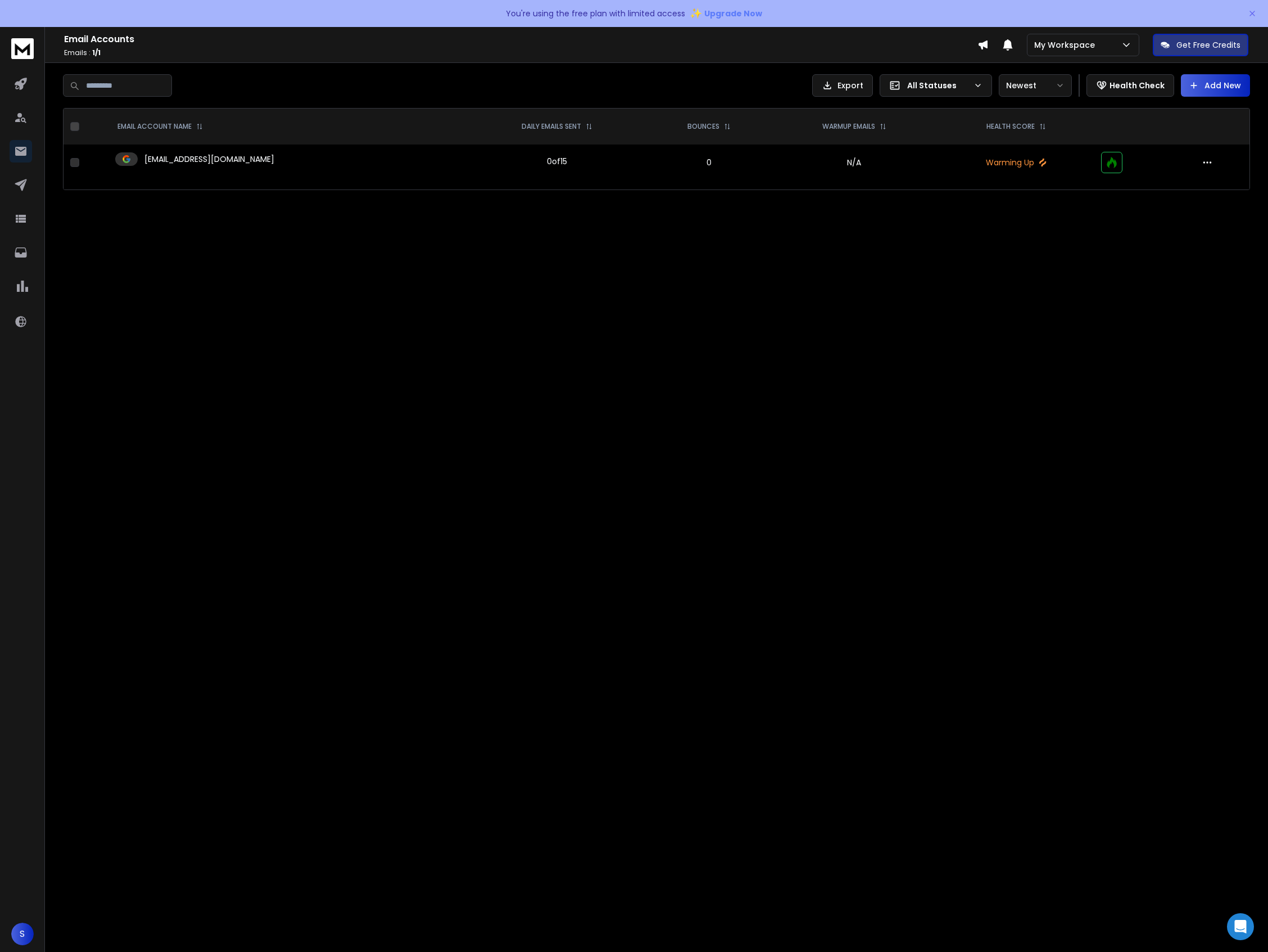
click at [1210, 86] on button "Add New" at bounding box center [1216, 85] width 69 height 22
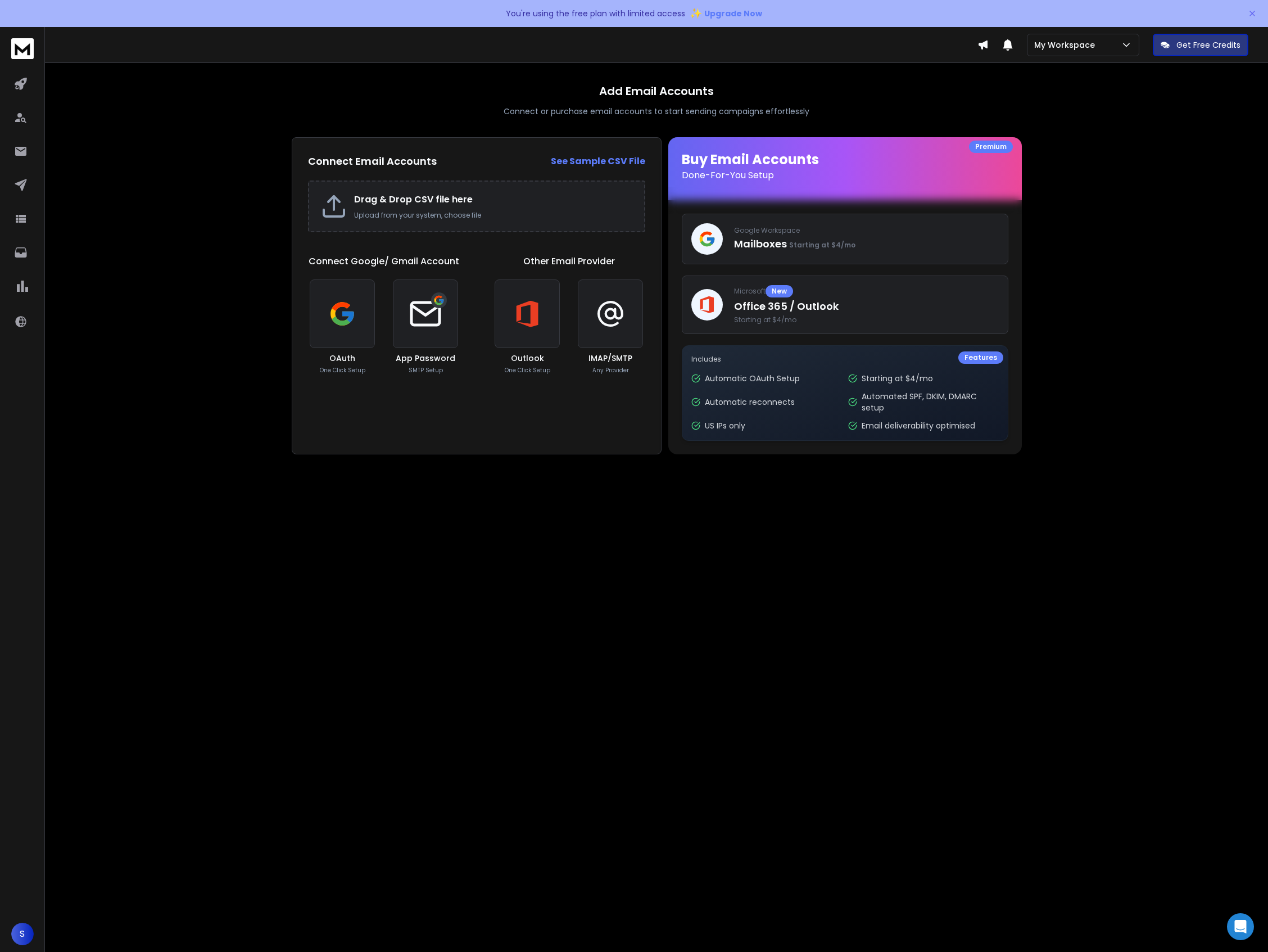
click at [435, 299] on icon at bounding box center [439, 301] width 11 height 11
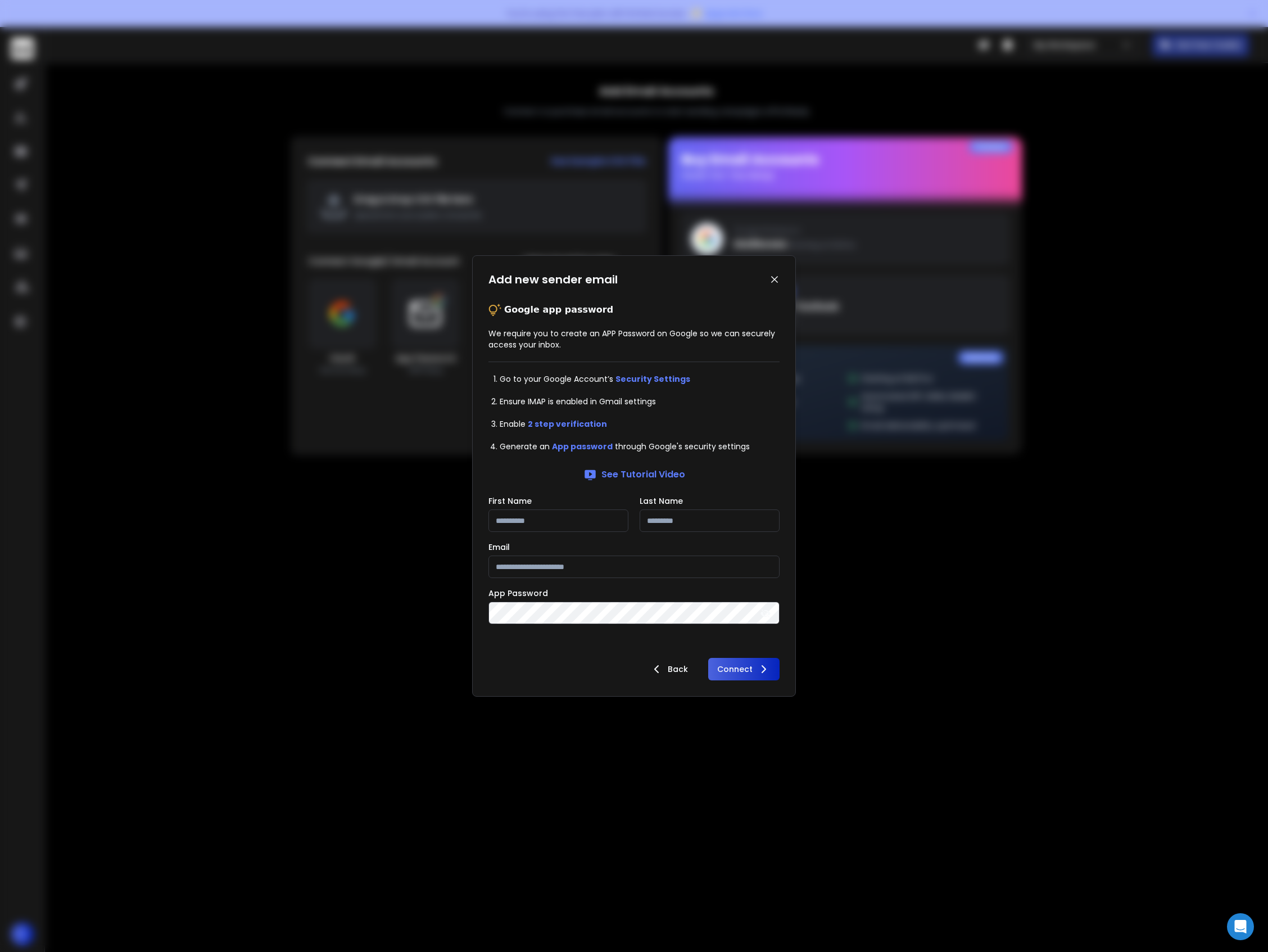
click at [487, 359] on div "Add new sender email Google app password We require you to create an APP Passwo…" at bounding box center [633, 476] width 324 height 442
click at [492, 641] on form "First Name Last Name Email App Password Back Connect" at bounding box center [633, 589] width 291 height 184
click at [644, 473] on link "See Tutorial Video" at bounding box center [634, 474] width 102 height 13
click at [191, 192] on div "Add new sender email Google app password We require you to create an APP Passwo…" at bounding box center [634, 476] width 1268 height 952
click at [777, 281] on icon at bounding box center [774, 279] width 10 height 10
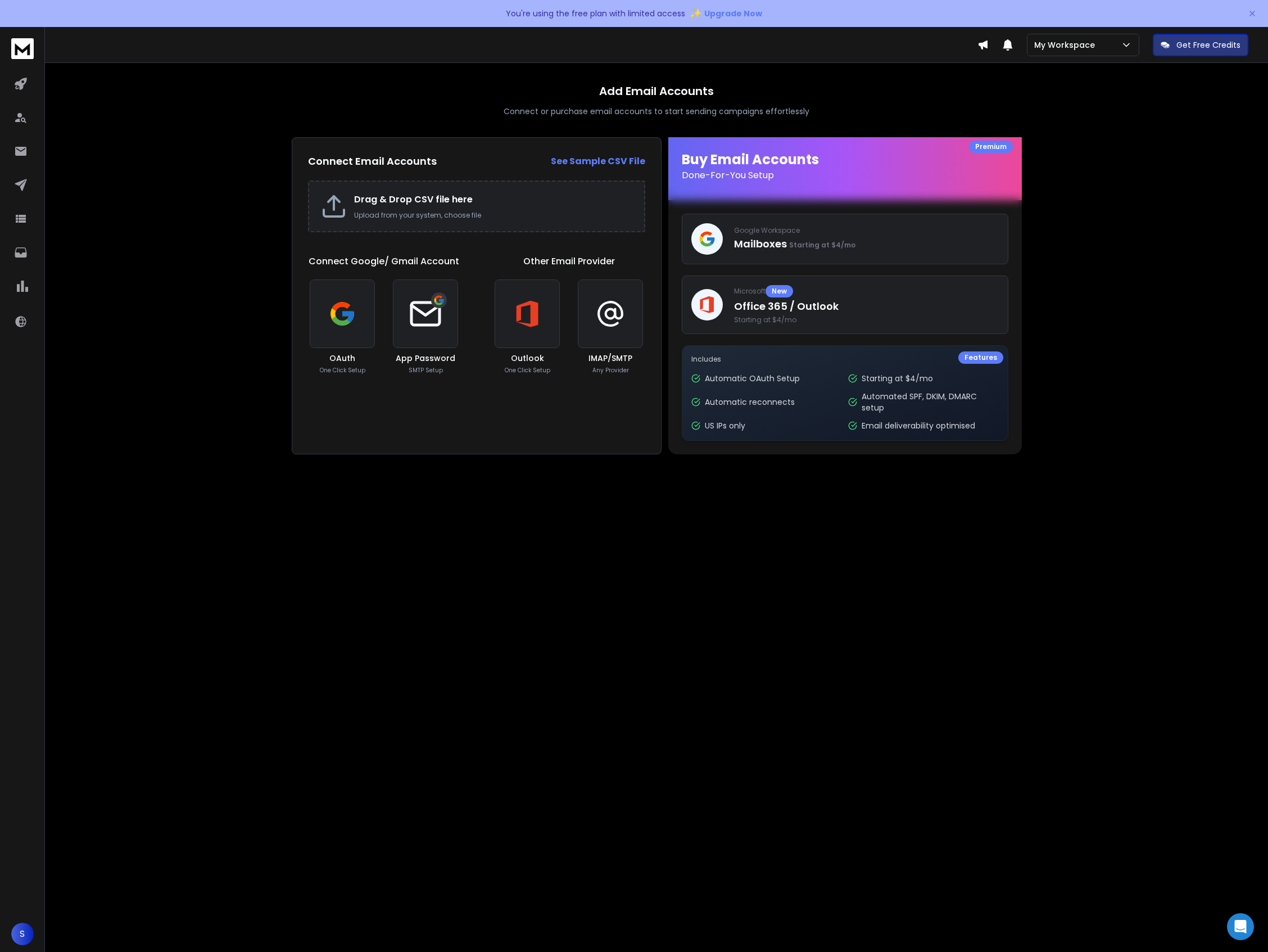
click at [346, 323] on icon at bounding box center [342, 321] width 19 height 10
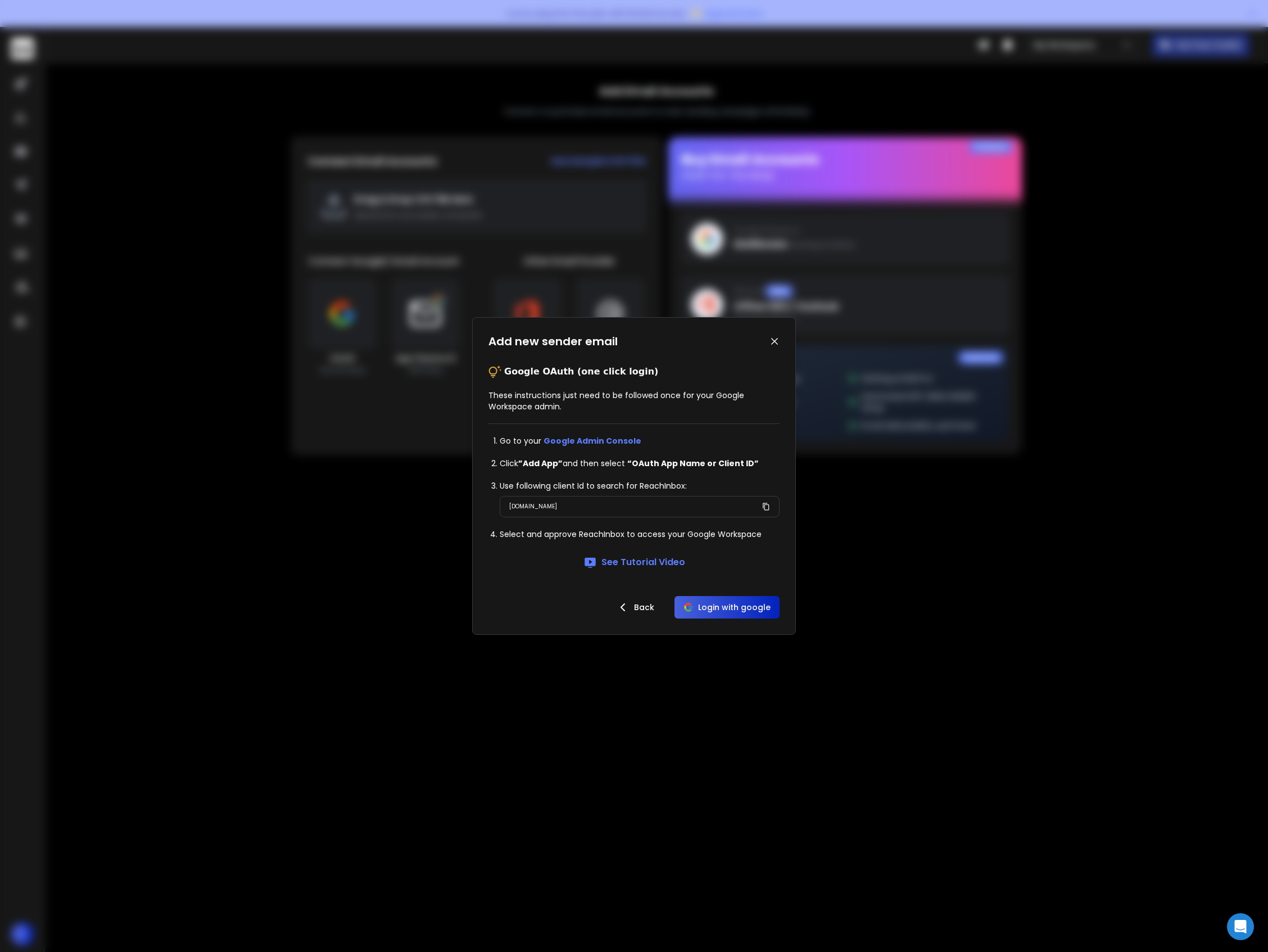
click at [648, 562] on link "See Tutorial Video" at bounding box center [634, 562] width 102 height 13
click at [378, 452] on div "Add new sender email Google OAuth (one click login) These instructions just nee…" at bounding box center [634, 475] width 1268 height 340
click at [776, 340] on icon at bounding box center [774, 341] width 10 height 10
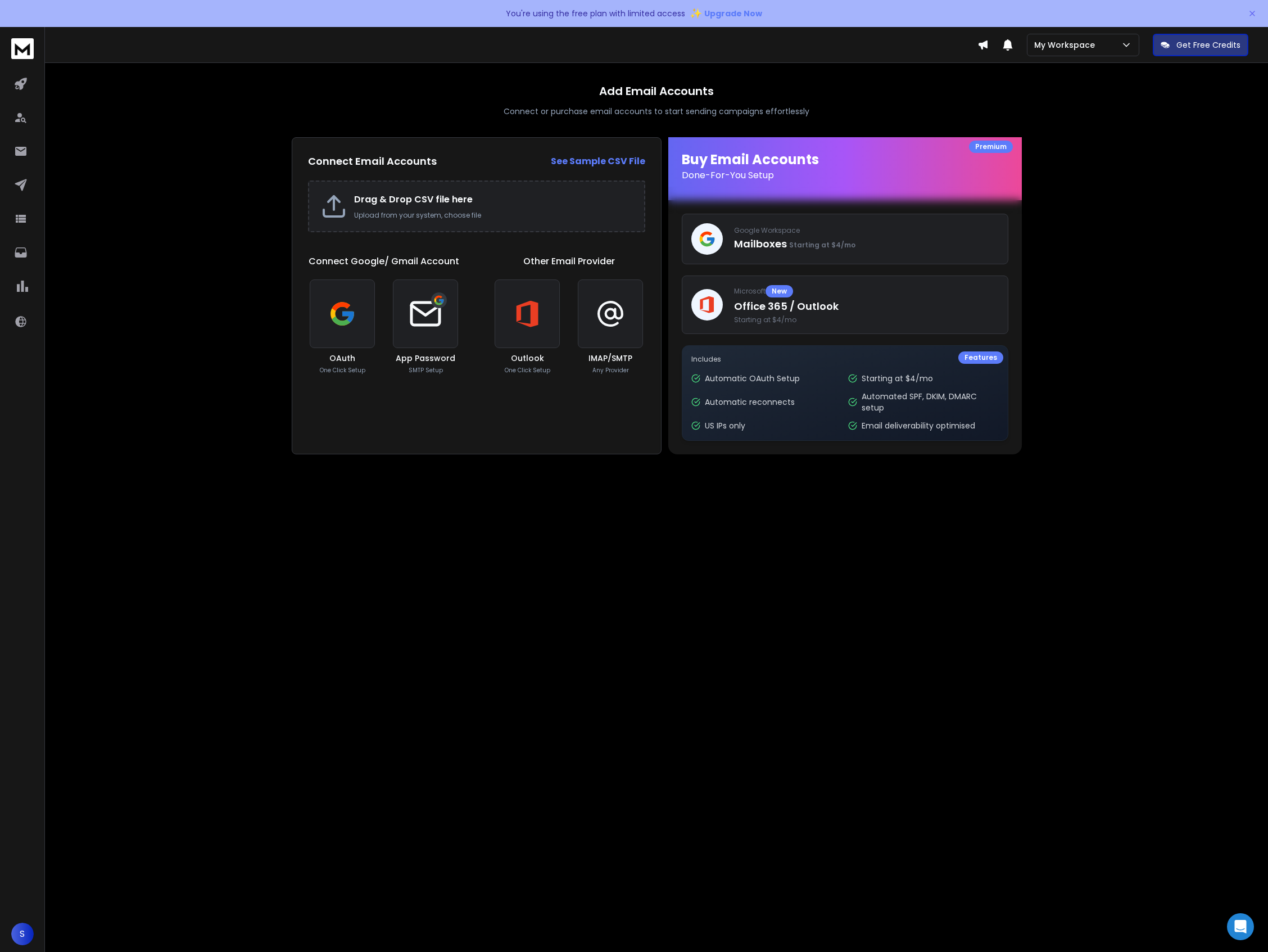
click at [411, 330] on icon at bounding box center [425, 313] width 34 height 34
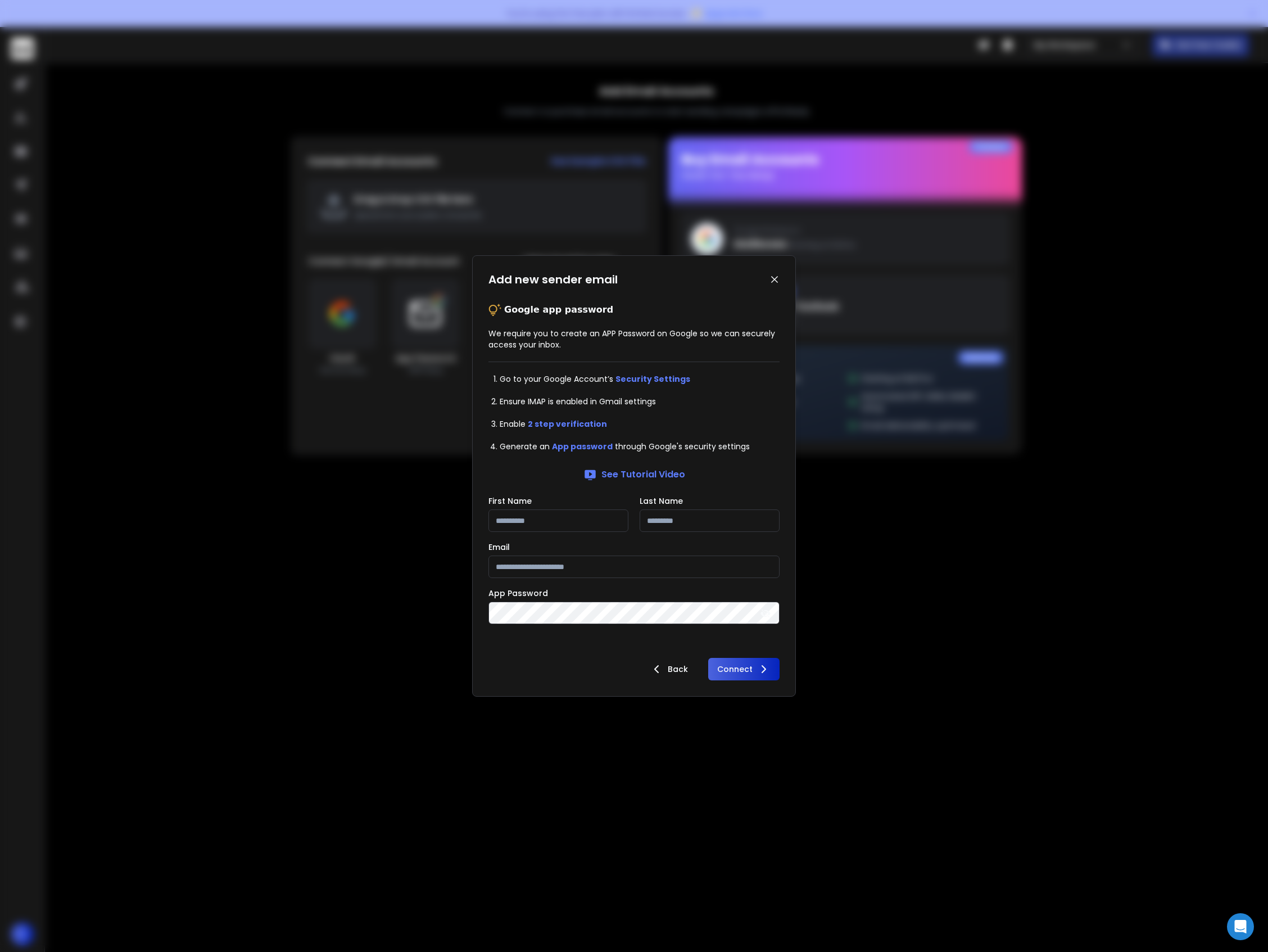
click at [772, 612] on div at bounding box center [768, 613] width 17 height 10
click at [565, 522] on input "text" at bounding box center [558, 520] width 140 height 22
type input "**********"
type input "***"
click at [513, 560] on input "email" at bounding box center [633, 566] width 291 height 22
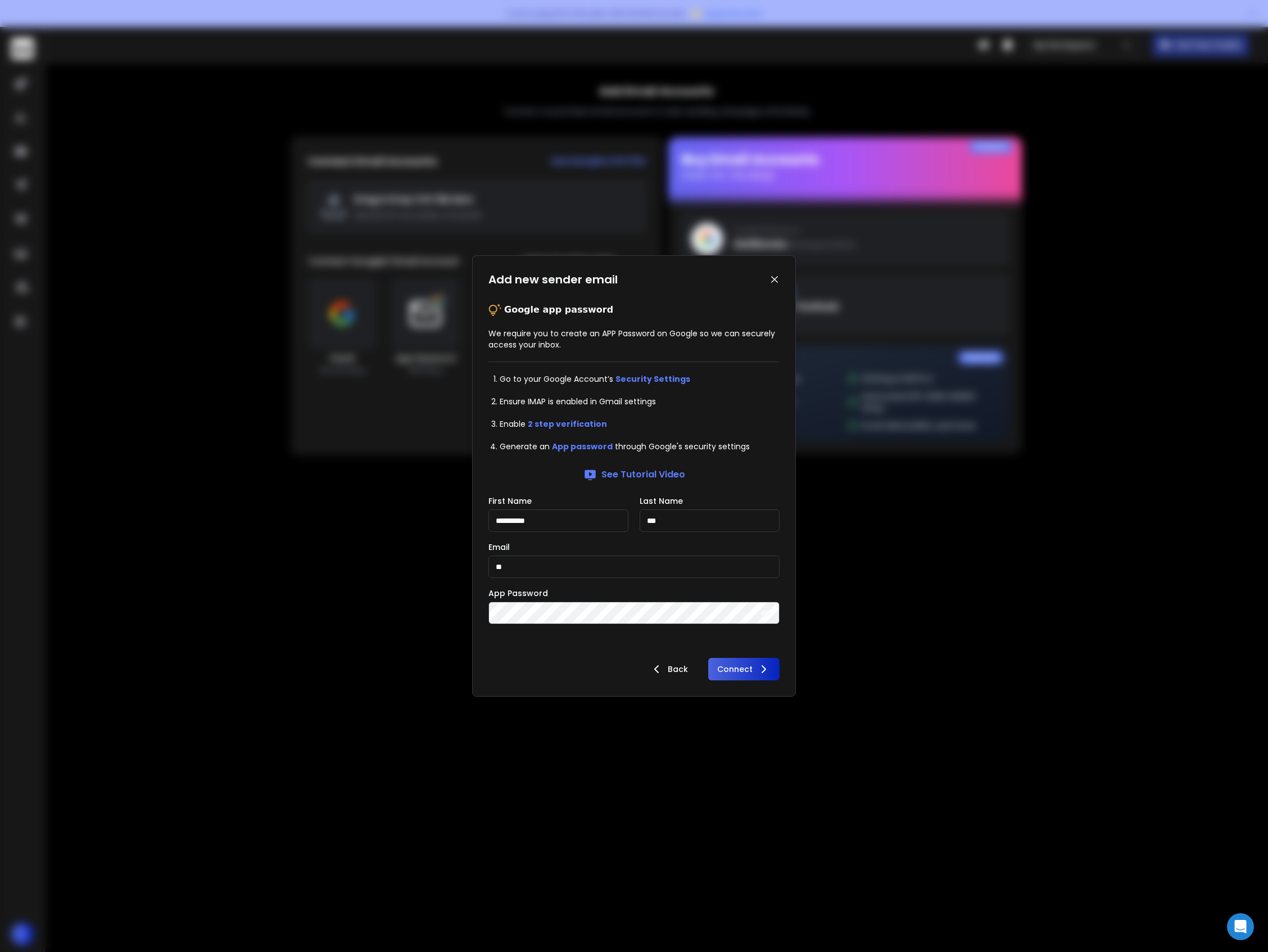
type input "**********"
click at [759, 664] on icon at bounding box center [763, 669] width 13 height 13
click at [736, 664] on button "Connect" at bounding box center [744, 669] width 71 height 22
click at [772, 275] on icon at bounding box center [774, 279] width 10 height 10
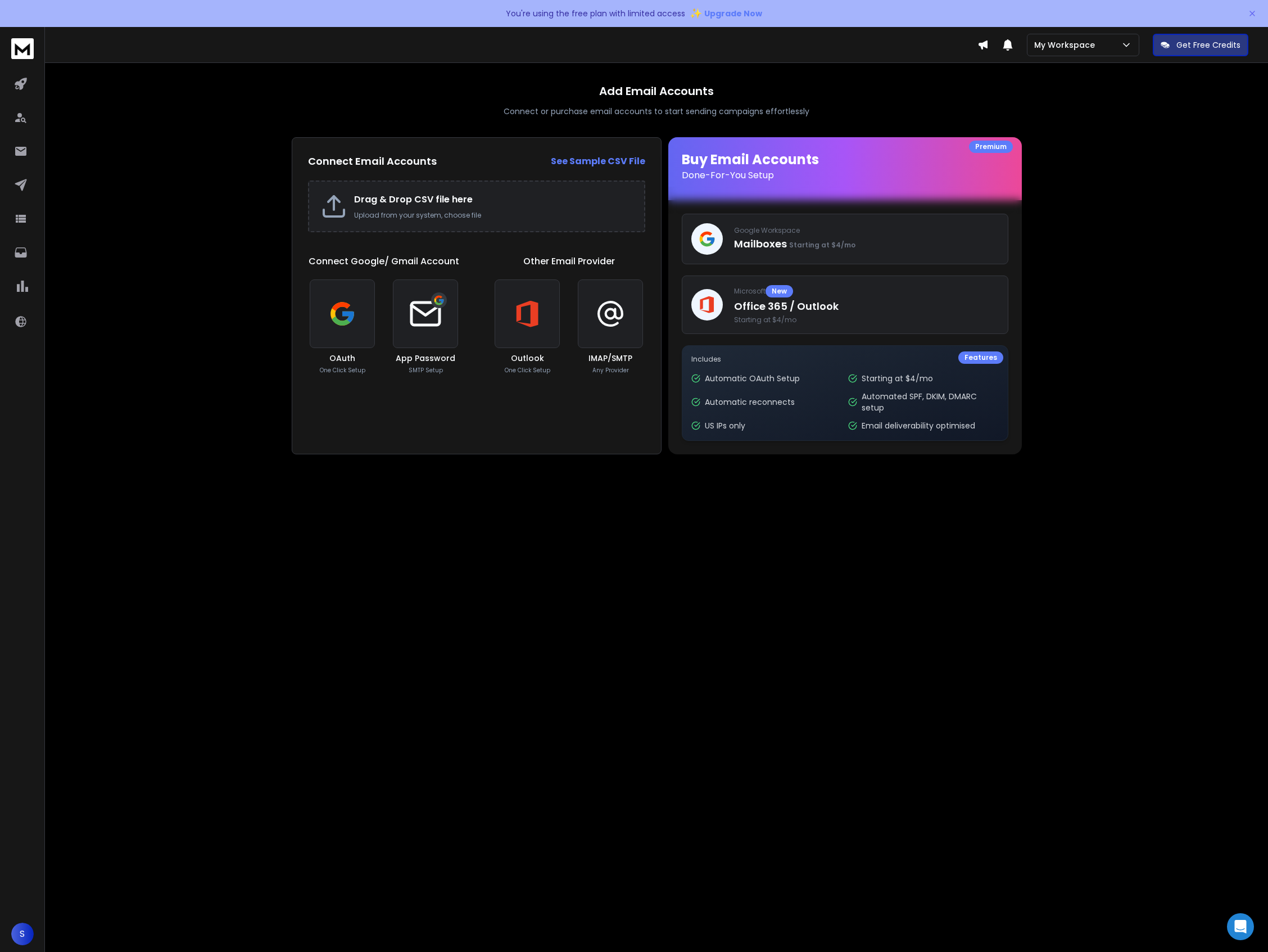
click at [197, 578] on div "You're using the free plan with limited access ✨ Upgrade Now Get only verified …" at bounding box center [634, 476] width 1268 height 952
click at [14, 86] on icon at bounding box center [20, 84] width 13 height 13
